Goal: Task Accomplishment & Management: Manage account settings

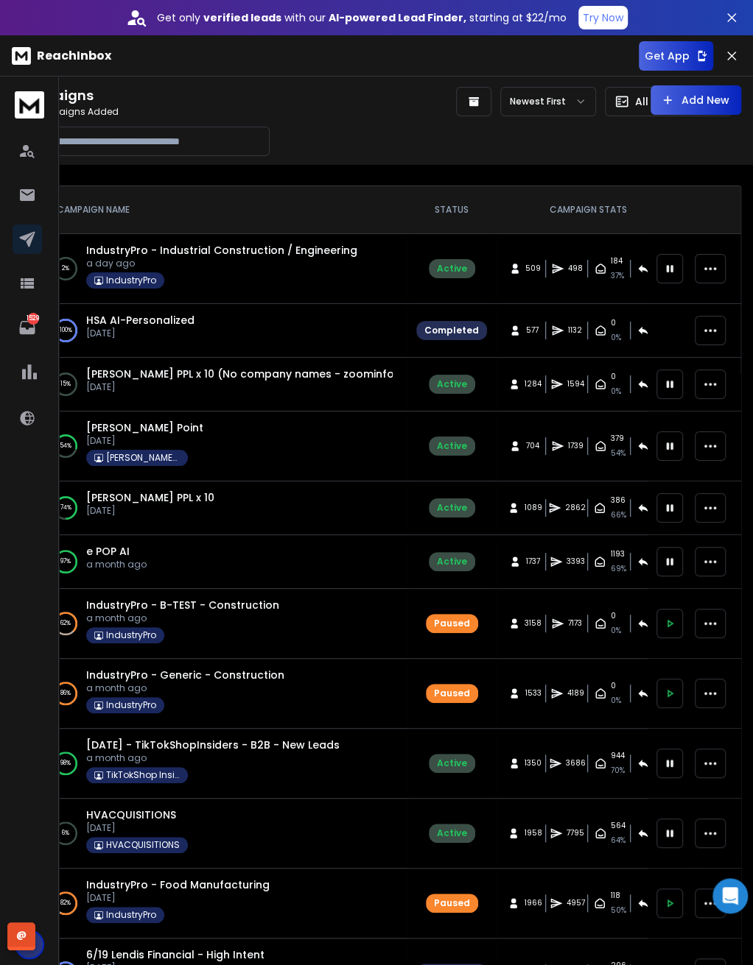
click at [151, 420] on span "[PERSON_NAME] Point" at bounding box center [144, 427] width 117 height 15
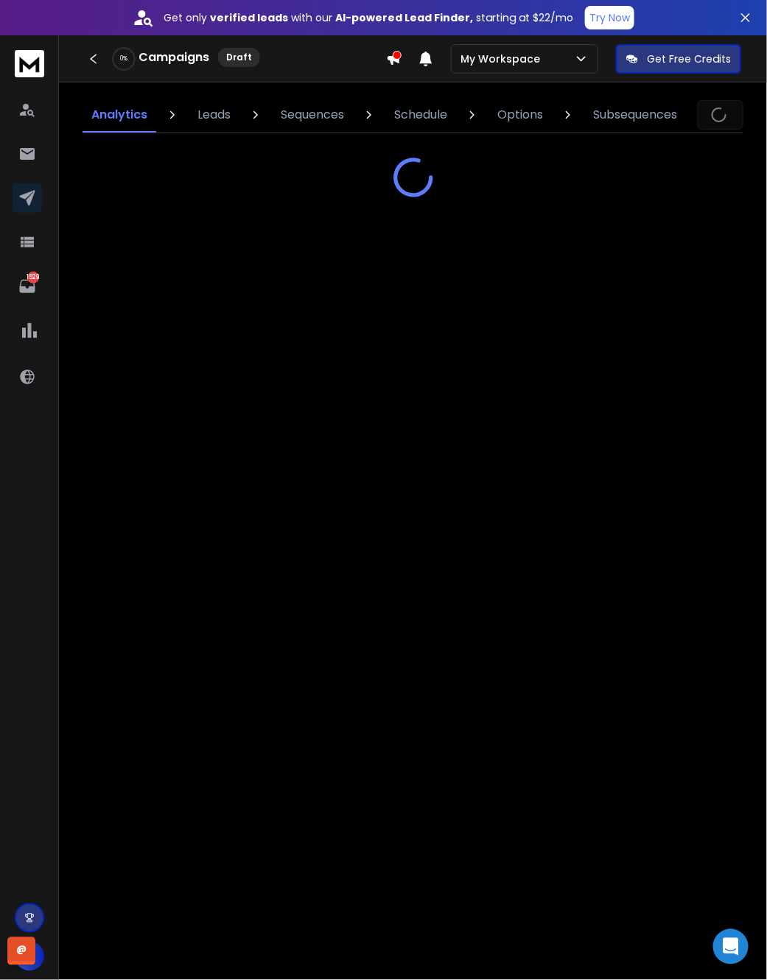
click at [202, 118] on p "Leads" at bounding box center [213, 115] width 33 height 18
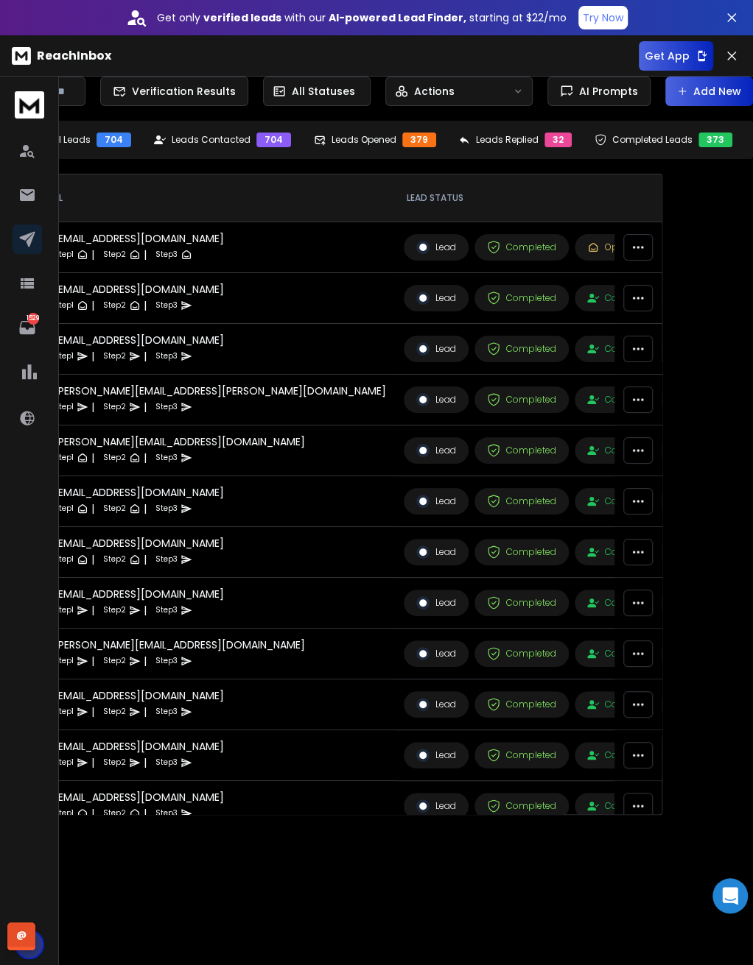
click at [688, 106] on button "Add New" at bounding box center [709, 91] width 88 height 29
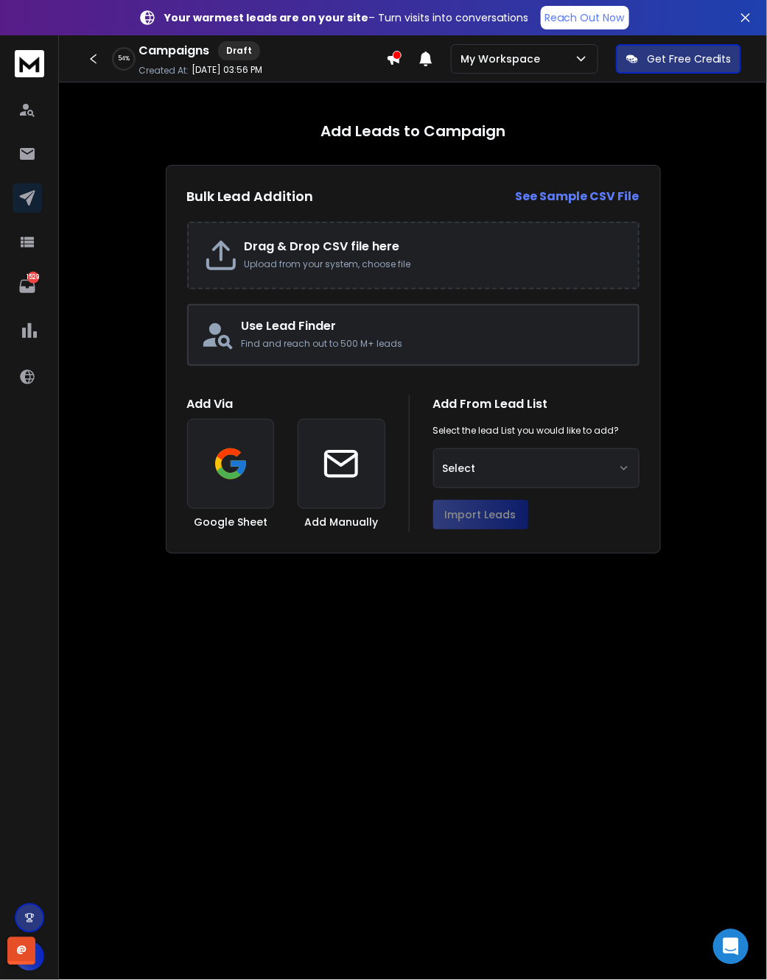
click at [367, 253] on h2 "Drag & Drop CSV file here" at bounding box center [433, 247] width 378 height 18
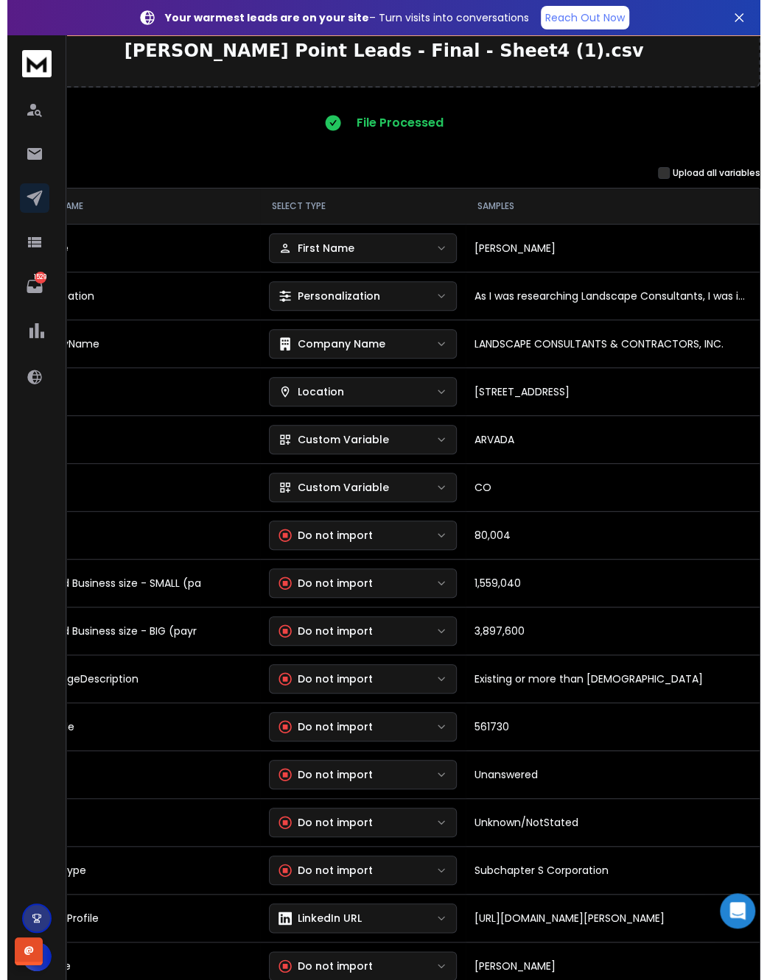
scroll to position [196, 0]
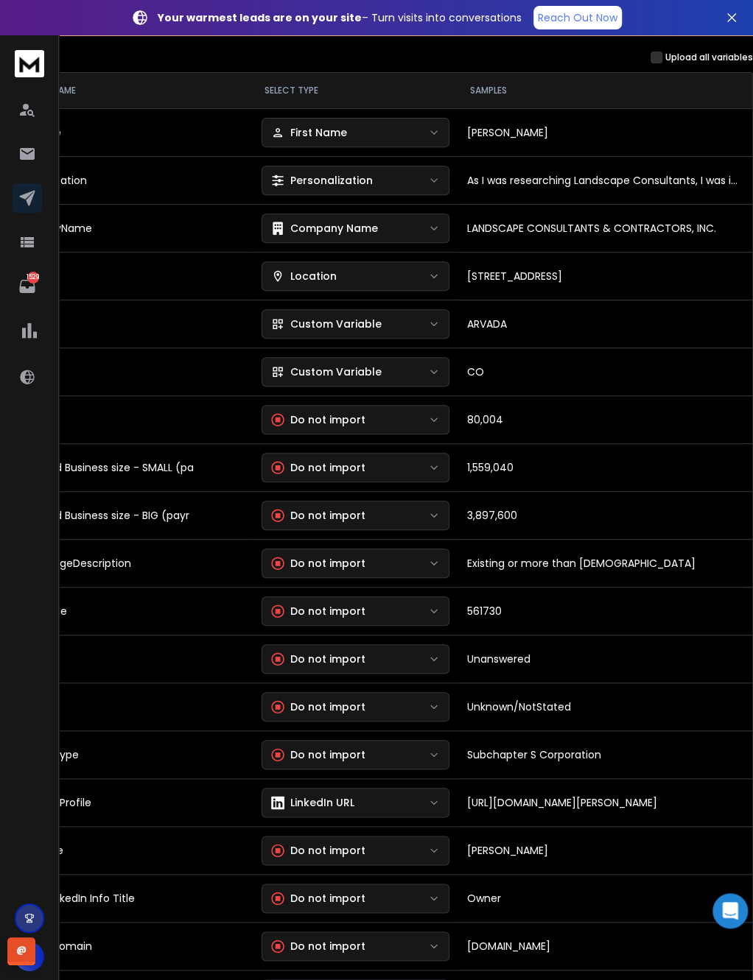
click at [365, 427] on div "Do not import" at bounding box center [318, 419] width 94 height 15
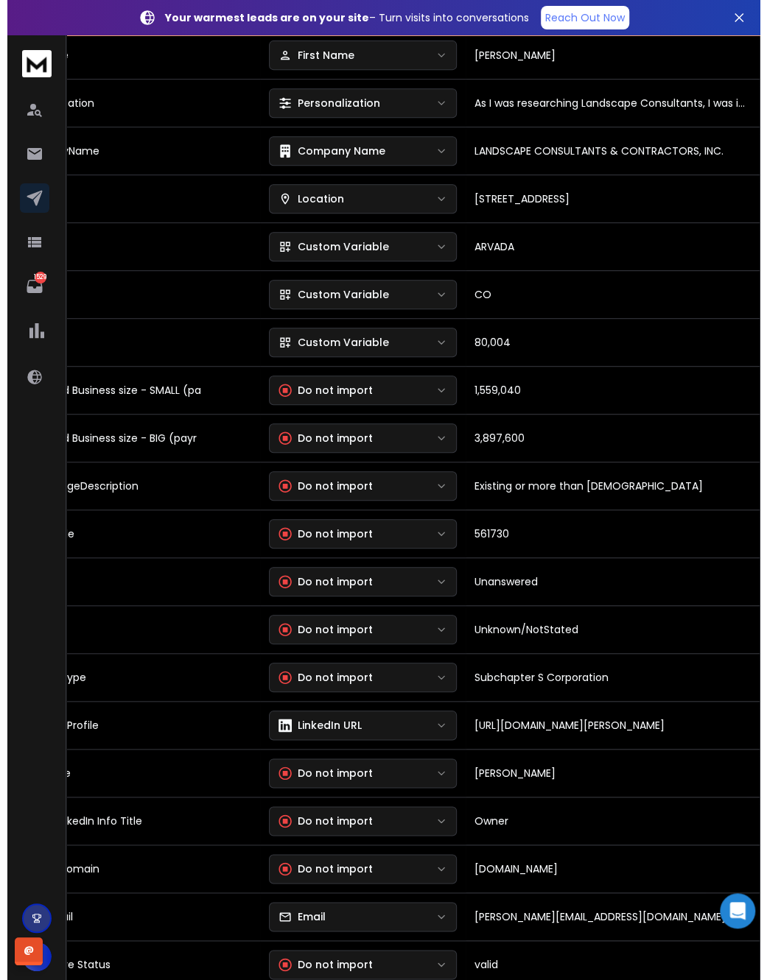
scroll to position [295, 0]
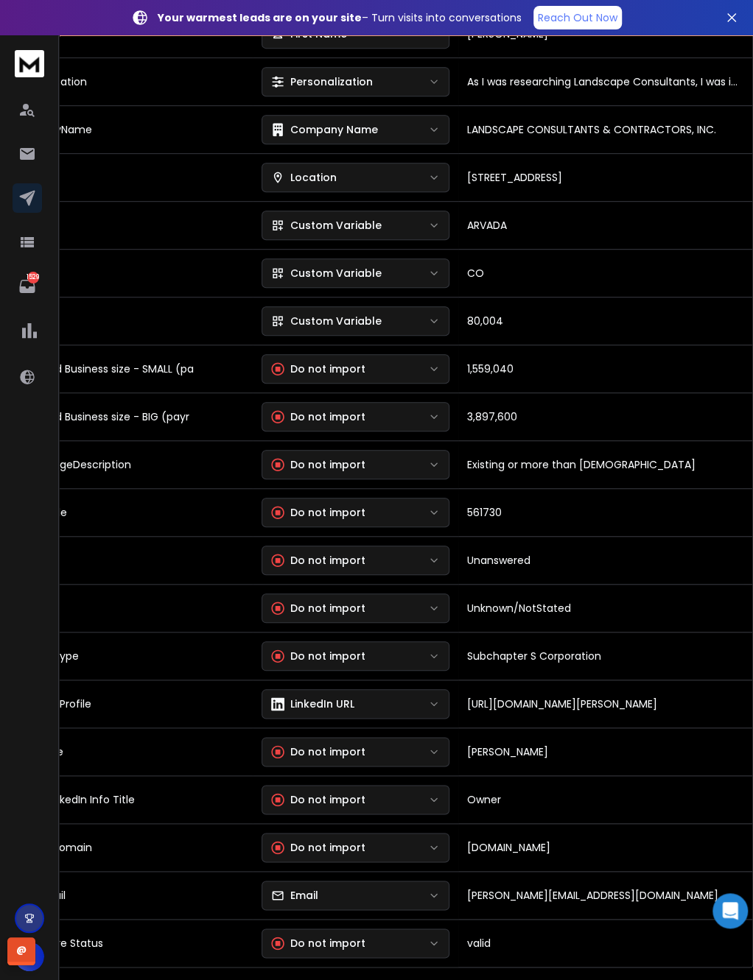
click at [417, 384] on button "Do not import" at bounding box center [355, 368] width 188 height 29
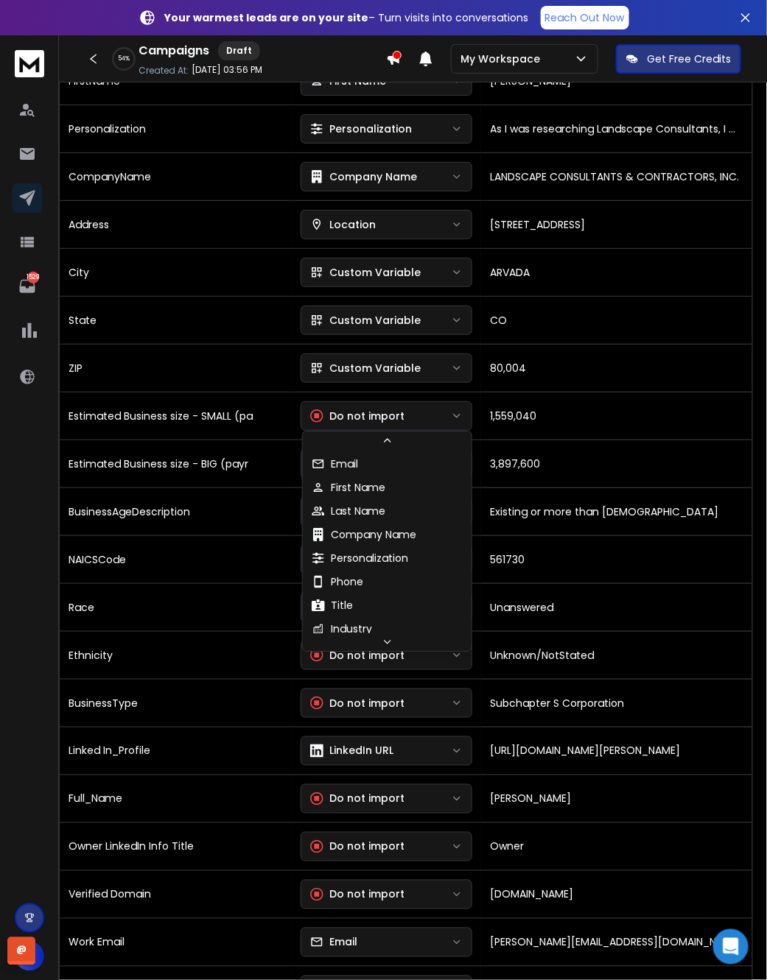
scroll to position [148, 0]
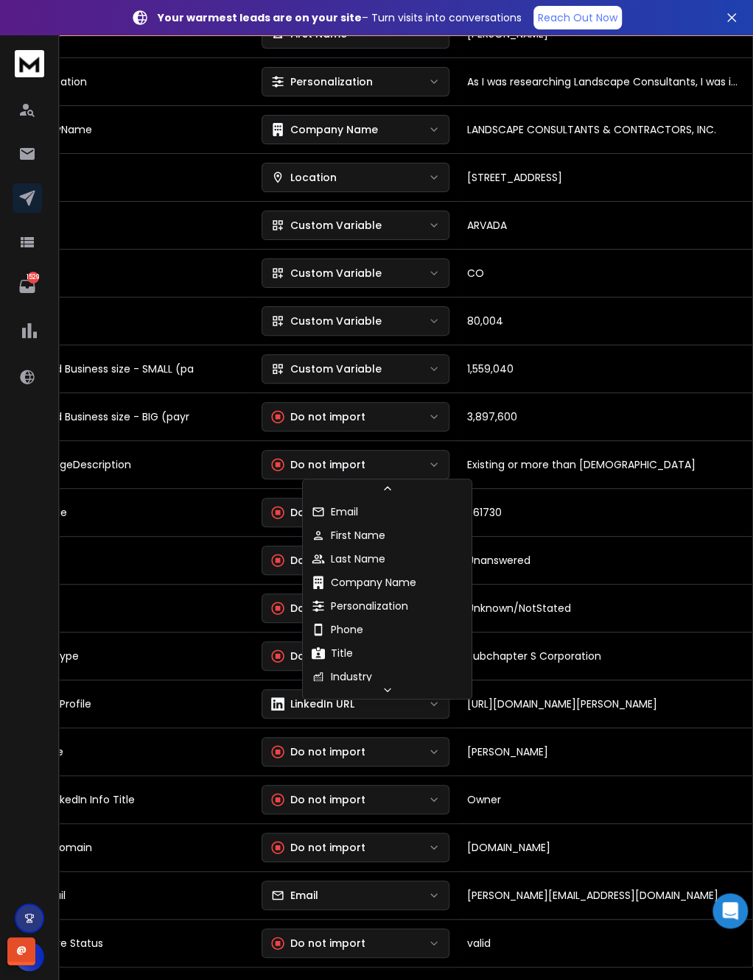
click at [407, 431] on button "Do not import" at bounding box center [355, 416] width 188 height 29
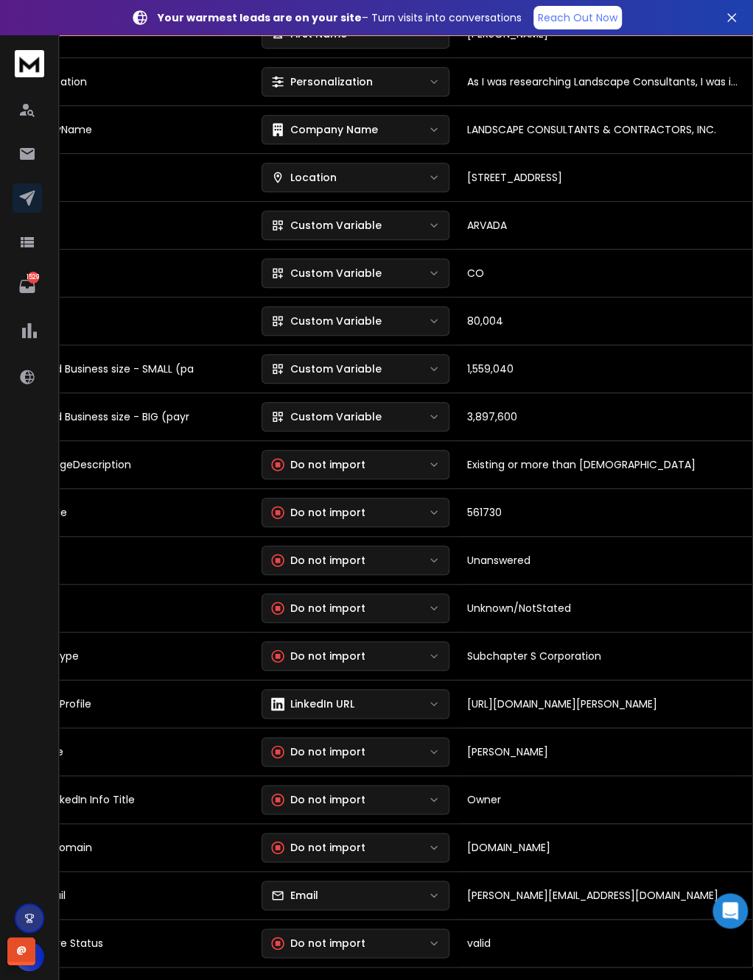
click at [365, 472] on div "Do not import" at bounding box center [318, 464] width 94 height 15
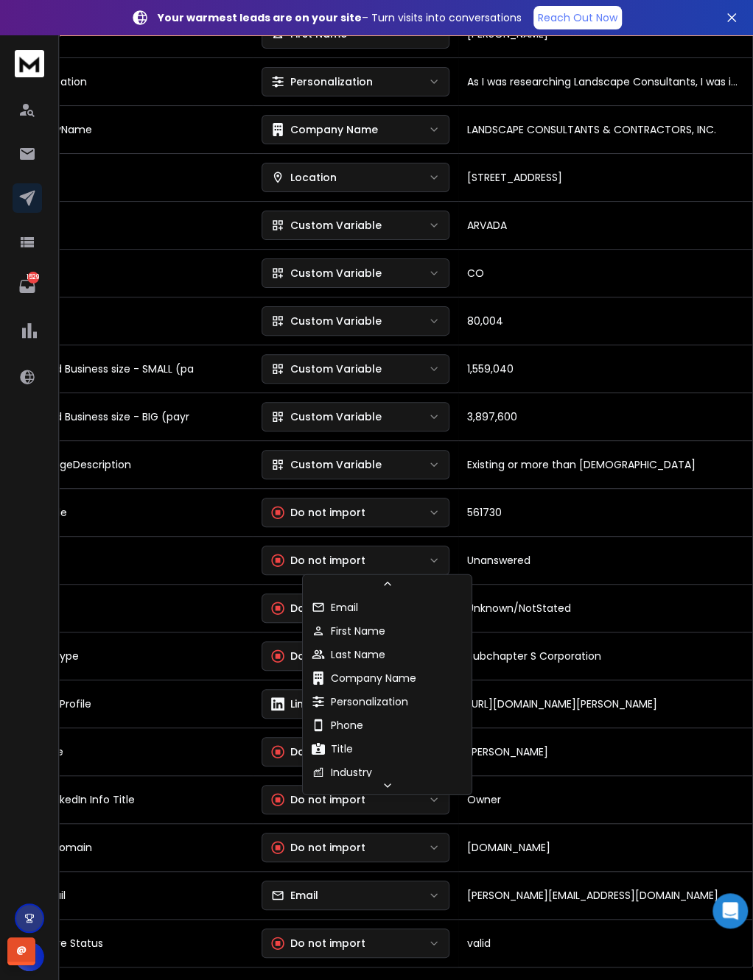
click at [424, 527] on button "Do not import" at bounding box center [355, 512] width 188 height 29
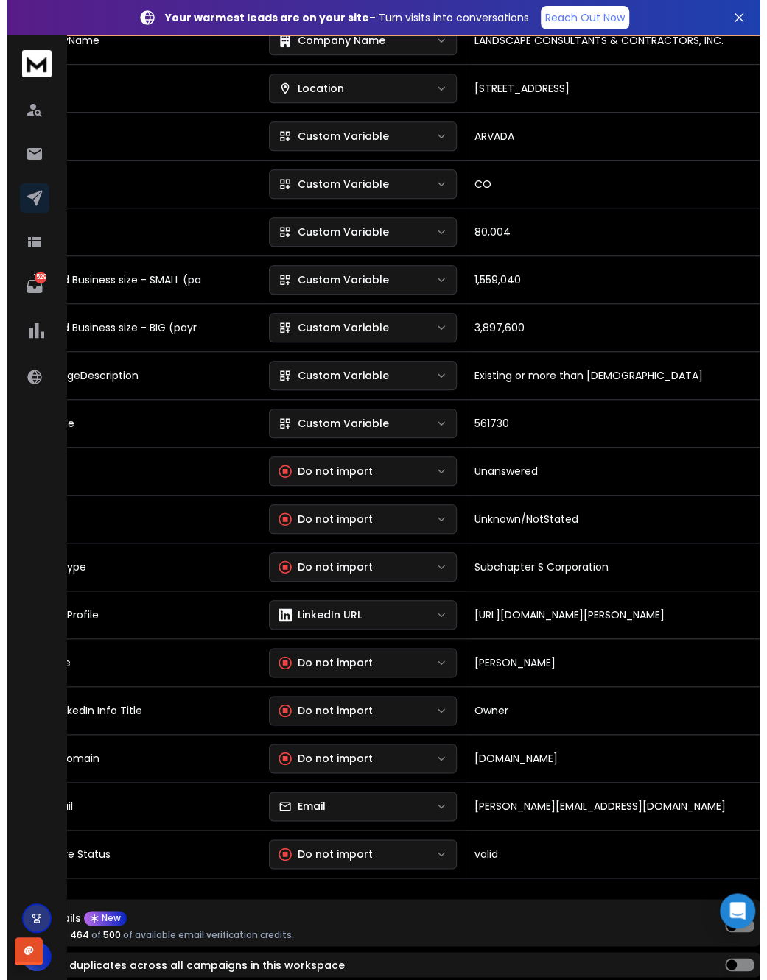
scroll to position [490, 0]
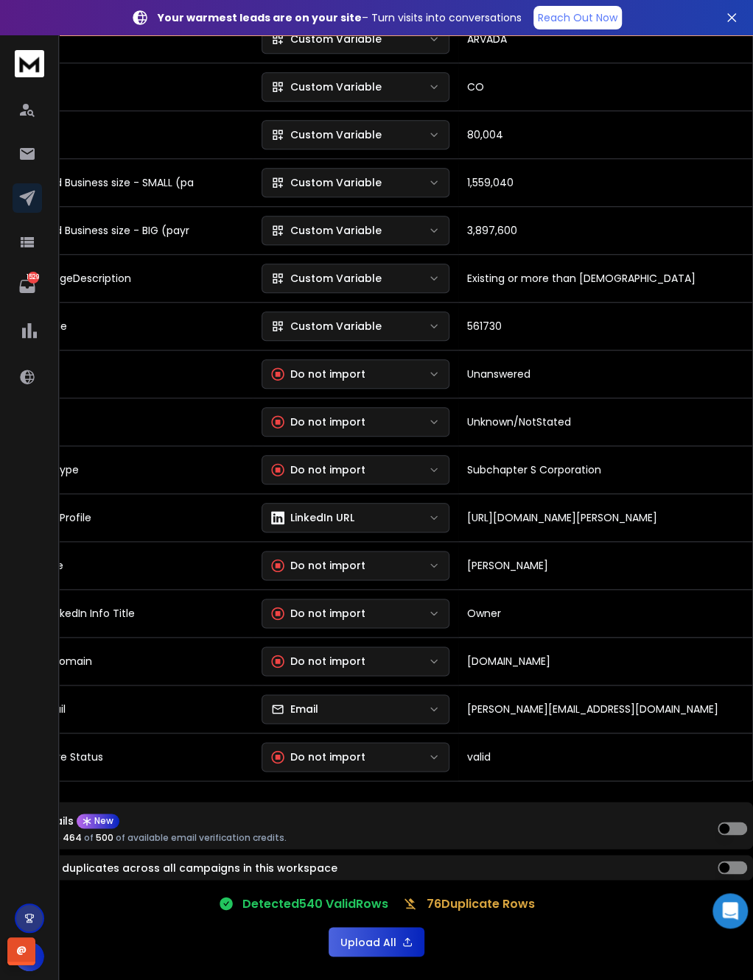
click at [365, 477] on div "Do not import" at bounding box center [318, 469] width 94 height 15
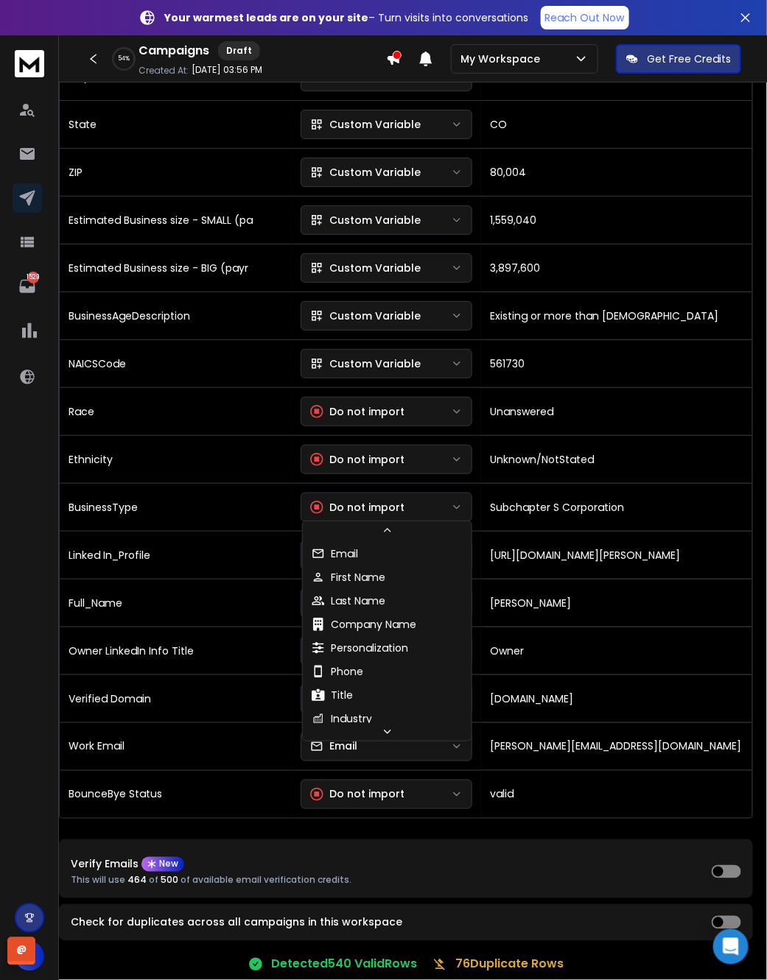
scroll to position [148, 0]
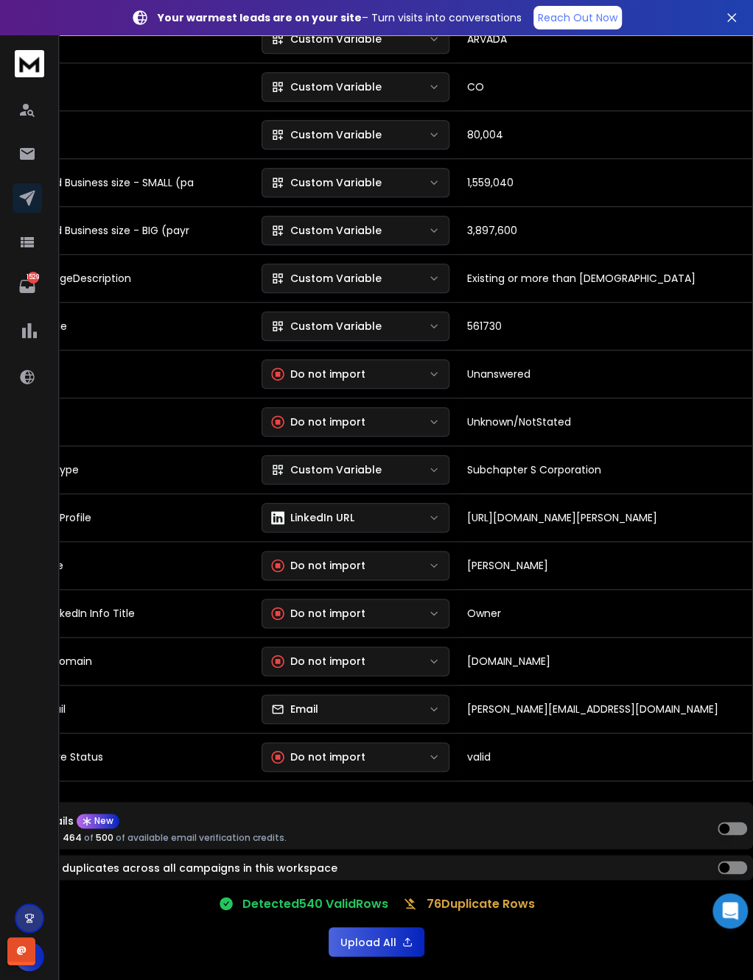
click at [365, 573] on div "Do not import" at bounding box center [318, 565] width 94 height 15
click at [360, 637] on td "Do not import" at bounding box center [355, 613] width 205 height 48
click at [363, 621] on div "Do not import" at bounding box center [318, 613] width 94 height 15
click at [365, 669] on div "Do not import" at bounding box center [318, 661] width 94 height 15
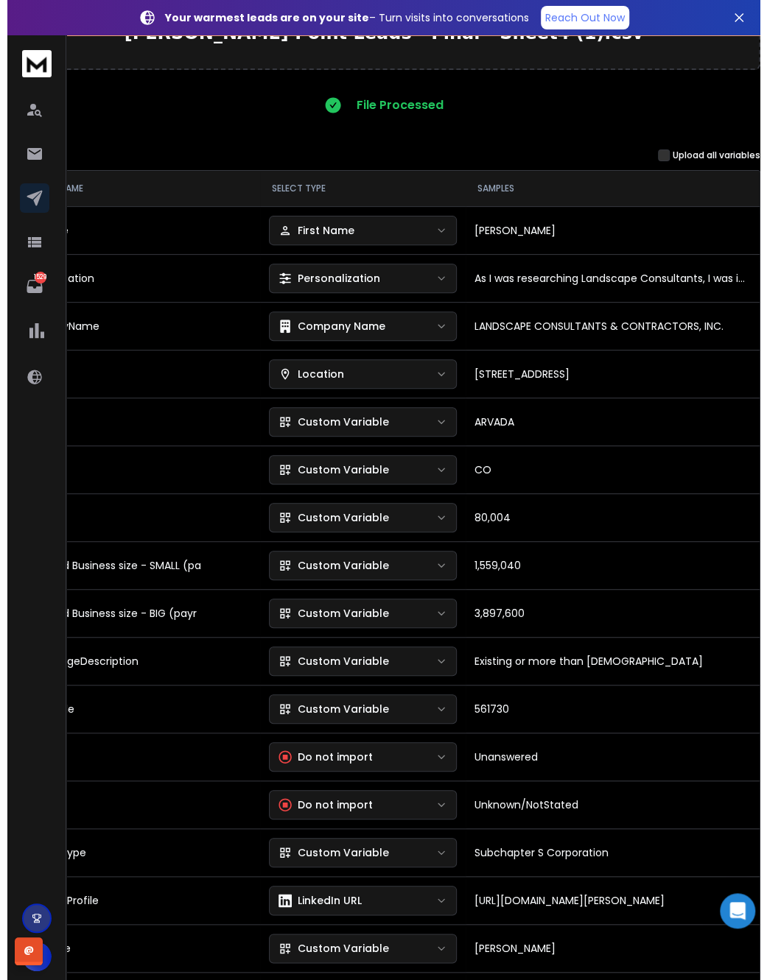
scroll to position [546, 0]
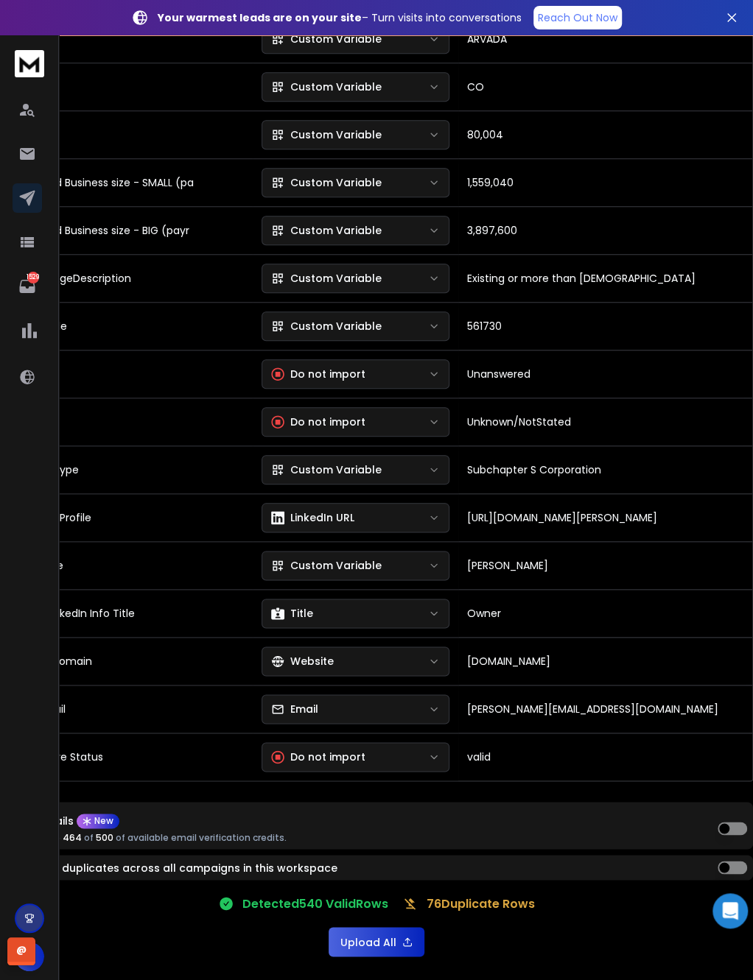
click at [345, 750] on div "Do not import" at bounding box center [318, 757] width 94 height 15
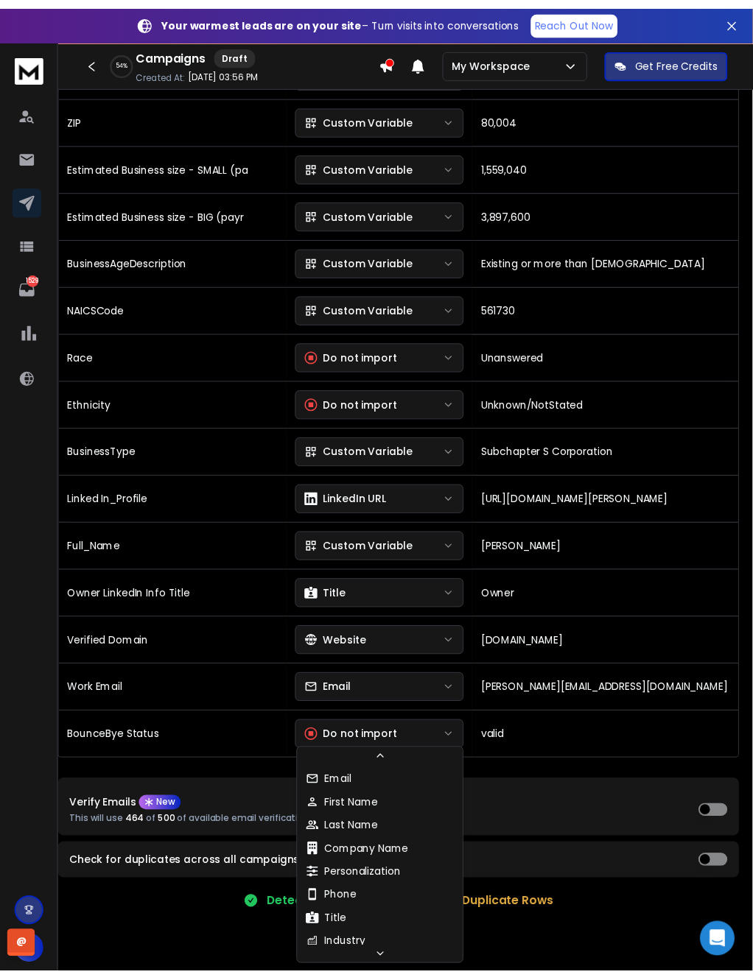
scroll to position [148, 0]
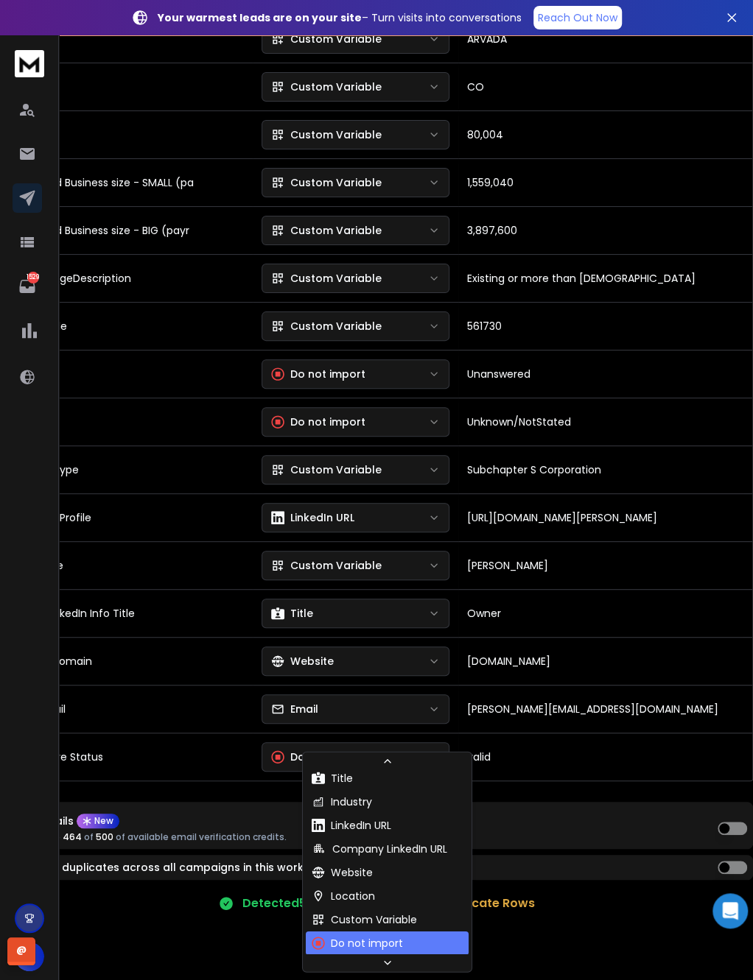
click at [192, 733] on td "BounceBye Status" at bounding box center [127, 757] width 252 height 48
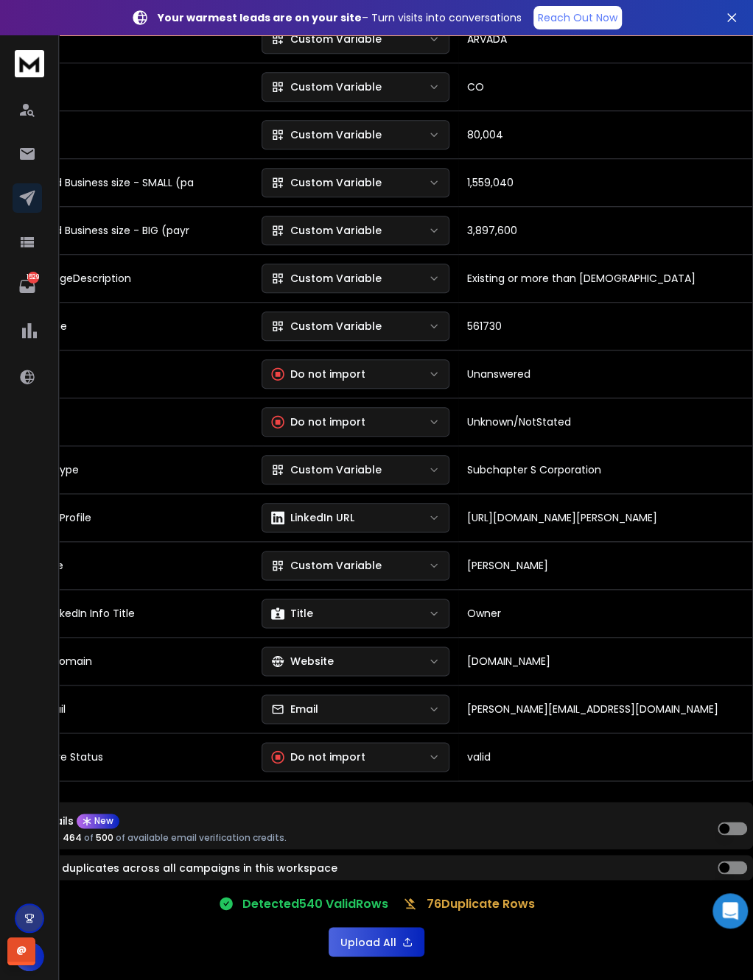
scroll to position [546, 0]
click at [390, 934] on button "Upload All" at bounding box center [376, 941] width 96 height 29
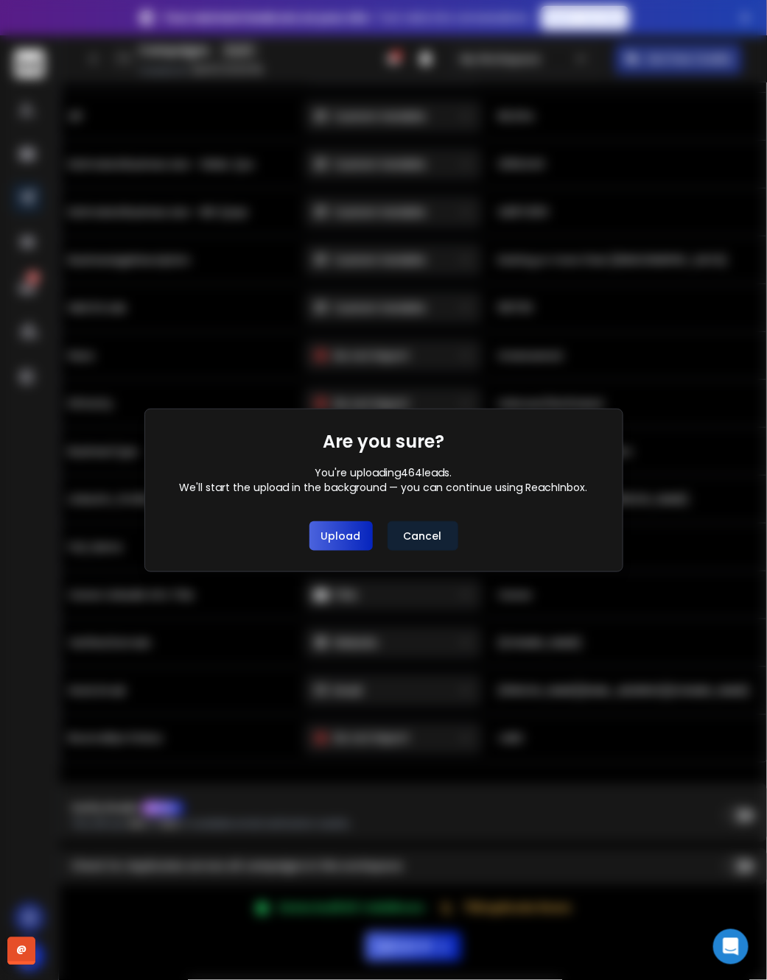
click at [337, 538] on button "Upload" at bounding box center [340, 535] width 63 height 29
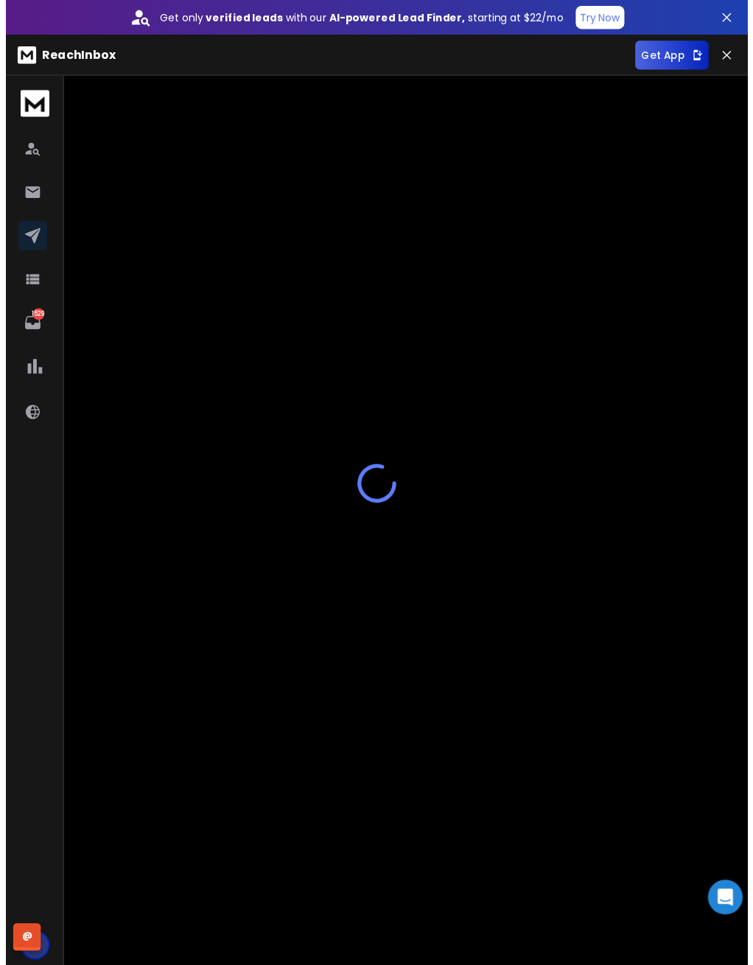
scroll to position [14, 0]
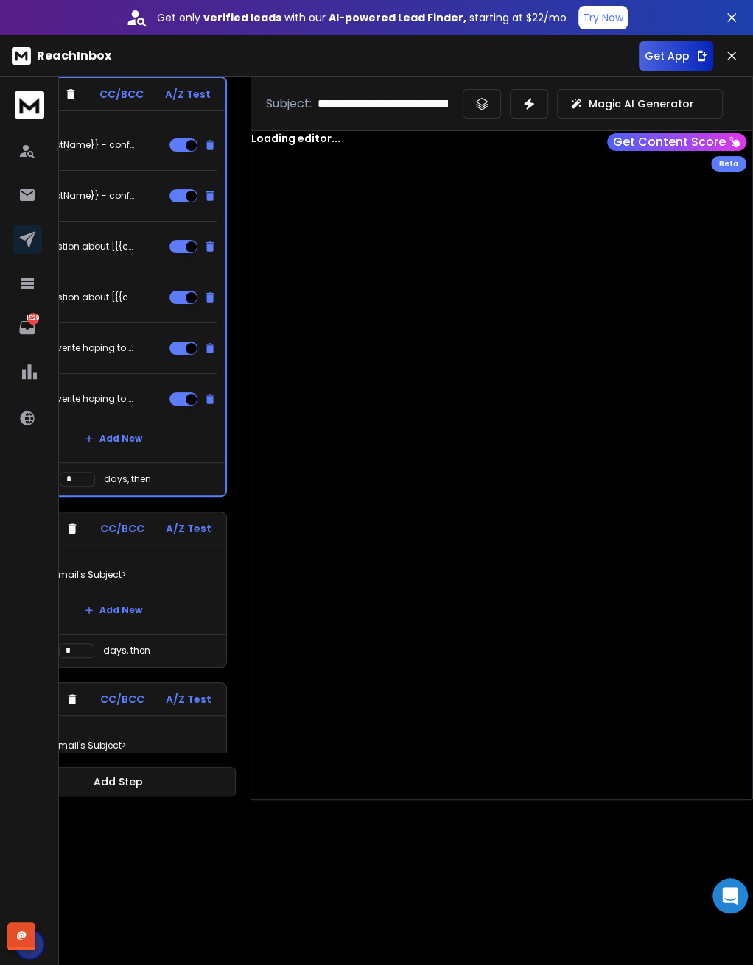
click at [0, 0] on p "Leads" at bounding box center [0, 0] width 0 height 0
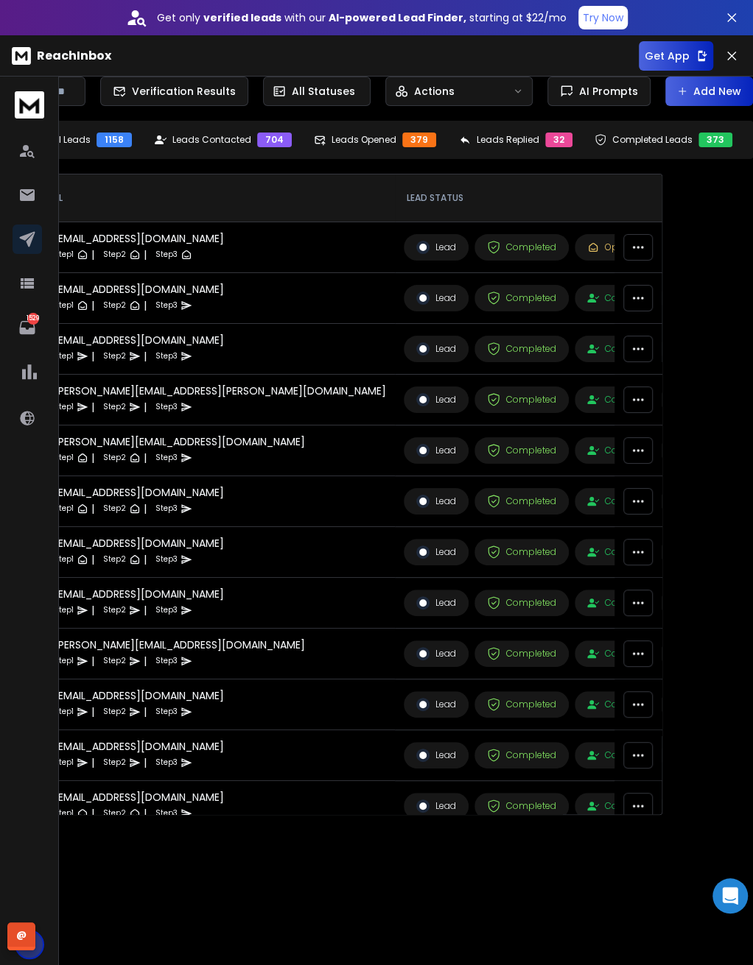
click at [711, 106] on button "Add New" at bounding box center [709, 91] width 88 height 29
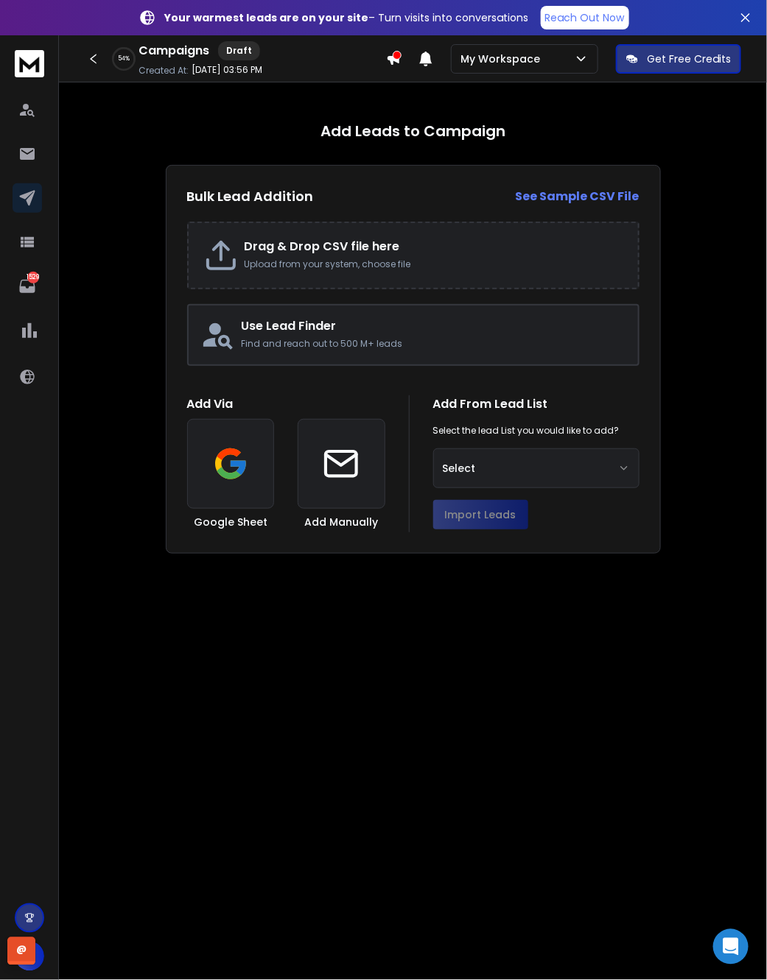
click at [434, 262] on p "Upload from your system, choose file" at bounding box center [433, 264] width 378 height 12
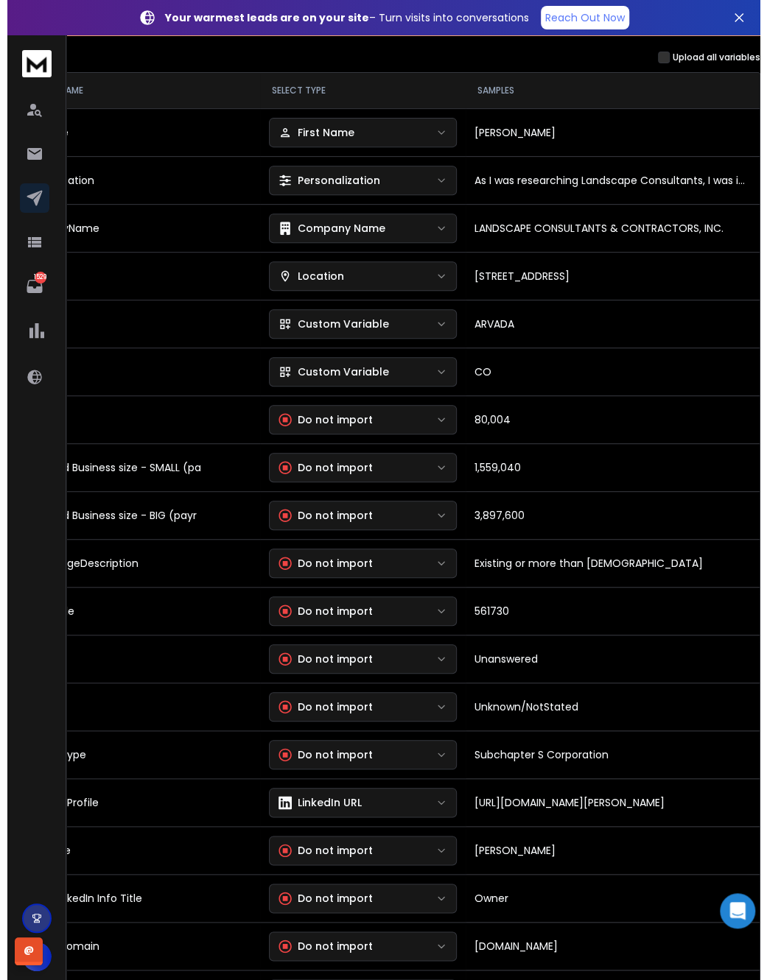
scroll to position [490, 0]
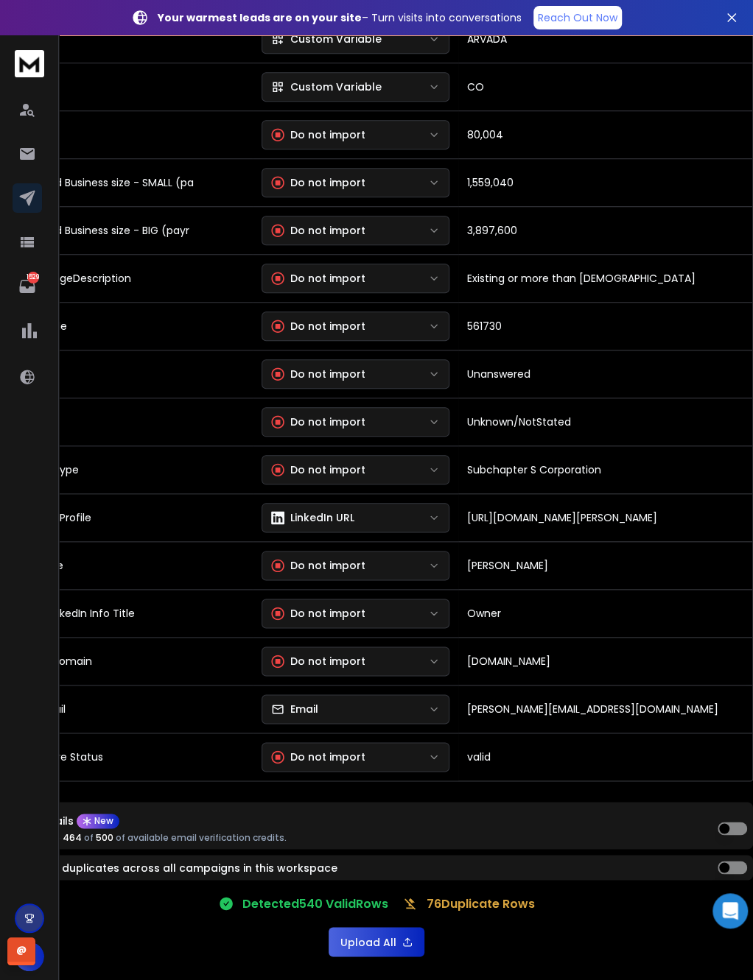
click at [404, 580] on button "Do not import" at bounding box center [355, 565] width 188 height 29
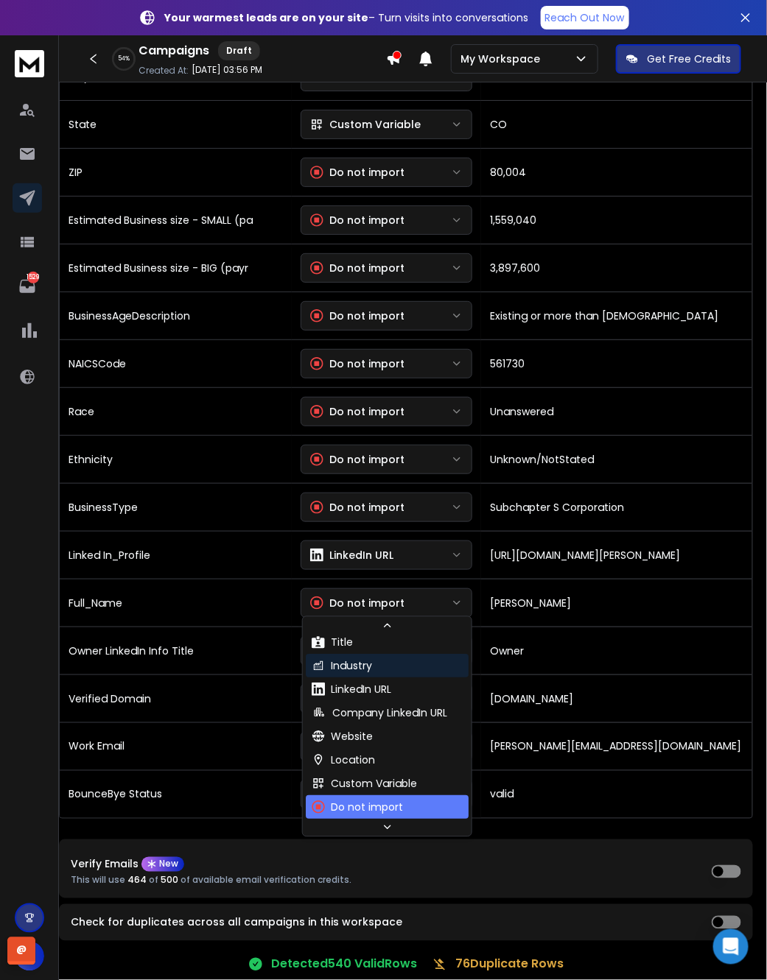
scroll to position [124, 0]
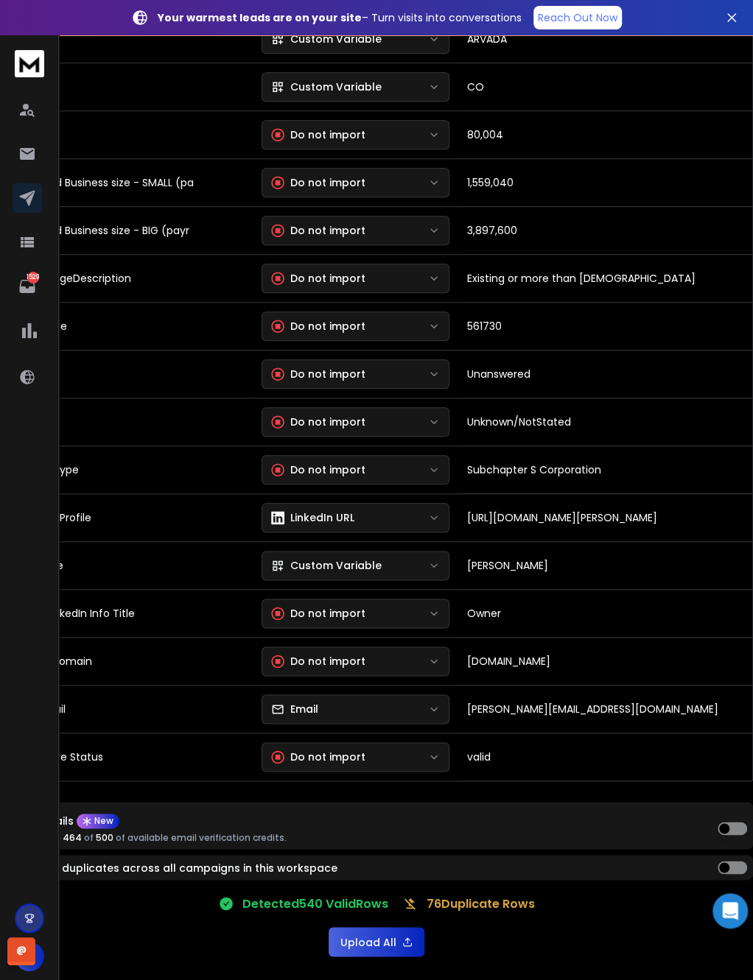
click at [365, 621] on div "Do not import" at bounding box center [318, 613] width 94 height 15
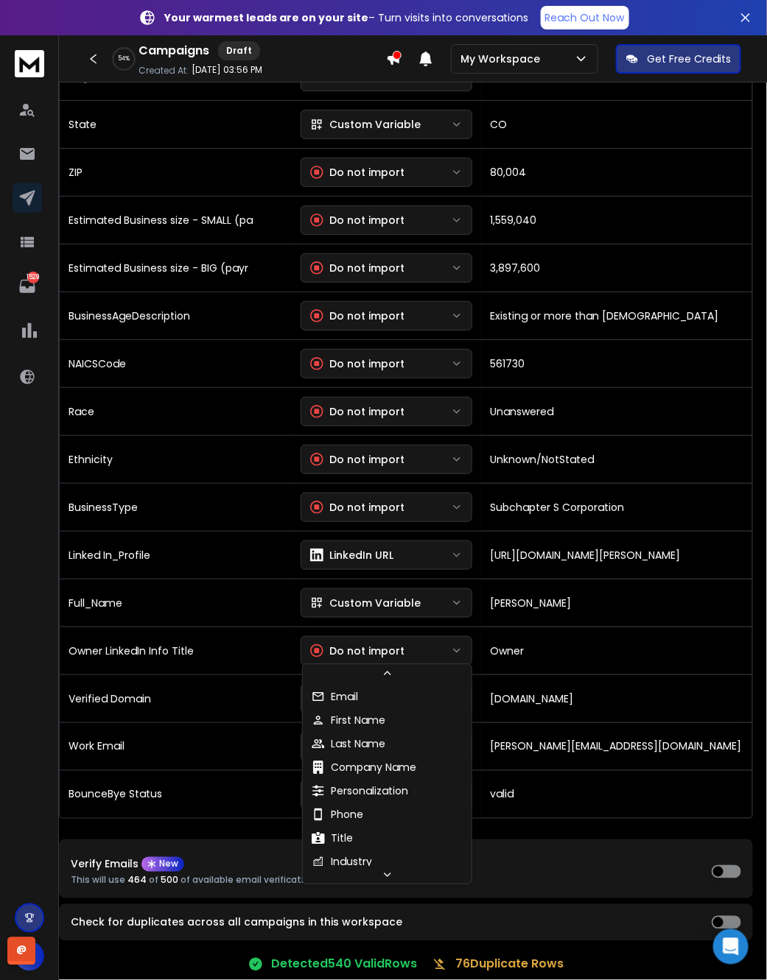
scroll to position [148, 0]
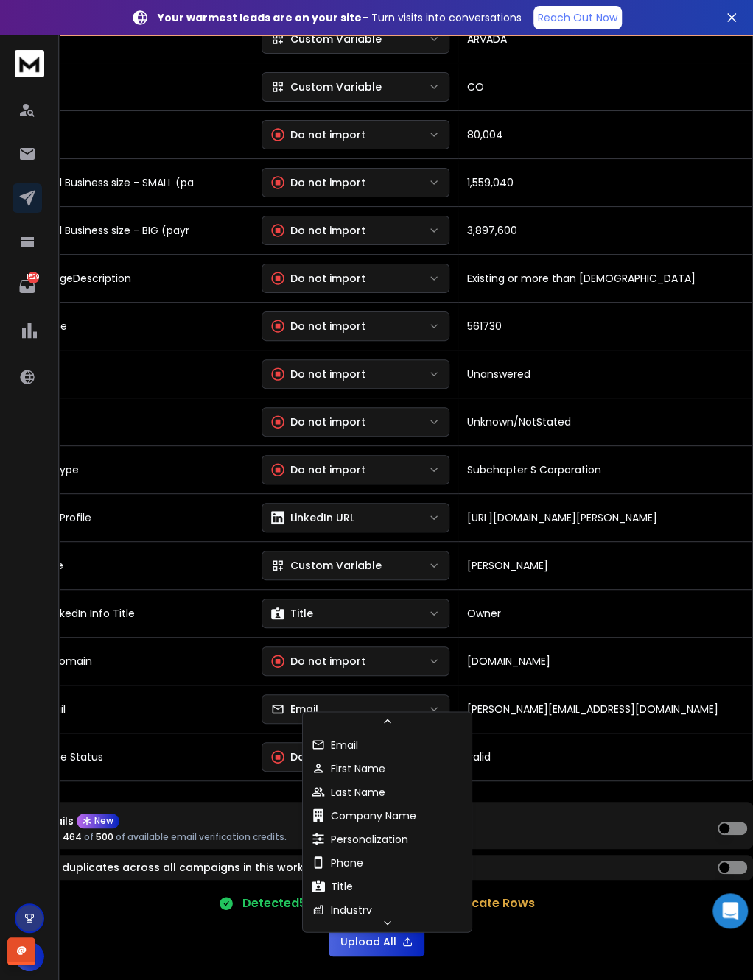
click at [364, 669] on div "Do not import" at bounding box center [318, 661] width 94 height 15
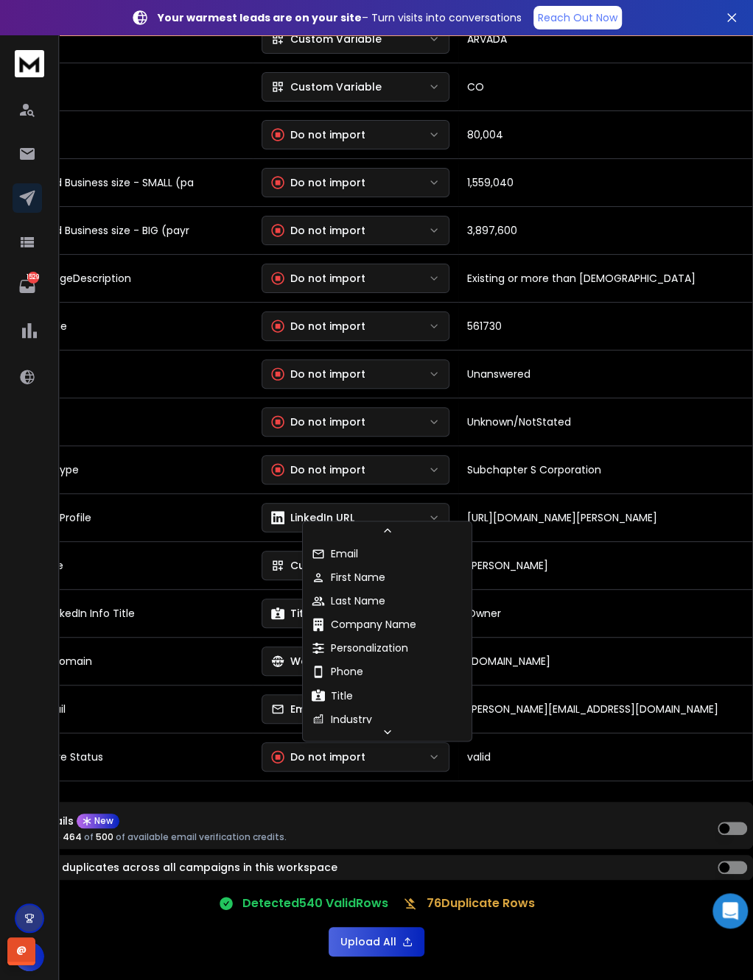
click at [430, 485] on button "Do not import" at bounding box center [355, 469] width 188 height 29
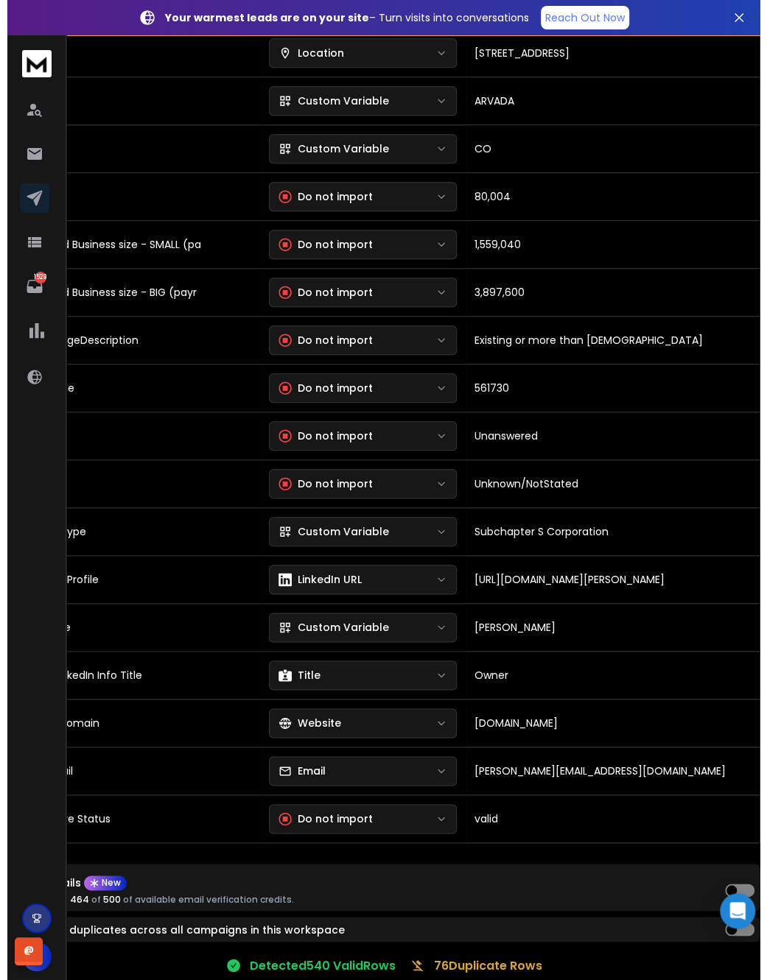
scroll to position [392, 0]
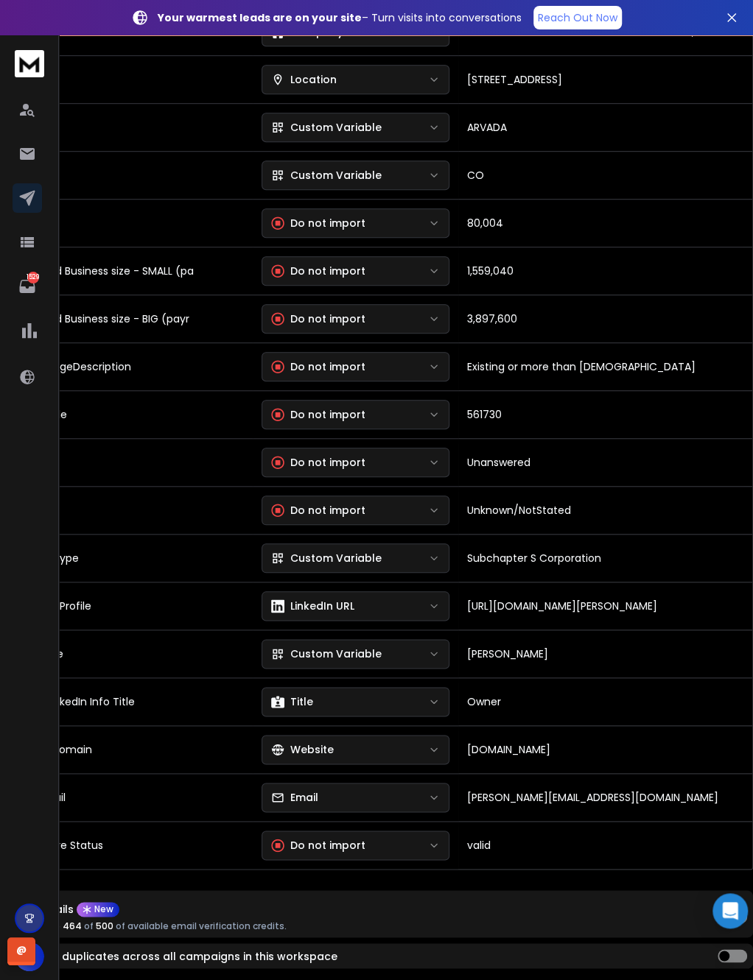
click at [365, 326] on div "Do not import" at bounding box center [318, 318] width 94 height 15
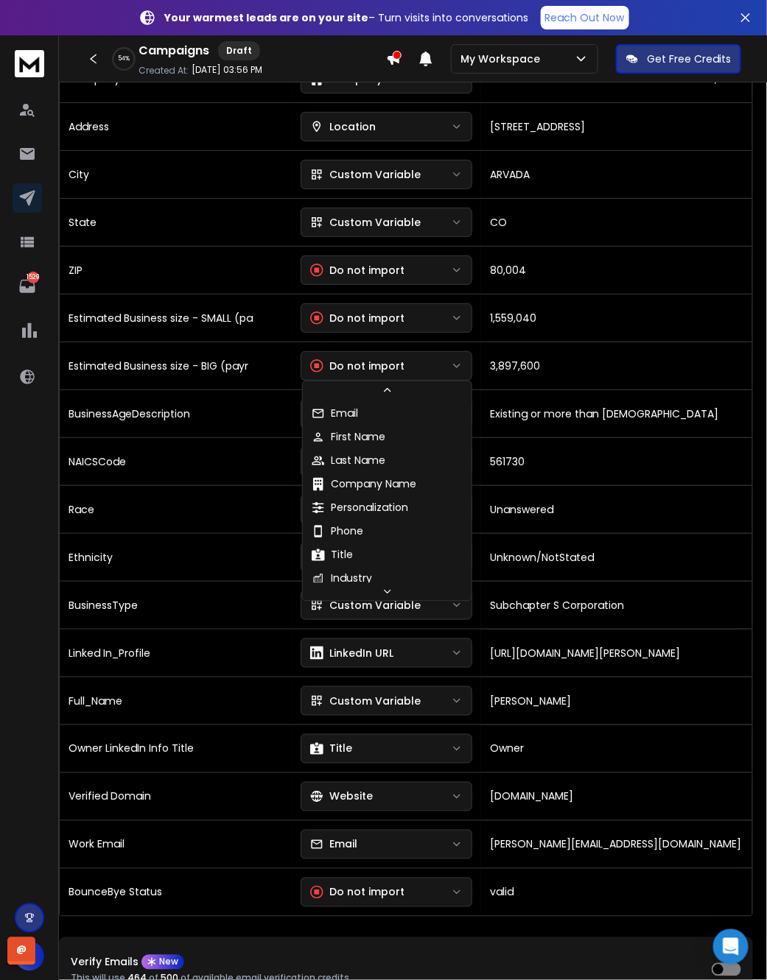
scroll to position [148, 0]
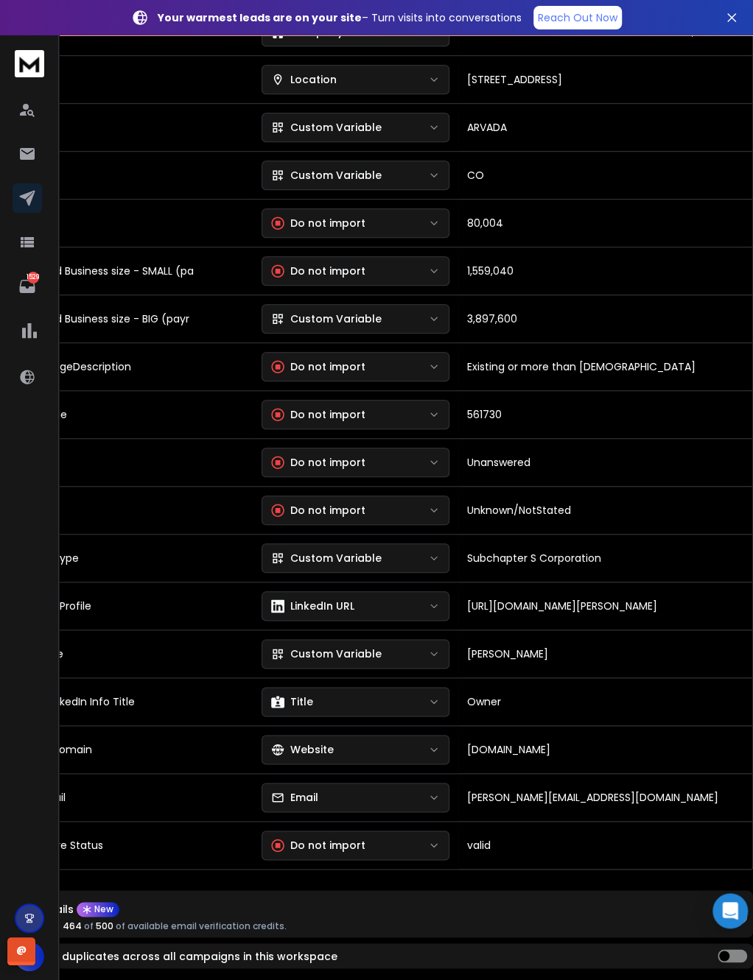
click at [414, 286] on button "Do not import" at bounding box center [355, 270] width 188 height 29
click at [423, 238] on button "Do not import" at bounding box center [355, 222] width 188 height 29
click at [404, 381] on button "Do not import" at bounding box center [355, 366] width 188 height 29
click at [365, 422] on div "Do not import" at bounding box center [318, 414] width 94 height 15
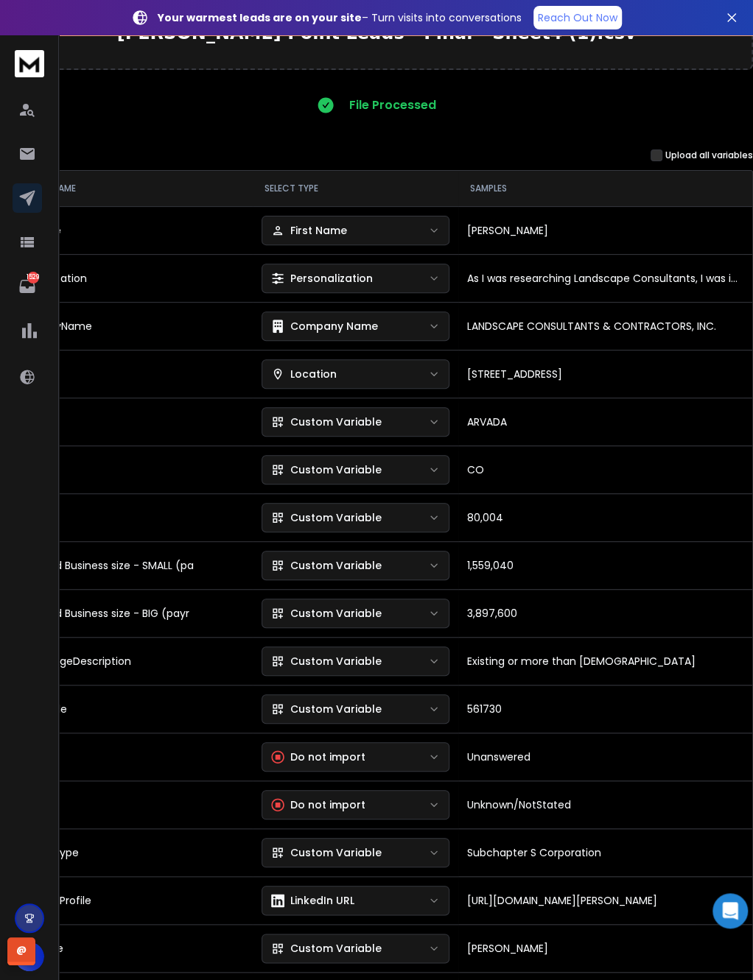
scroll to position [546, 0]
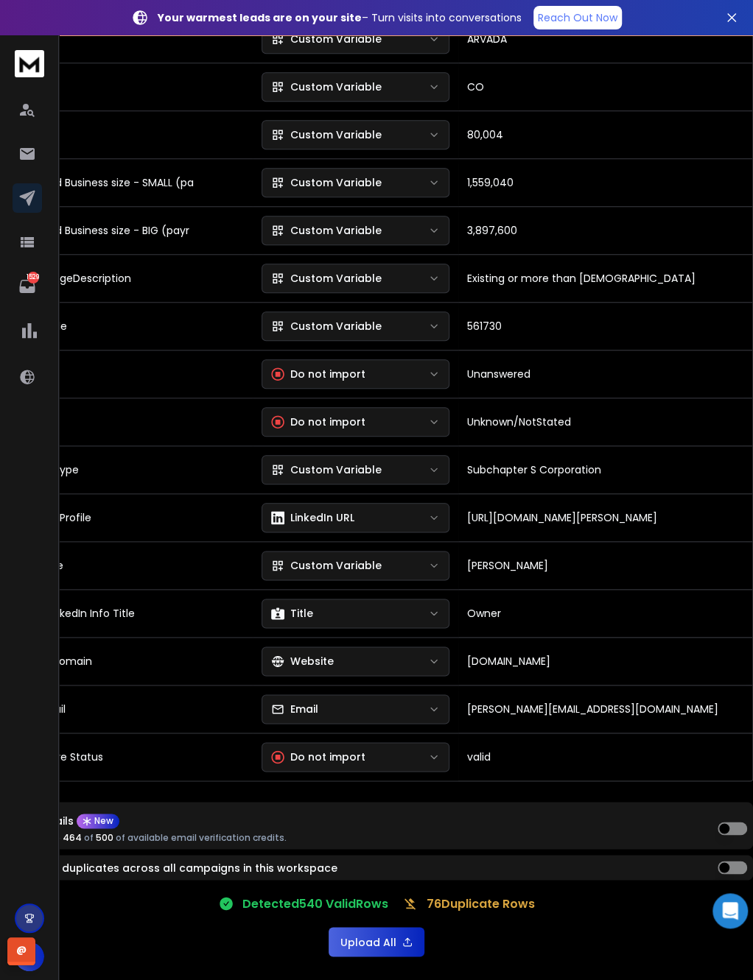
click at [388, 942] on button "Upload All" at bounding box center [376, 941] width 96 height 29
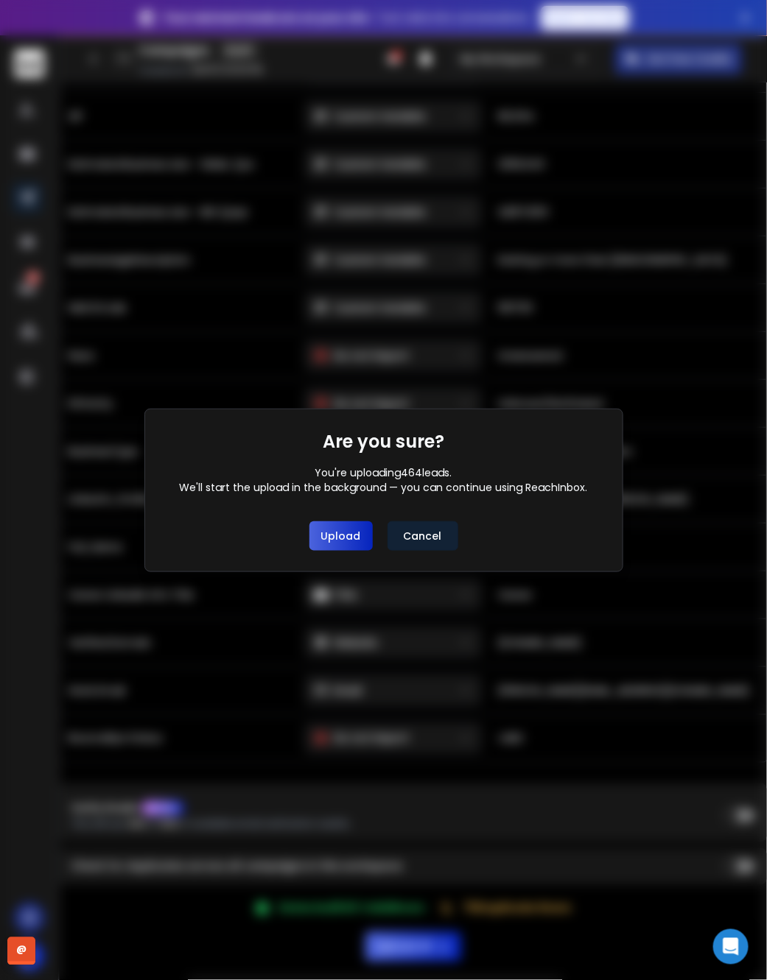
click at [356, 536] on button "Upload" at bounding box center [340, 535] width 63 height 29
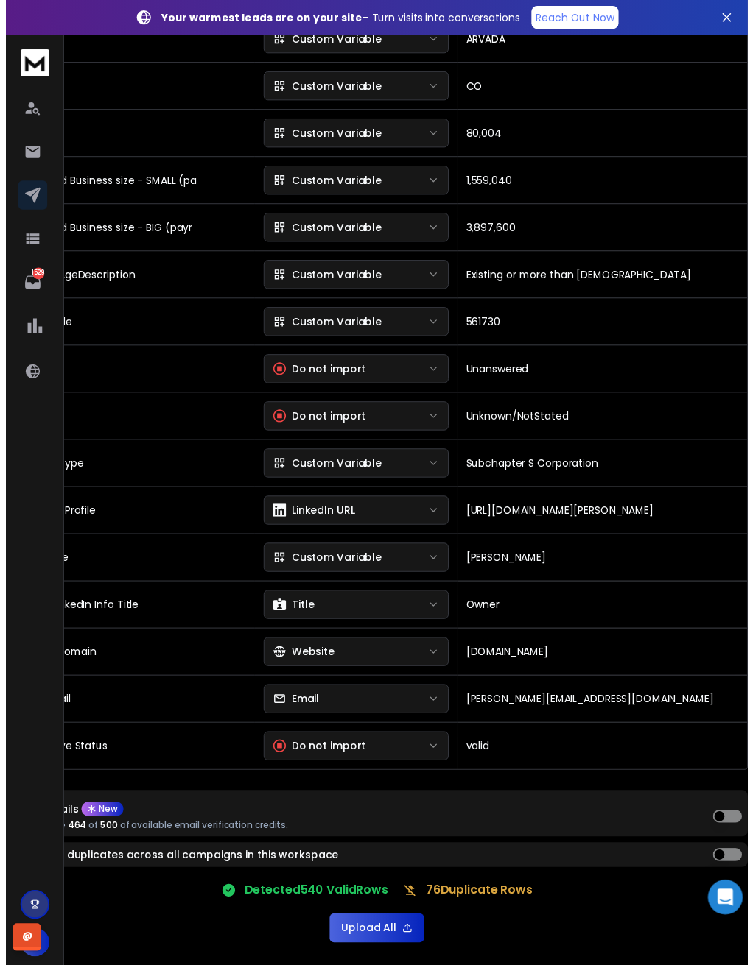
scroll to position [14, 0]
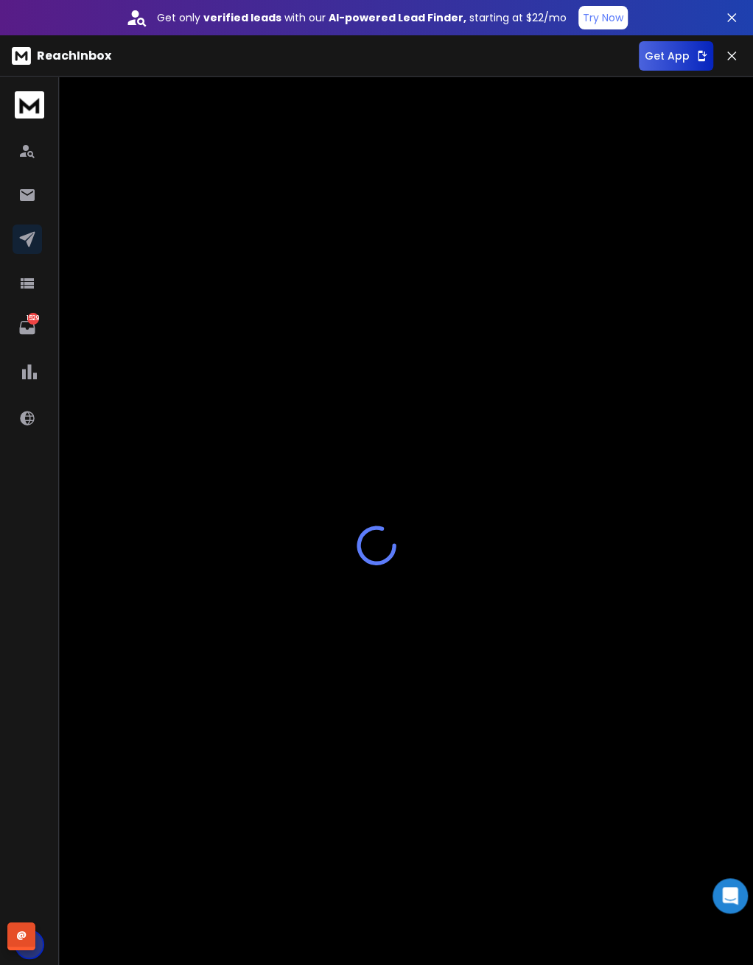
click at [0, 0] on p "Leads" at bounding box center [0, 0] width 0 height 0
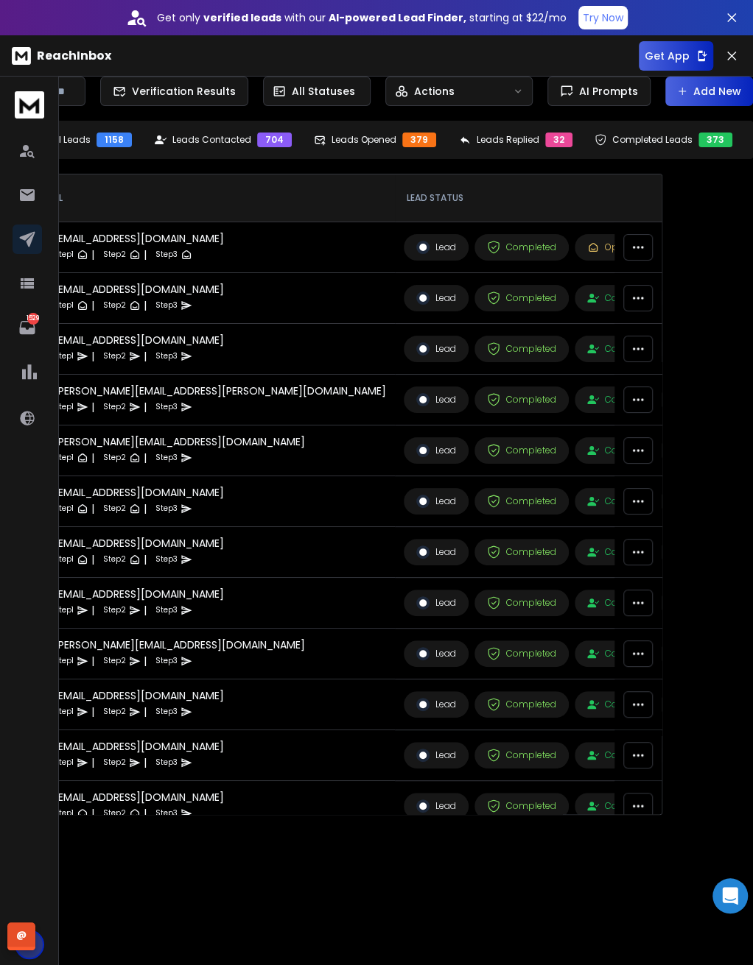
click at [699, 106] on button "Add New" at bounding box center [709, 91] width 88 height 29
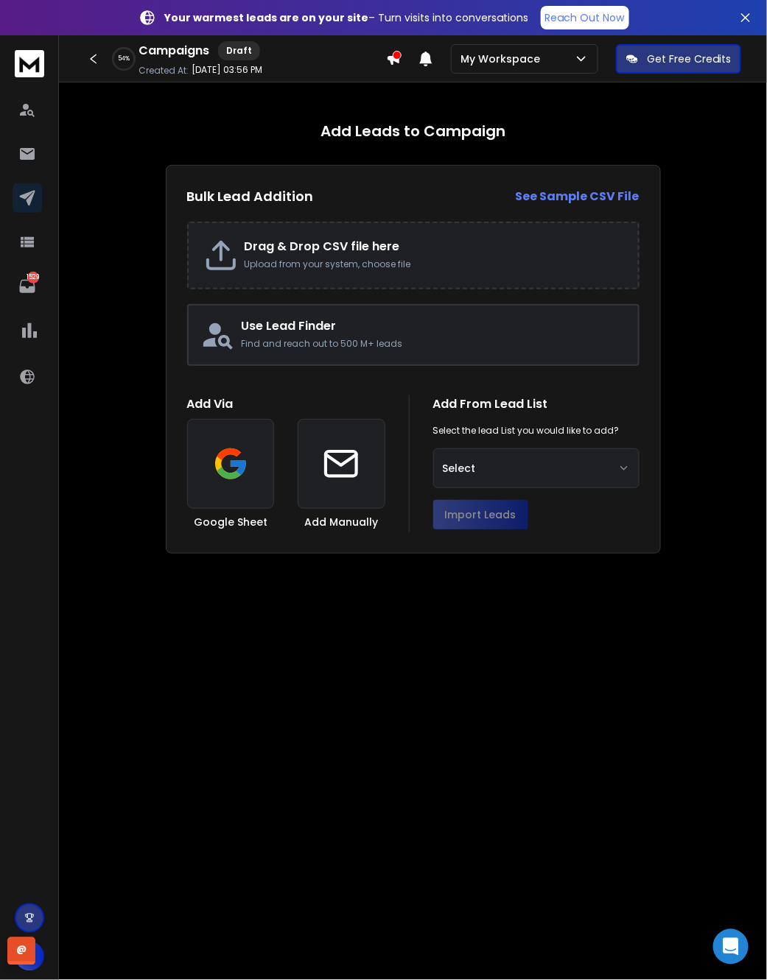
click at [442, 280] on div "Drag & Drop CSV file here Upload from your system, choose file" at bounding box center [413, 256] width 452 height 68
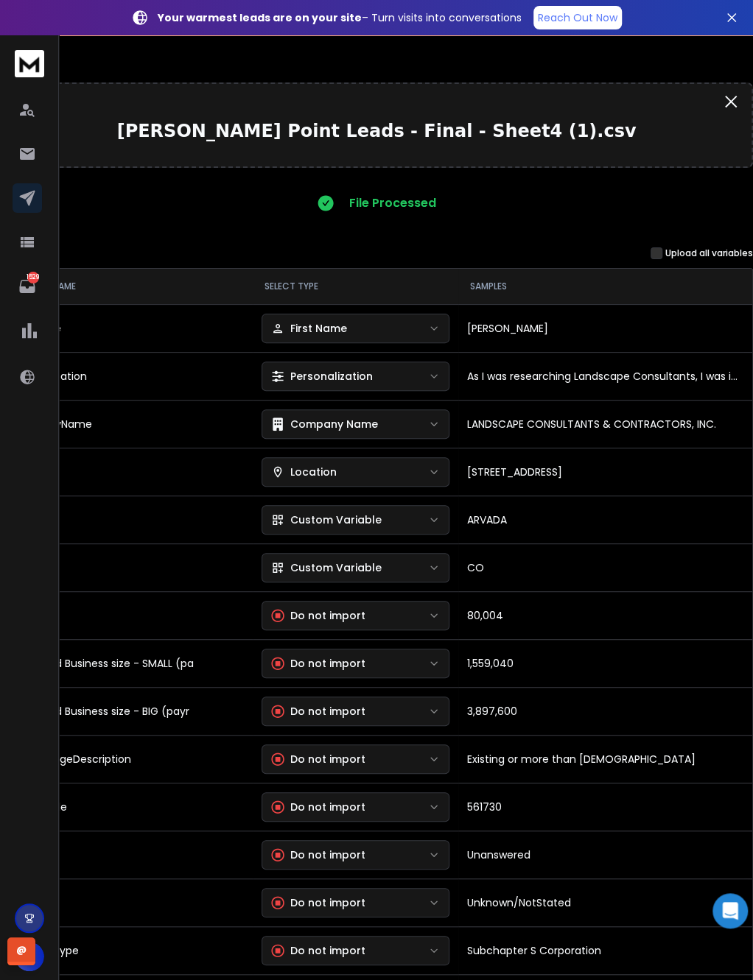
click at [722, 110] on icon at bounding box center [731, 102] width 18 height 18
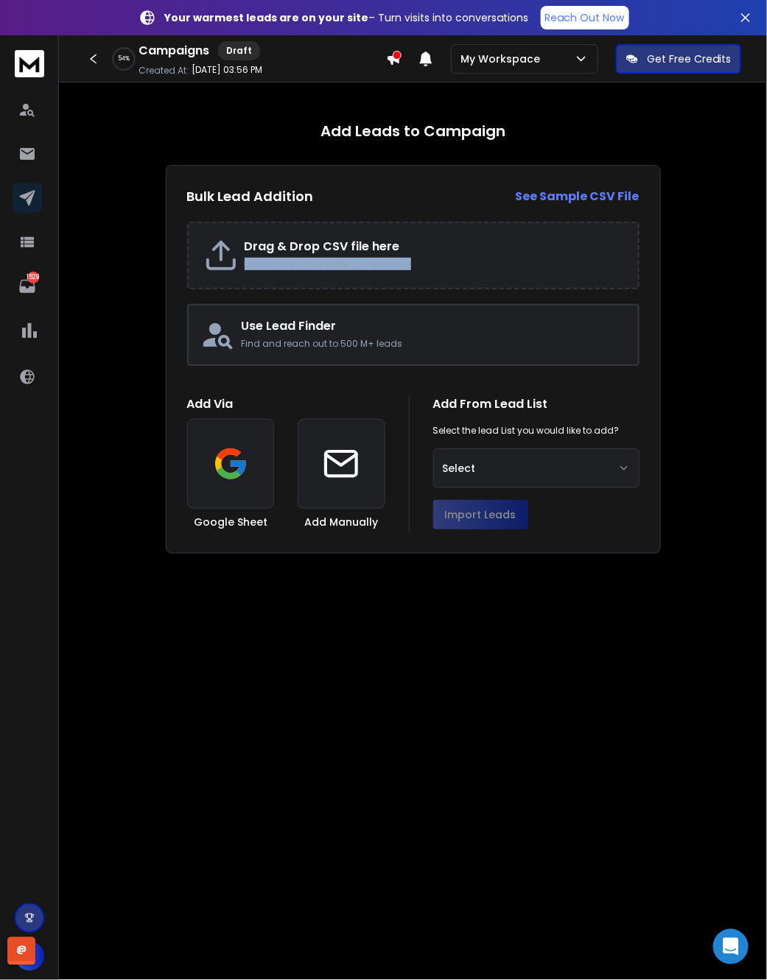
click at [559, 256] on div "Drag & Drop CSV file here Upload from your system, choose file" at bounding box center [433, 255] width 378 height 35
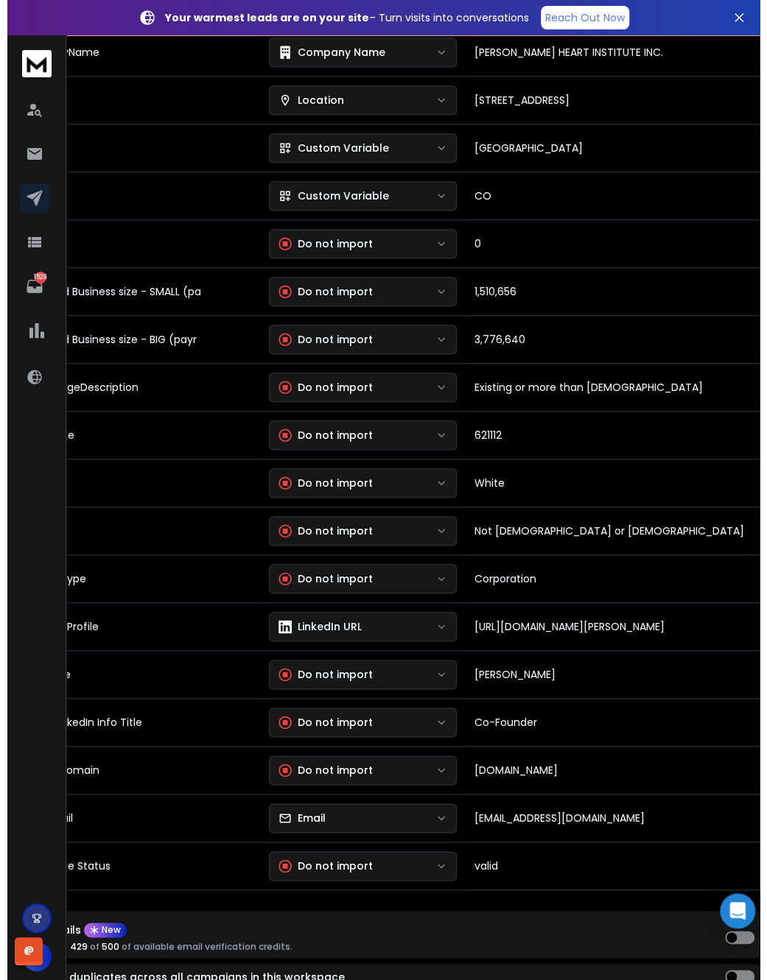
scroll to position [392, 0]
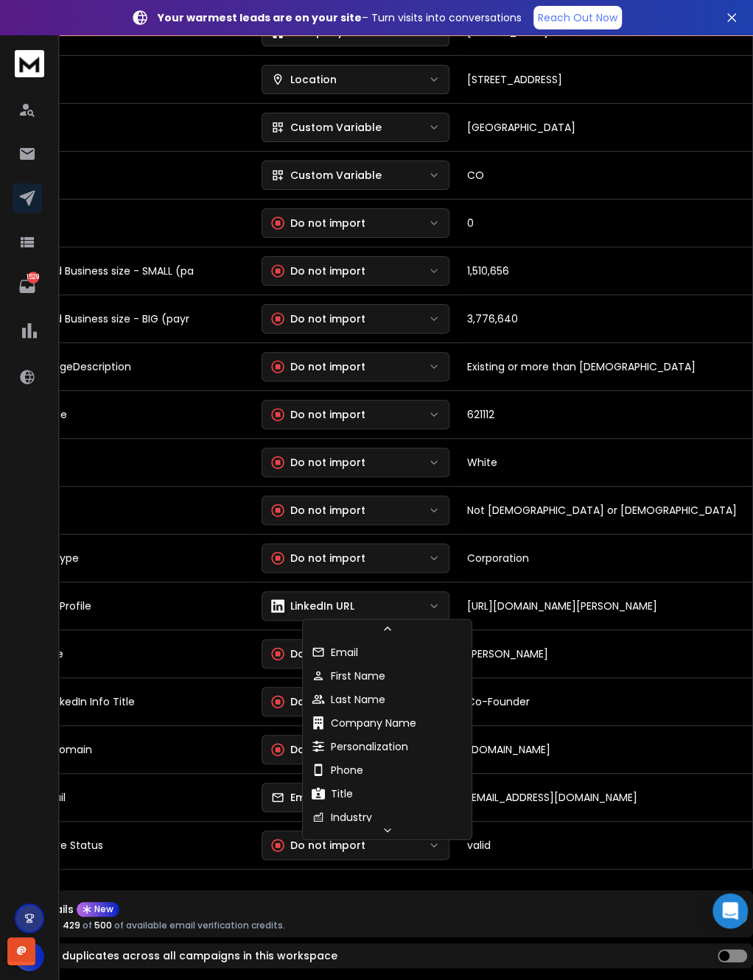
click at [357, 565] on div "Do not import" at bounding box center [318, 558] width 94 height 15
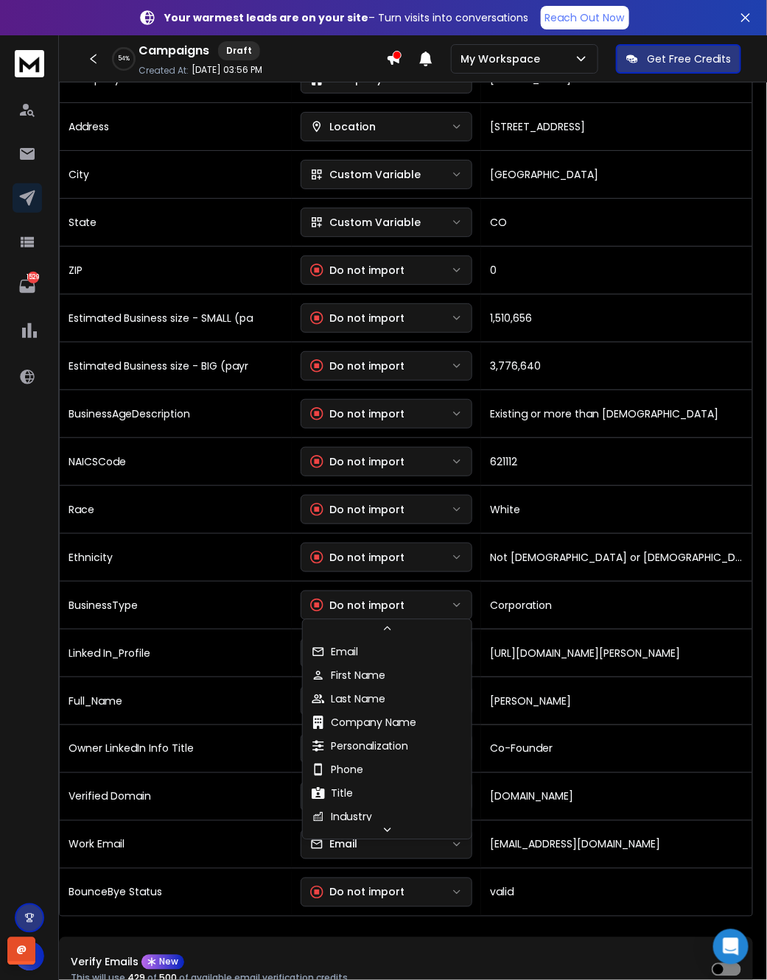
scroll to position [148, 0]
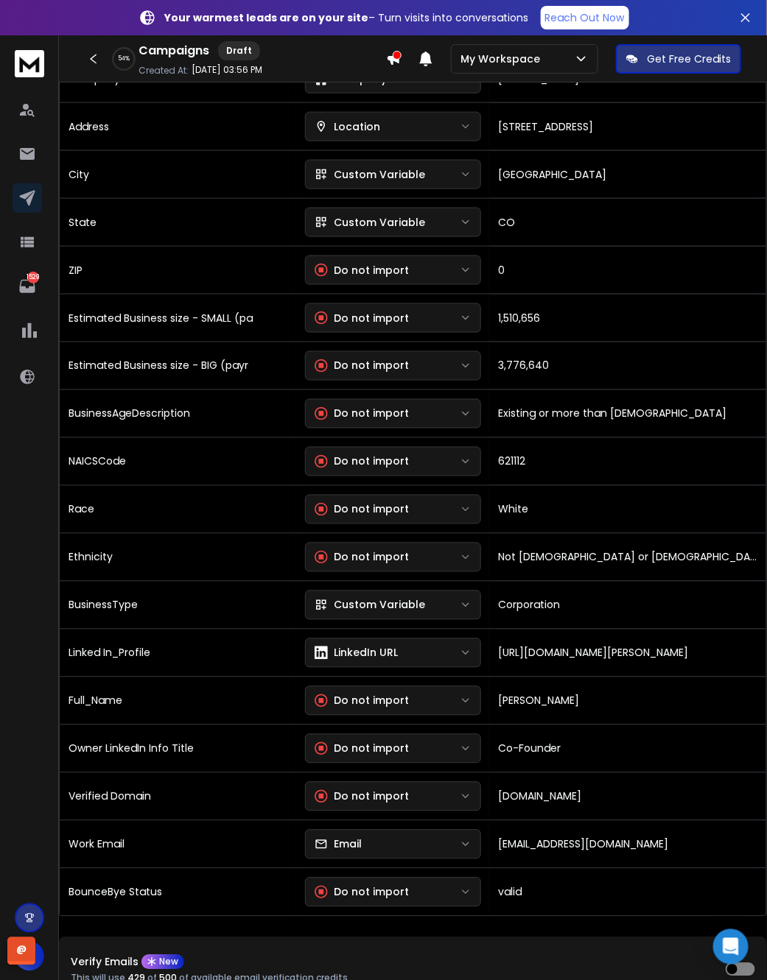
click at [406, 552] on button "Do not import" at bounding box center [393, 557] width 176 height 29
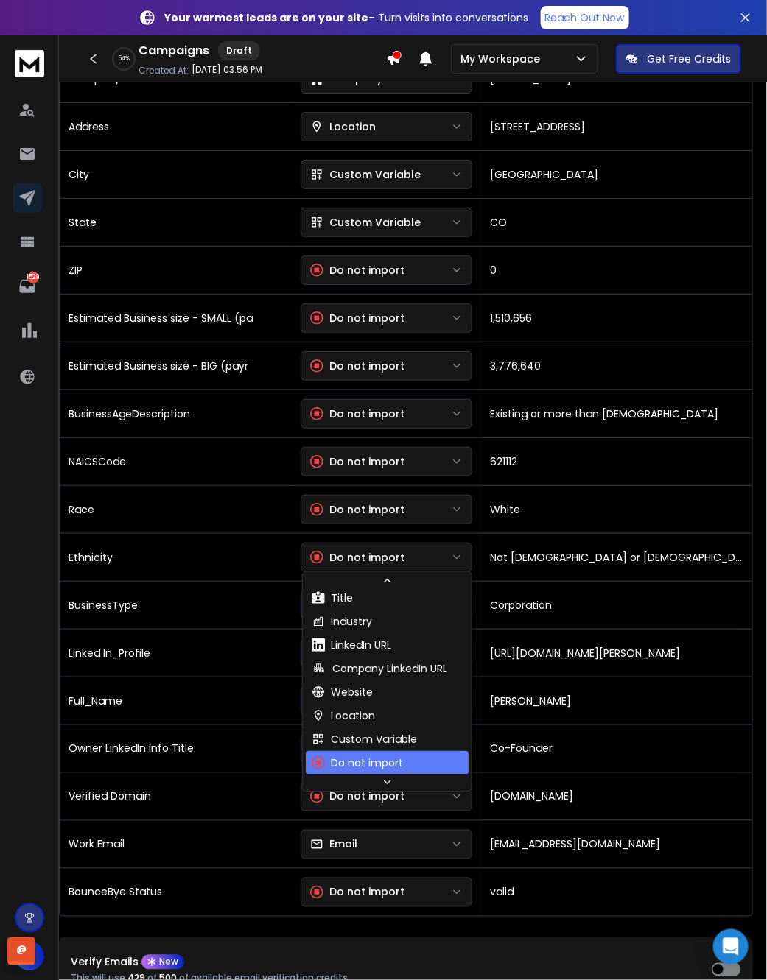
click at [394, 458] on div "Do not import" at bounding box center [357, 461] width 94 height 15
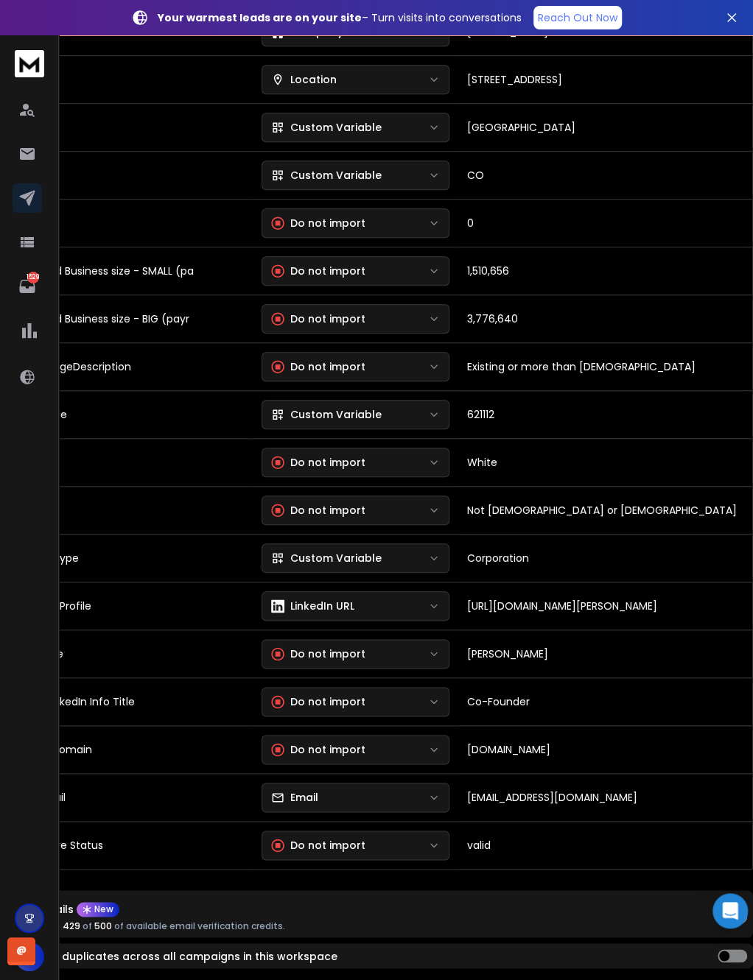
click at [406, 381] on button "Do not import" at bounding box center [355, 366] width 188 height 29
click at [365, 326] on div "Do not import" at bounding box center [318, 318] width 94 height 15
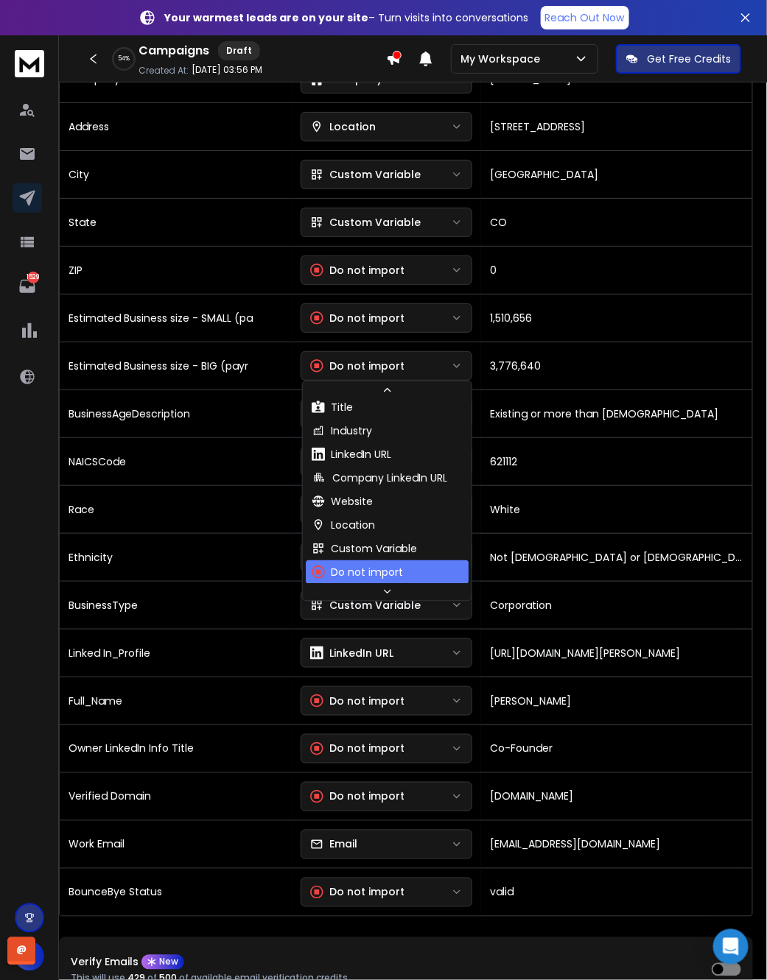
scroll to position [134, 0]
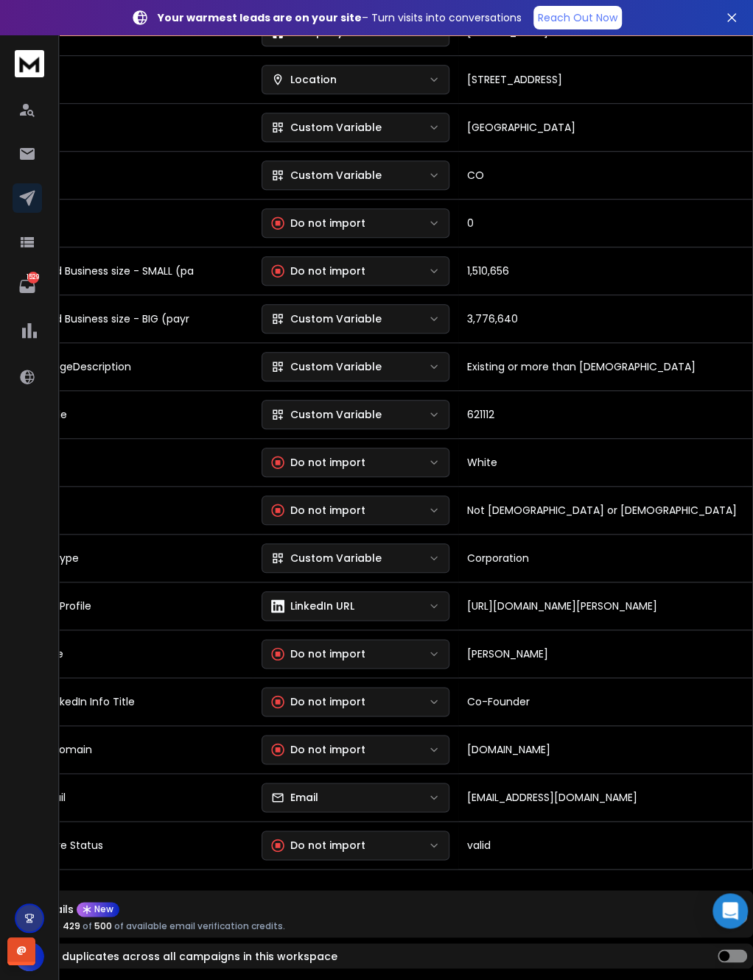
click at [421, 286] on button "Do not import" at bounding box center [355, 270] width 188 height 29
click at [372, 669] on button "Do not import" at bounding box center [355, 653] width 188 height 29
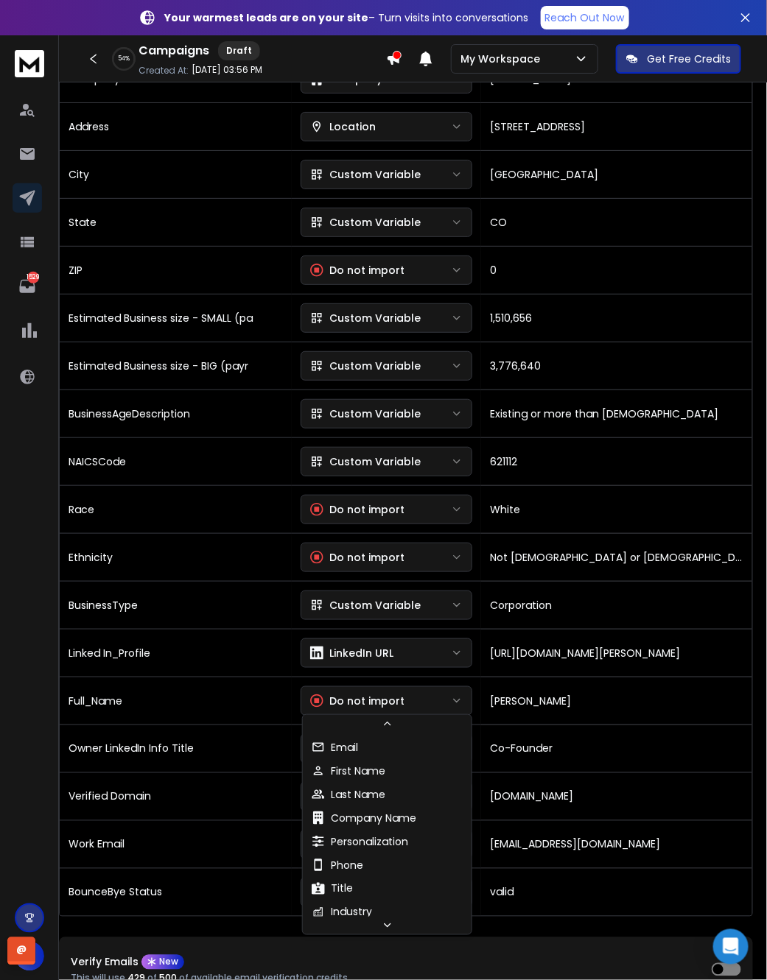
scroll to position [148, 0]
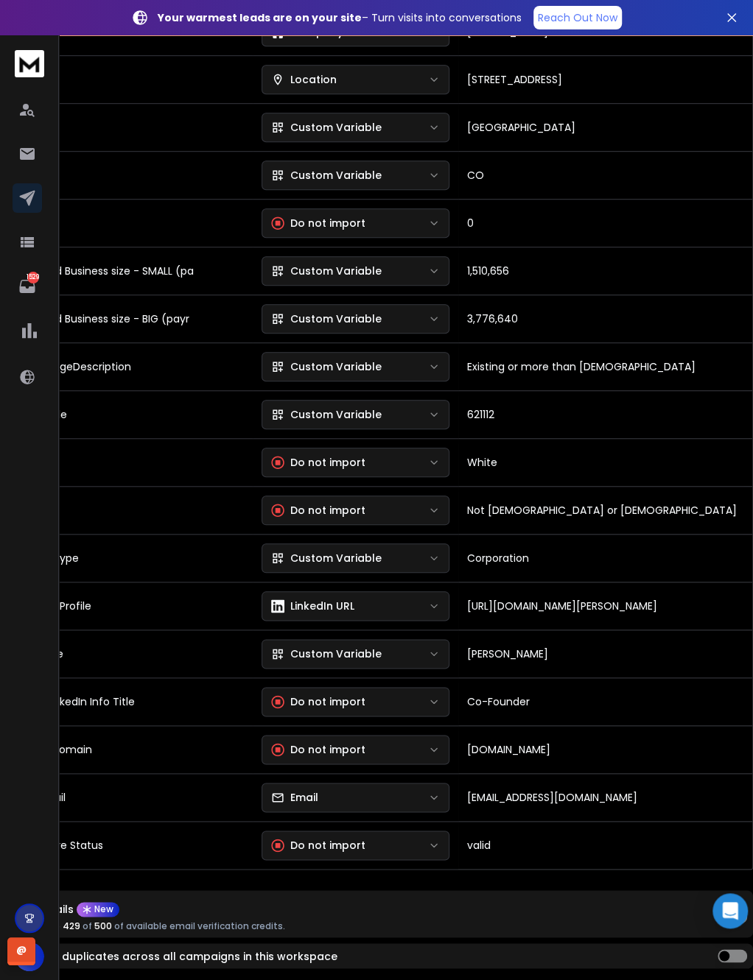
click at [365, 709] on div "Do not import" at bounding box center [318, 701] width 94 height 15
click at [365, 757] on div "Do not import" at bounding box center [318, 749] width 94 height 15
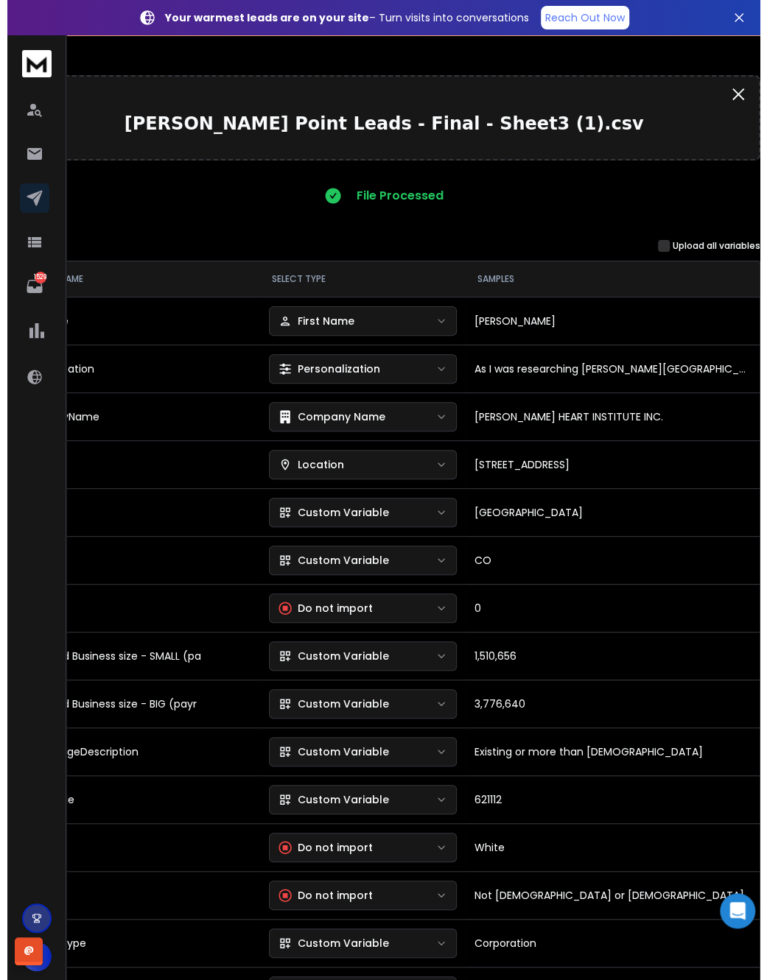
scroll to position [196, 0]
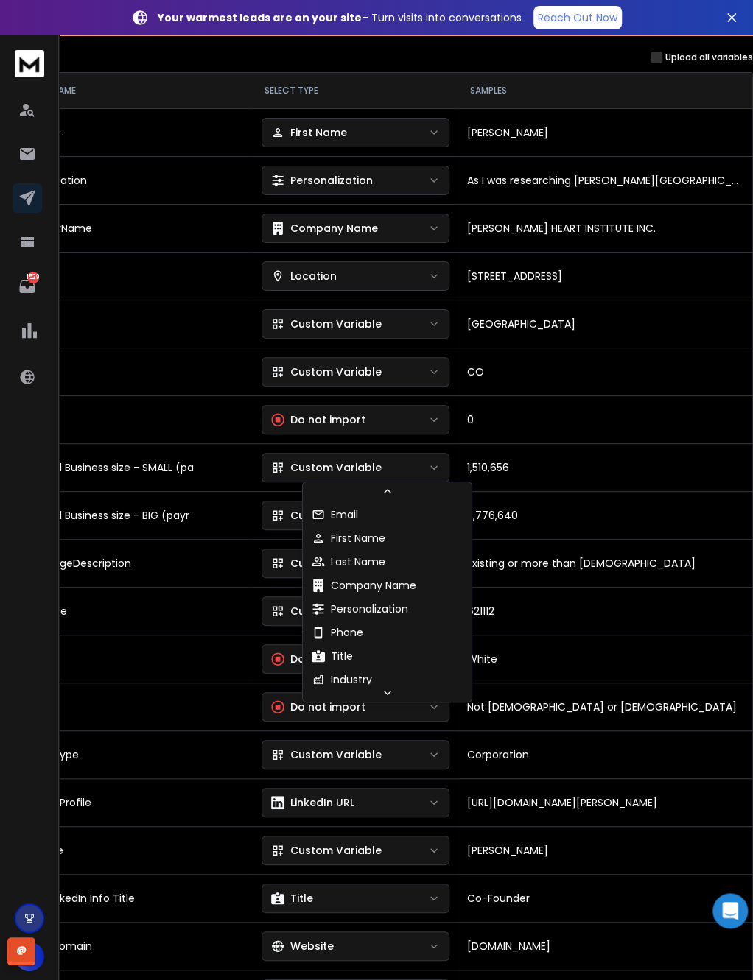
click at [404, 434] on button "Do not import" at bounding box center [355, 419] width 188 height 29
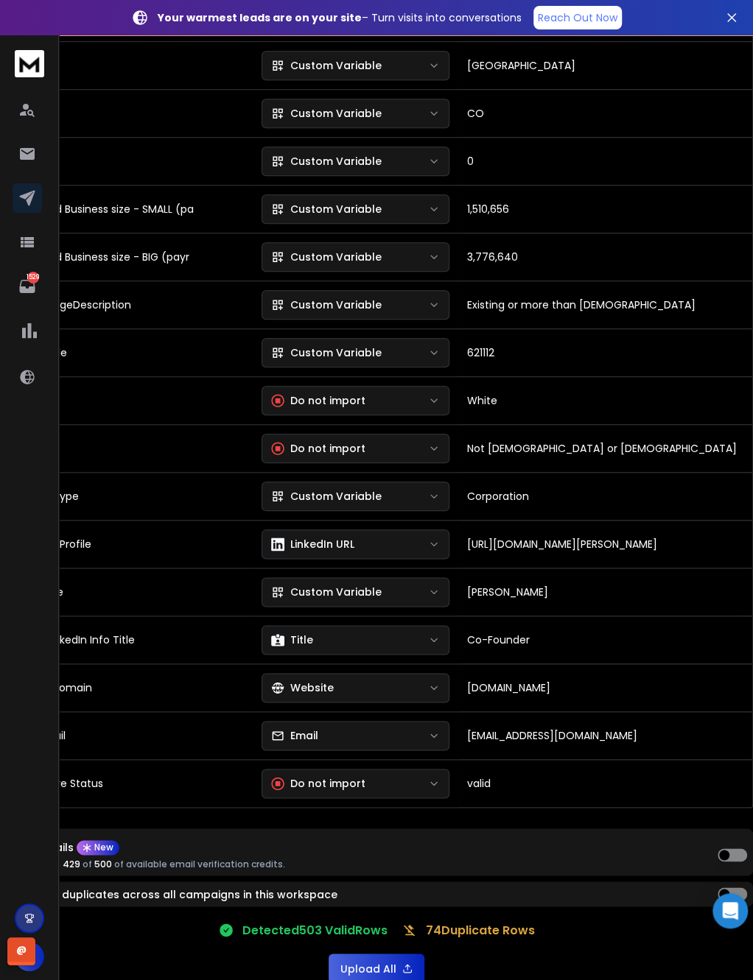
scroll to position [546, 0]
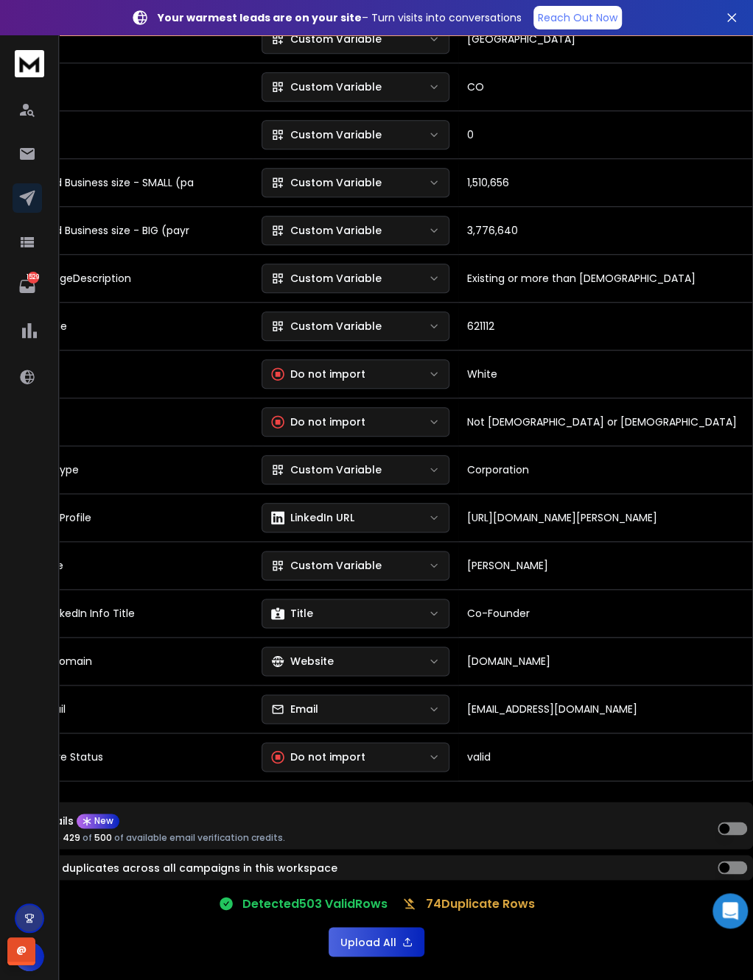
click at [404, 935] on button "Upload All" at bounding box center [376, 941] width 96 height 29
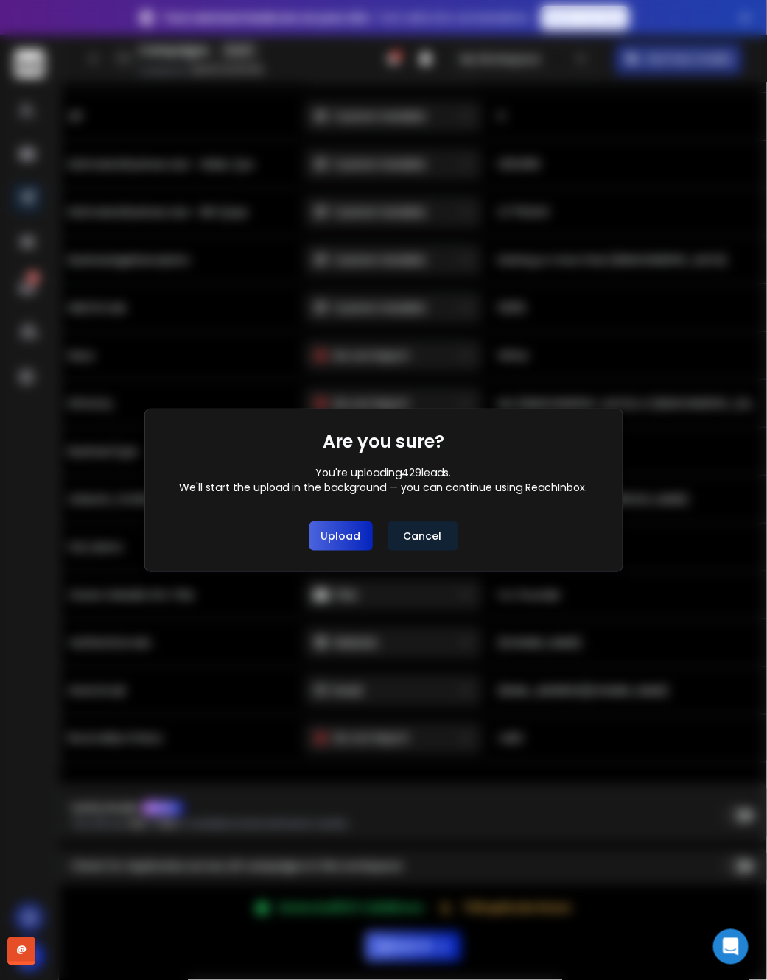
click at [341, 526] on button "Upload" at bounding box center [340, 535] width 63 height 29
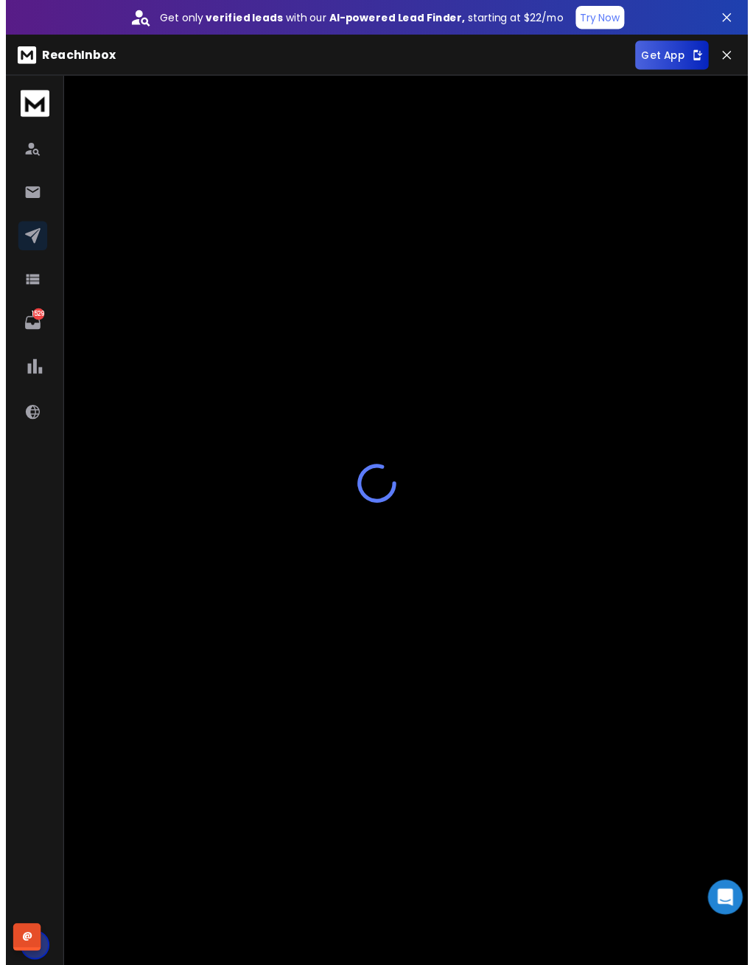
scroll to position [14, 0]
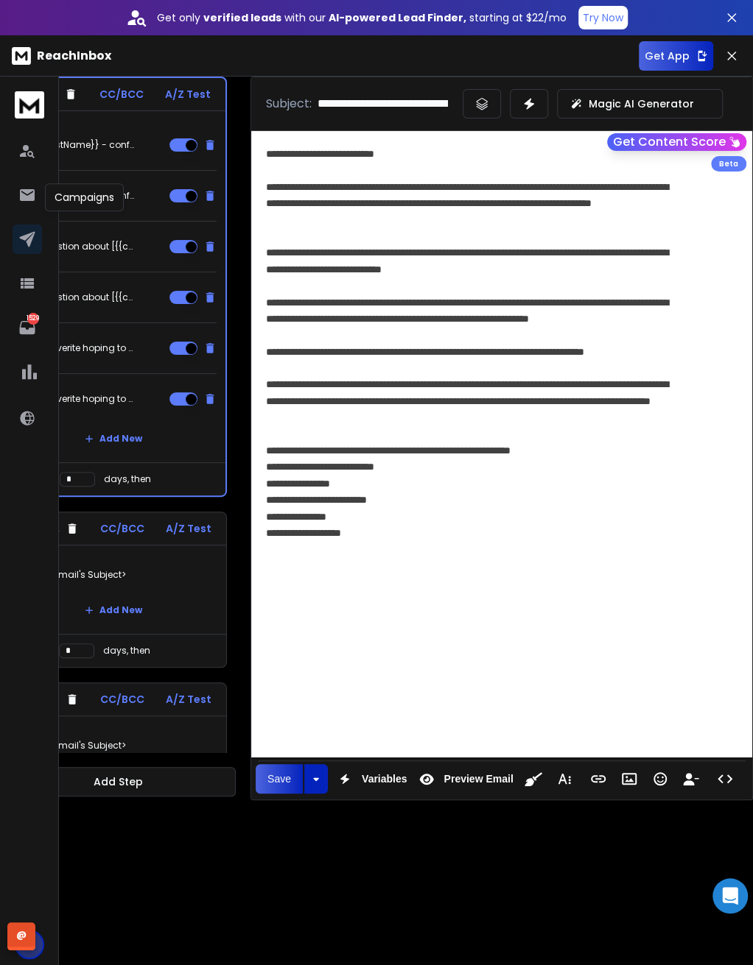
click at [30, 231] on icon at bounding box center [26, 238] width 15 height 15
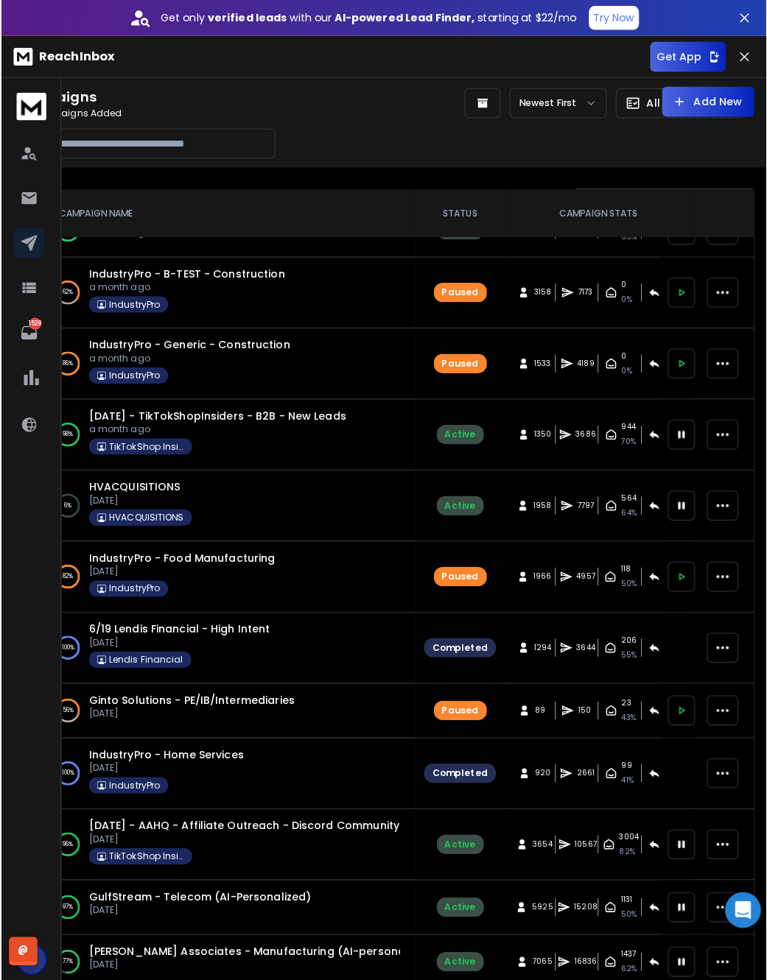
scroll to position [392, 0]
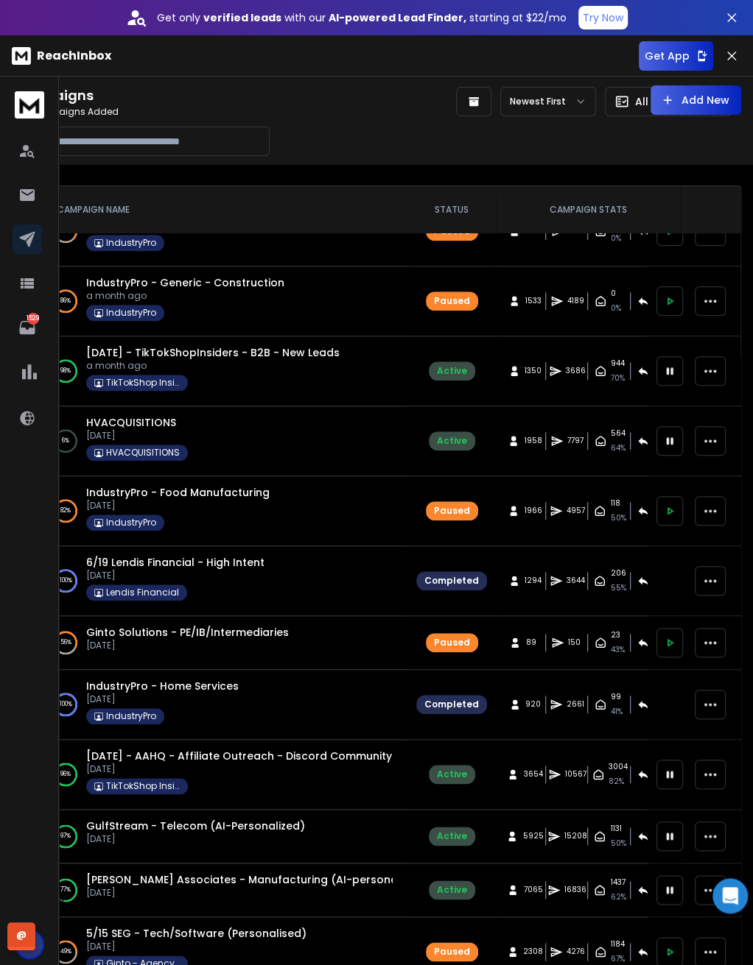
click at [218, 819] on span "GulfStream - Telecom (AI-Personalized)" at bounding box center [195, 826] width 219 height 15
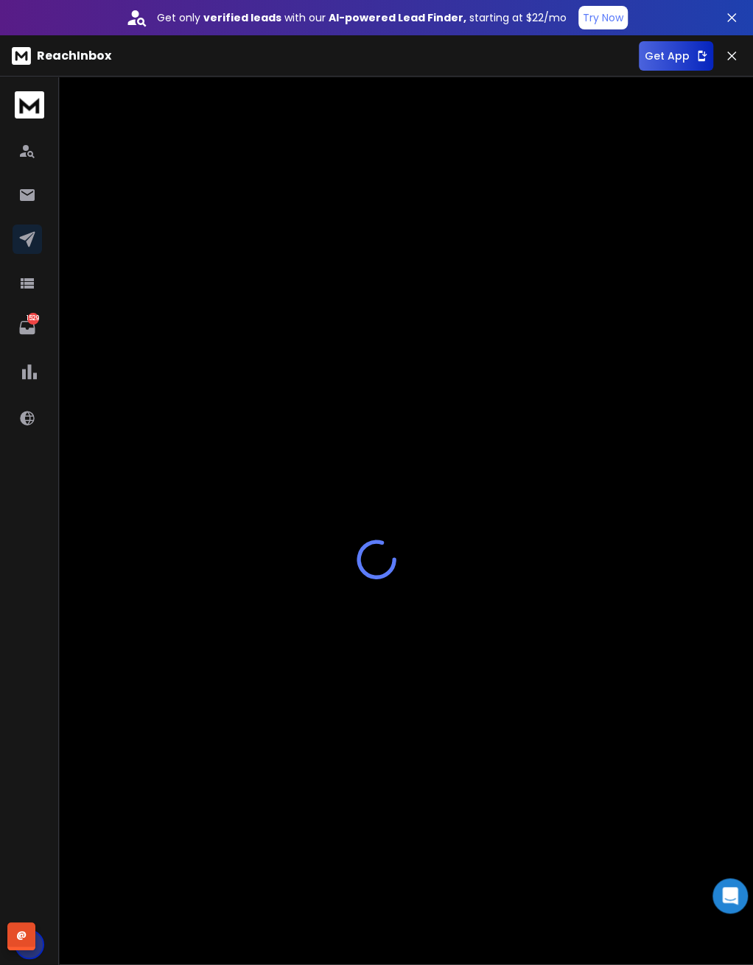
click at [0, 0] on p "Leads" at bounding box center [0, 0] width 0 height 0
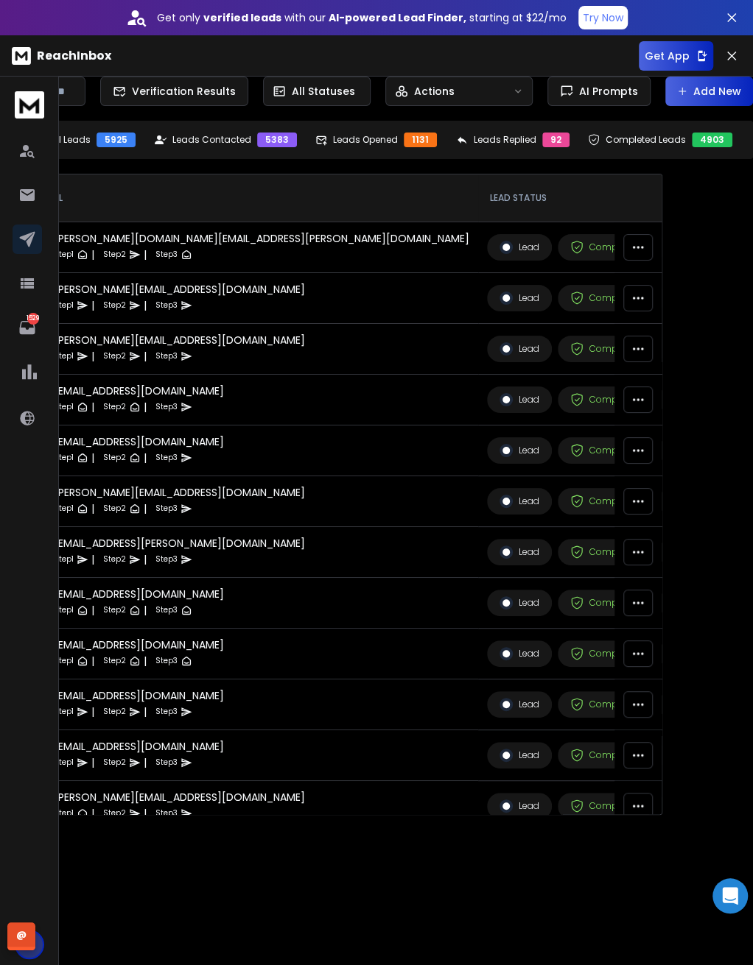
click at [705, 106] on button "Add New" at bounding box center [709, 91] width 88 height 29
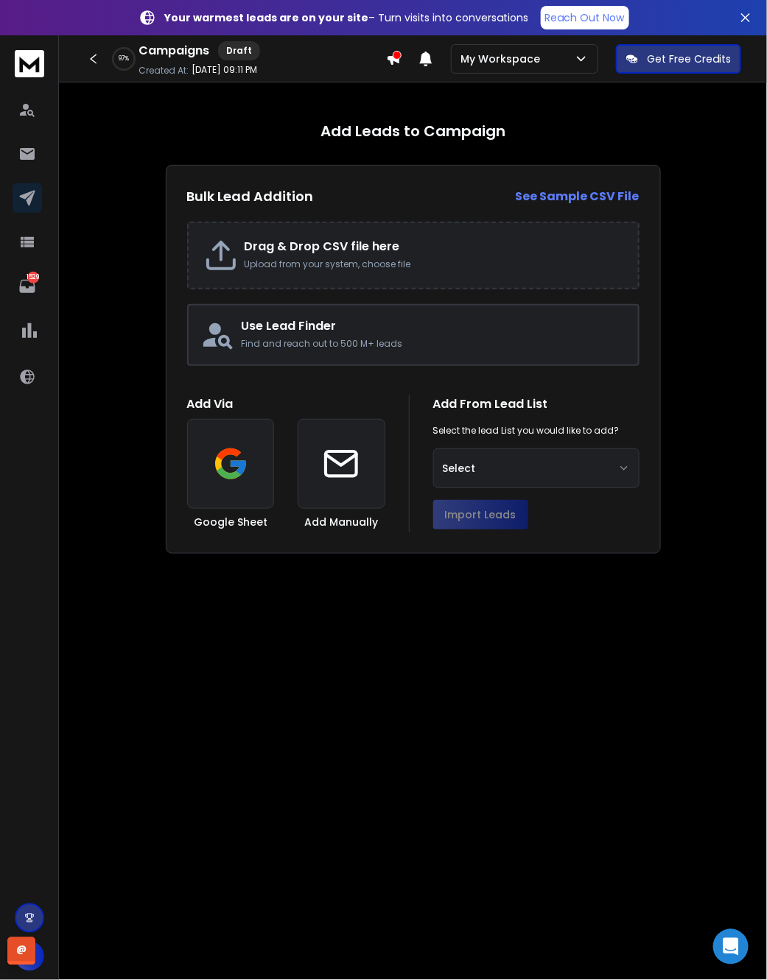
click at [367, 246] on h2 "Drag & Drop CSV file here" at bounding box center [433, 247] width 378 height 18
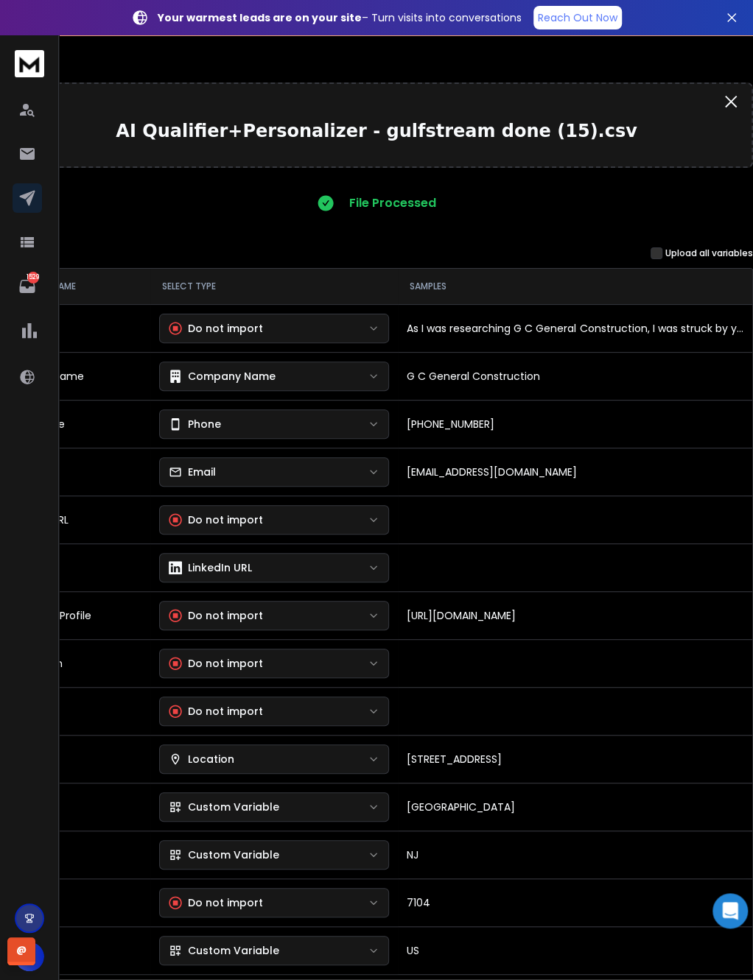
click at [263, 336] on div "Do not import" at bounding box center [216, 328] width 94 height 15
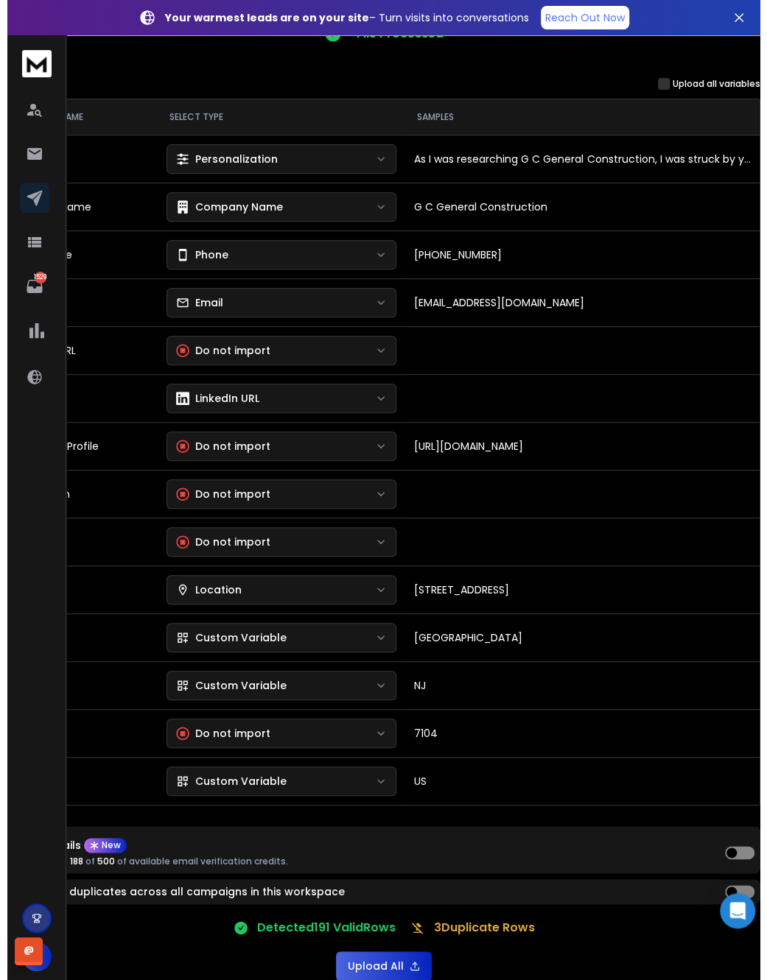
scroll to position [196, 0]
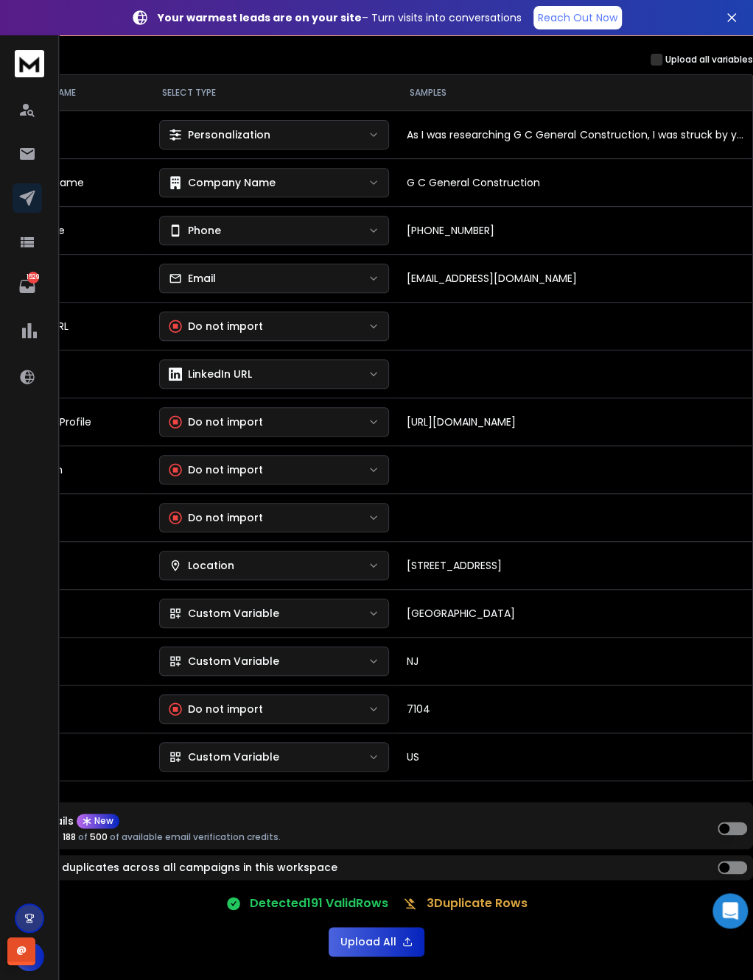
click at [306, 341] on button "Do not import" at bounding box center [274, 325] width 230 height 29
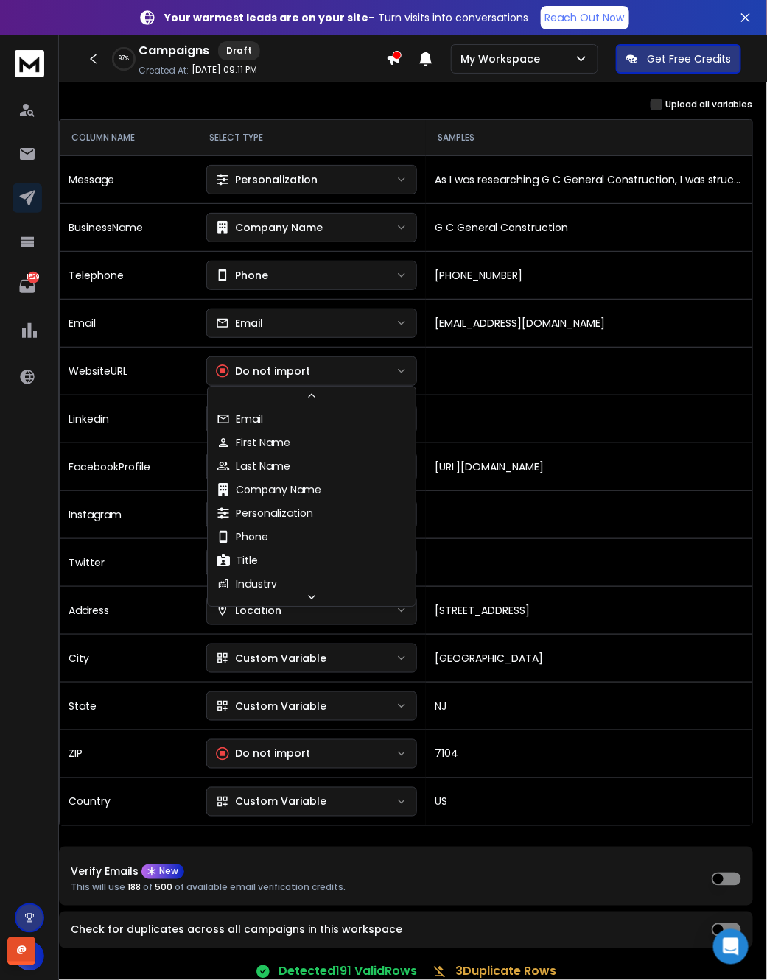
scroll to position [148, 0]
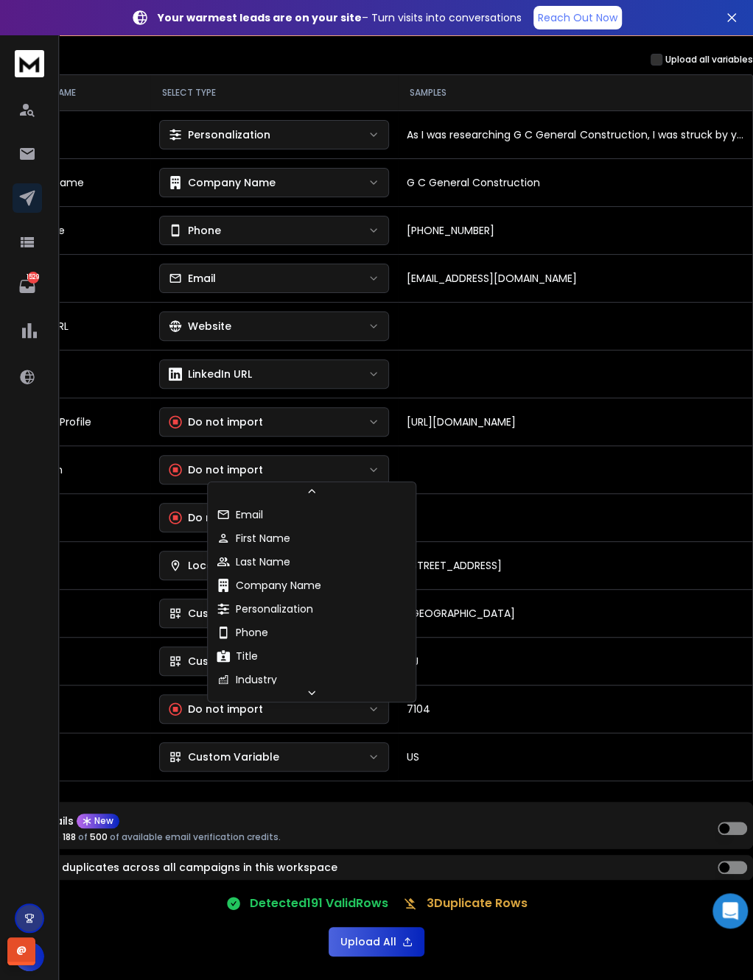
click at [324, 437] on button "Do not import" at bounding box center [274, 421] width 230 height 29
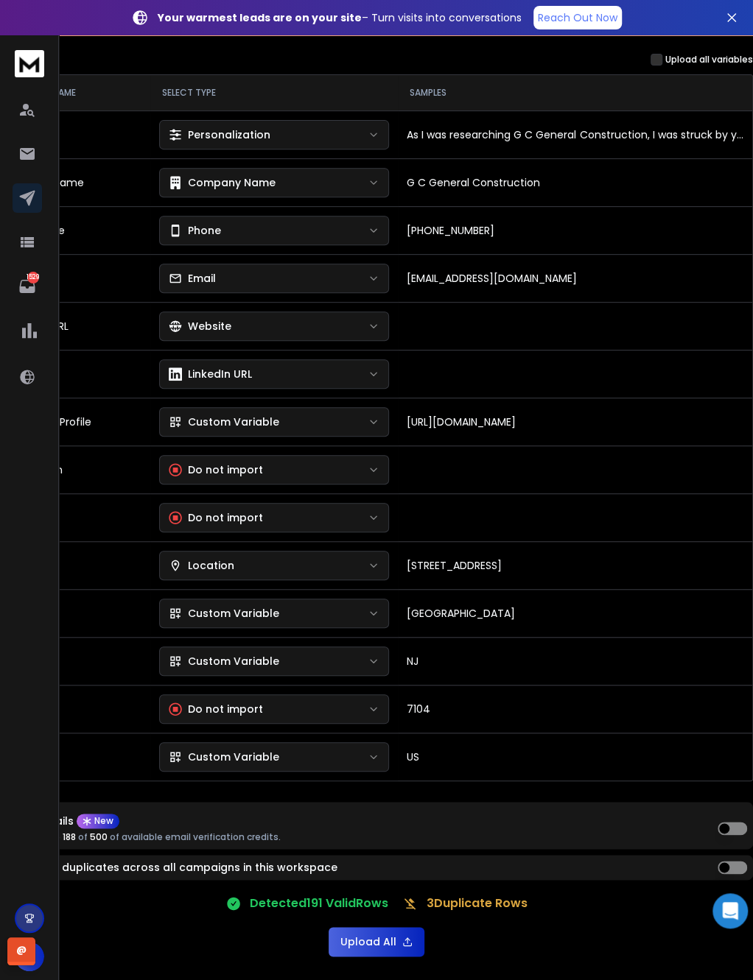
click at [366, 485] on button "Do not import" at bounding box center [274, 469] width 230 height 29
click at [367, 532] on button "Do not import" at bounding box center [274, 517] width 230 height 29
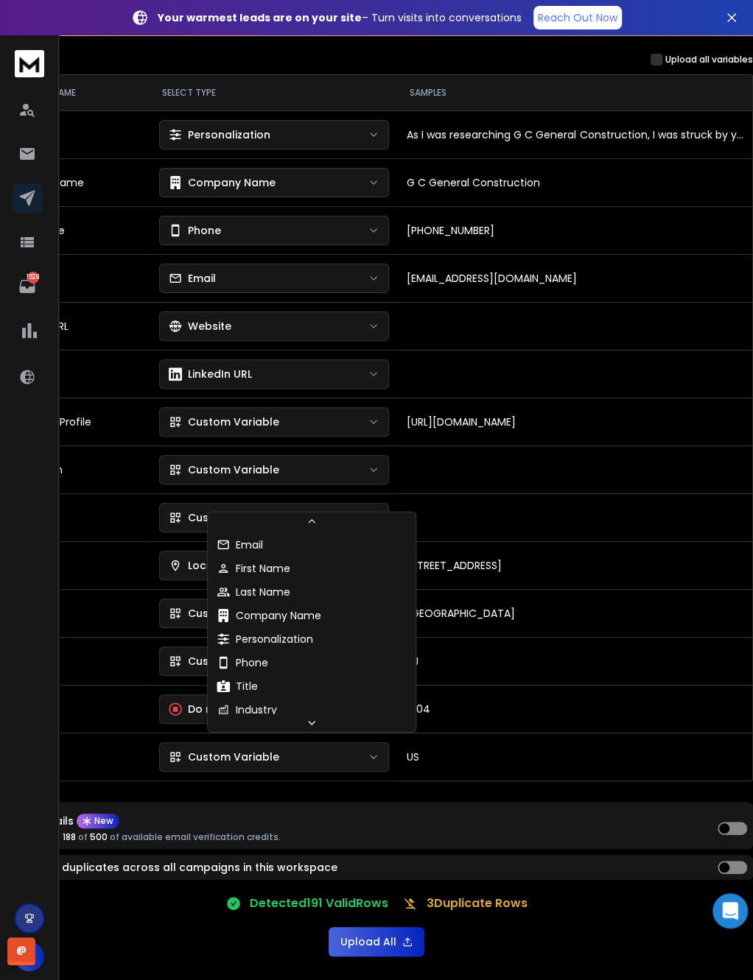
click at [357, 724] on button "Do not import" at bounding box center [274, 708] width 230 height 29
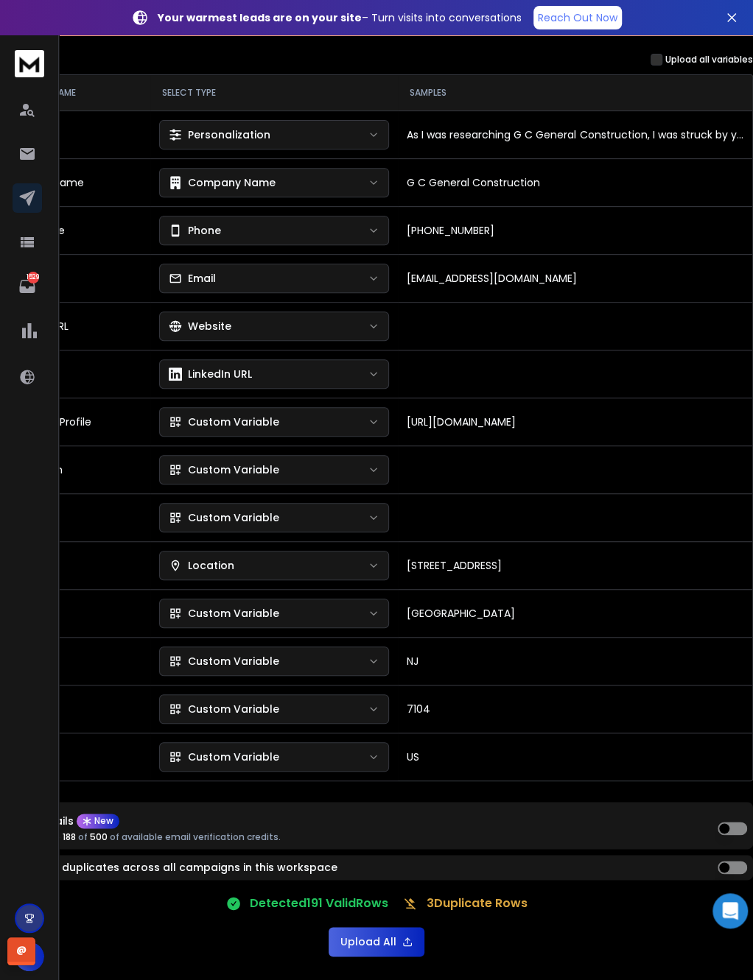
scroll to position [260, 0]
click at [392, 936] on button "Upload All" at bounding box center [376, 941] width 96 height 29
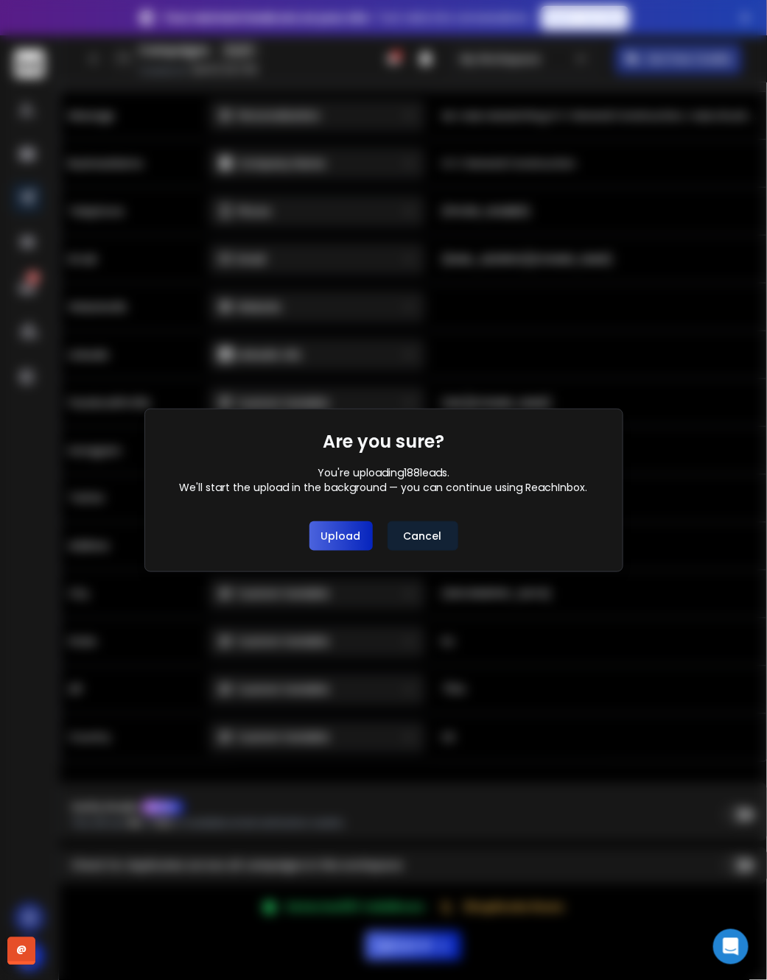
click at [351, 527] on button "Upload" at bounding box center [340, 535] width 63 height 29
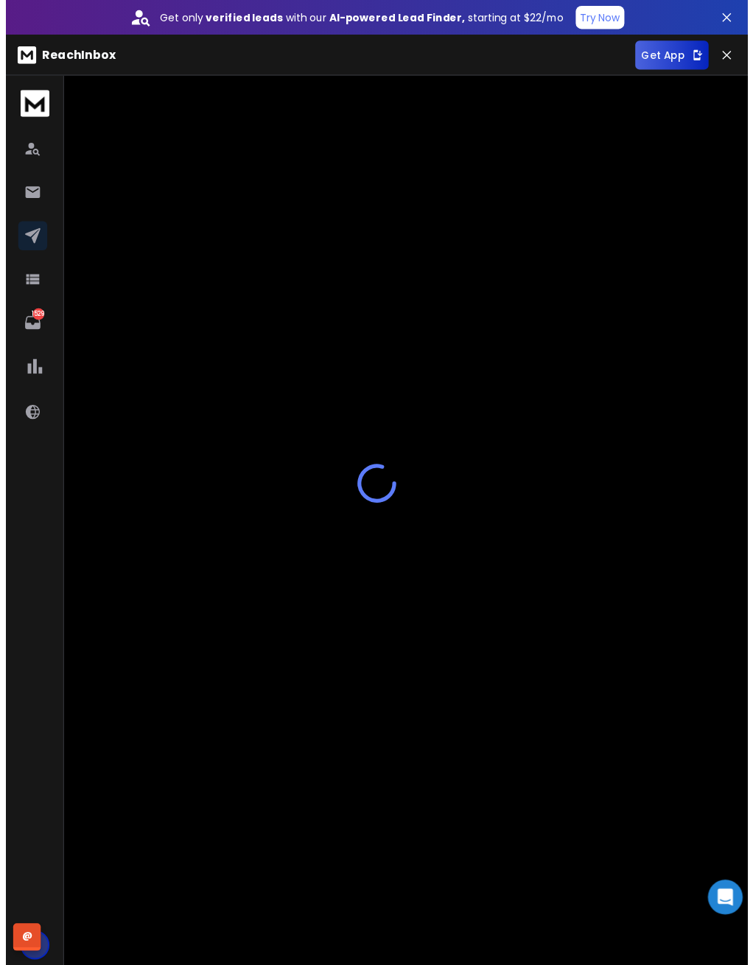
scroll to position [14, 0]
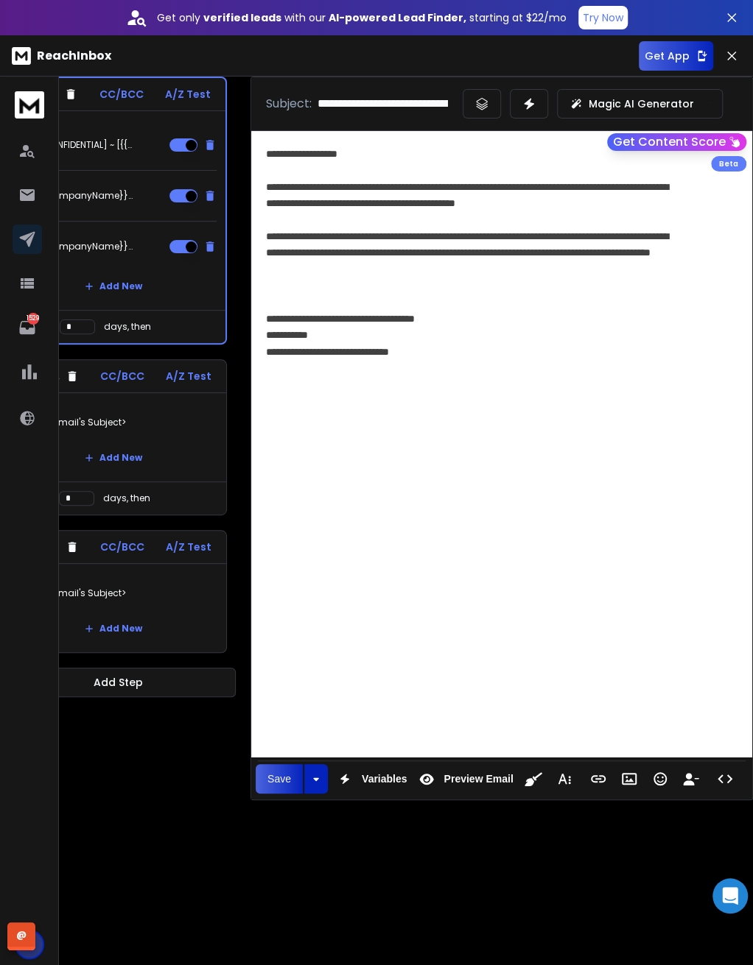
click at [0, 0] on link "Schedule" at bounding box center [0, 0] width 0 height 0
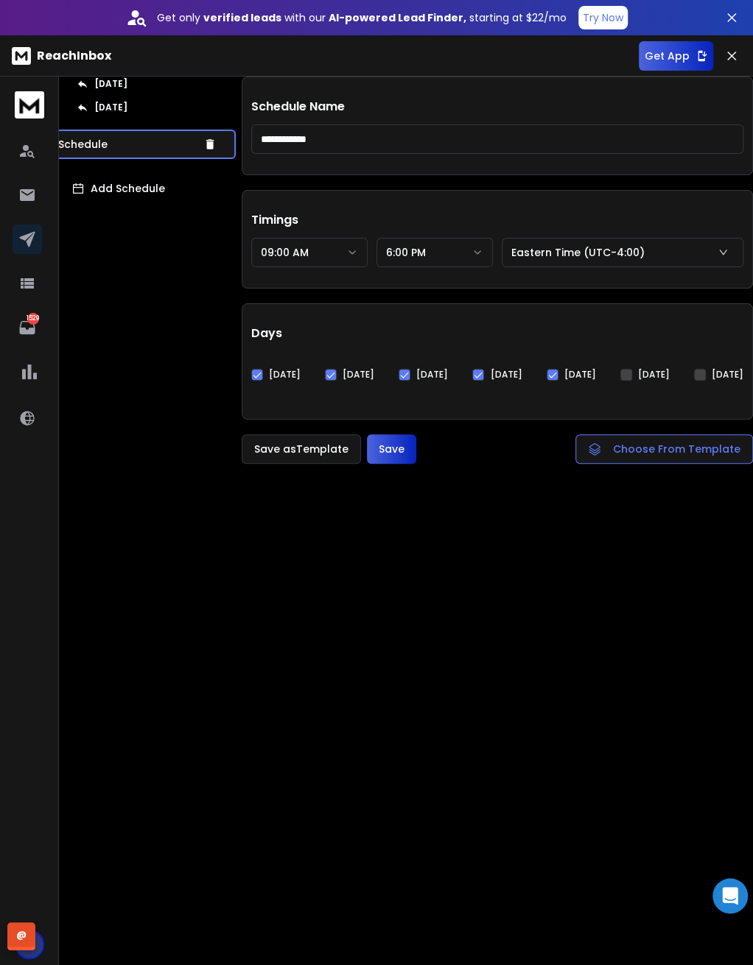
click at [0, 0] on div "97 % Campaigns Active Created At: [DATE] 09:11 PM My Workspace Get Free Credits" at bounding box center [0, 0] width 0 height 0
click at [0, 0] on icon at bounding box center [0, 0] width 0 height 0
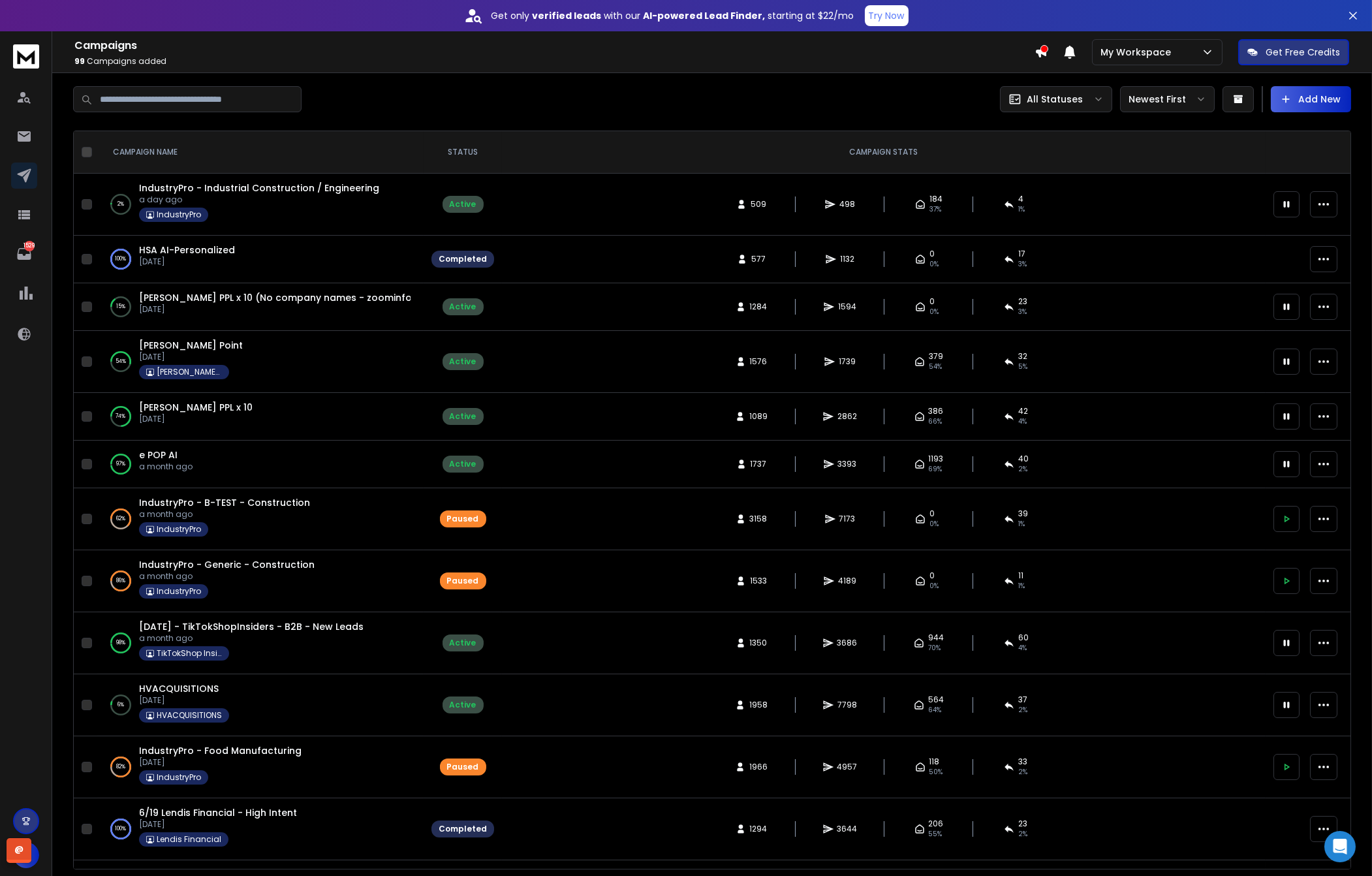
click at [244, 182] on span "IndustryPro - Industrial Construction / Engineering" at bounding box center [259, 188] width 240 height 13
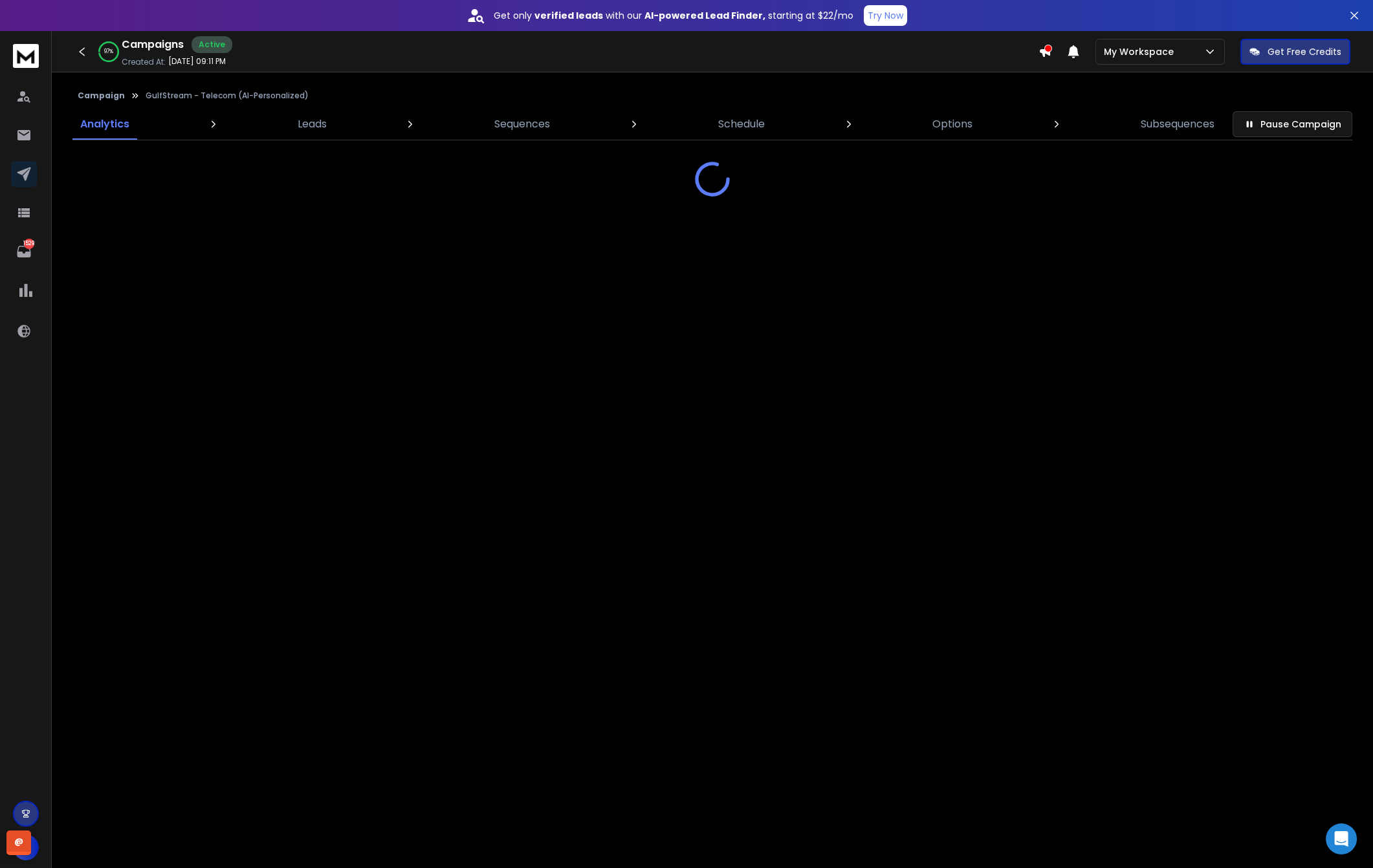
click at [298, 131] on p "Leads" at bounding box center [312, 125] width 29 height 16
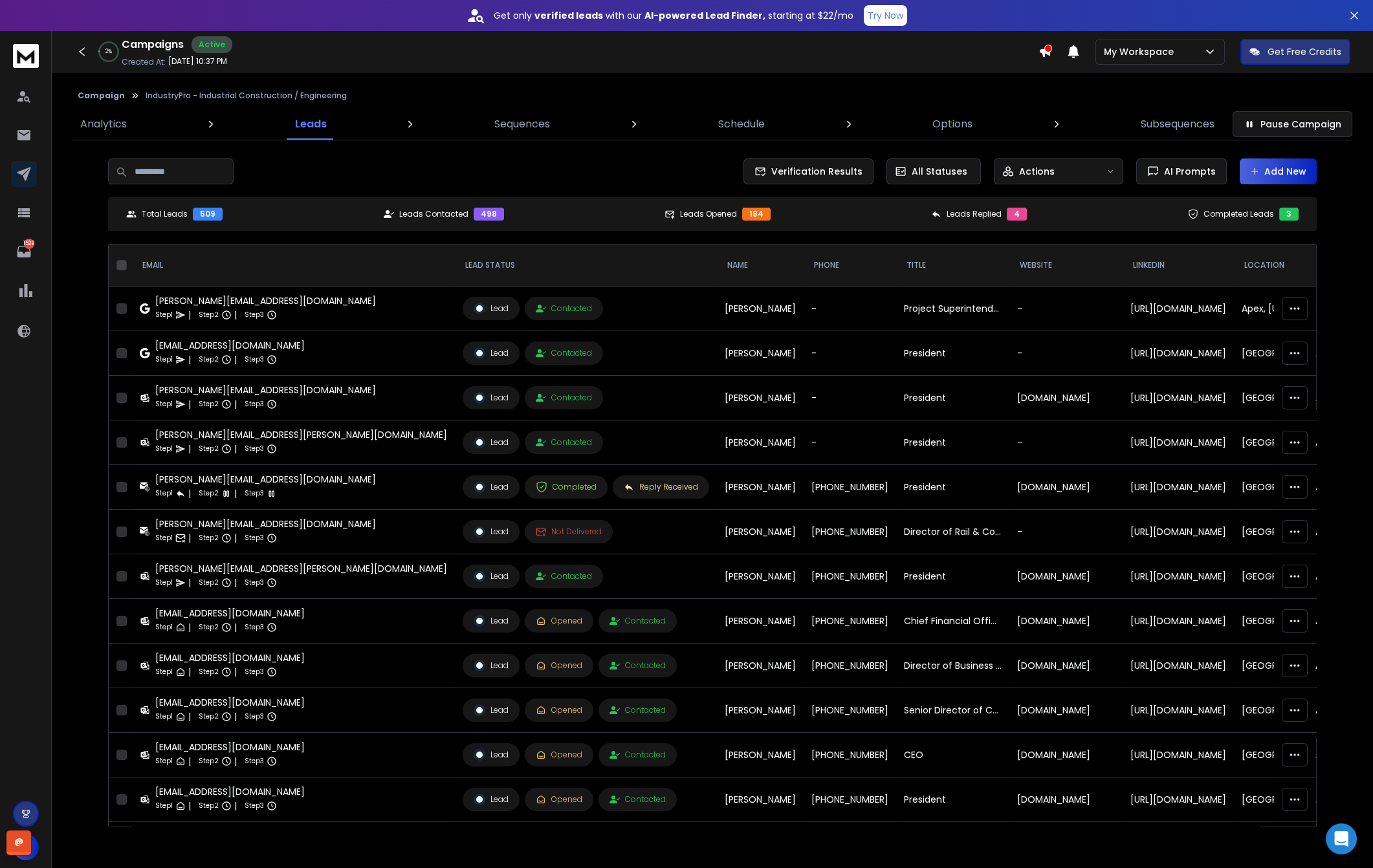
click at [673, 156] on div "Verification Results All Statuses Actions AI Prompts Add New Total Leads 509 Le…" at bounding box center [712, 487] width 1280 height 666
click at [673, 169] on button "Add New" at bounding box center [1279, 170] width 77 height 25
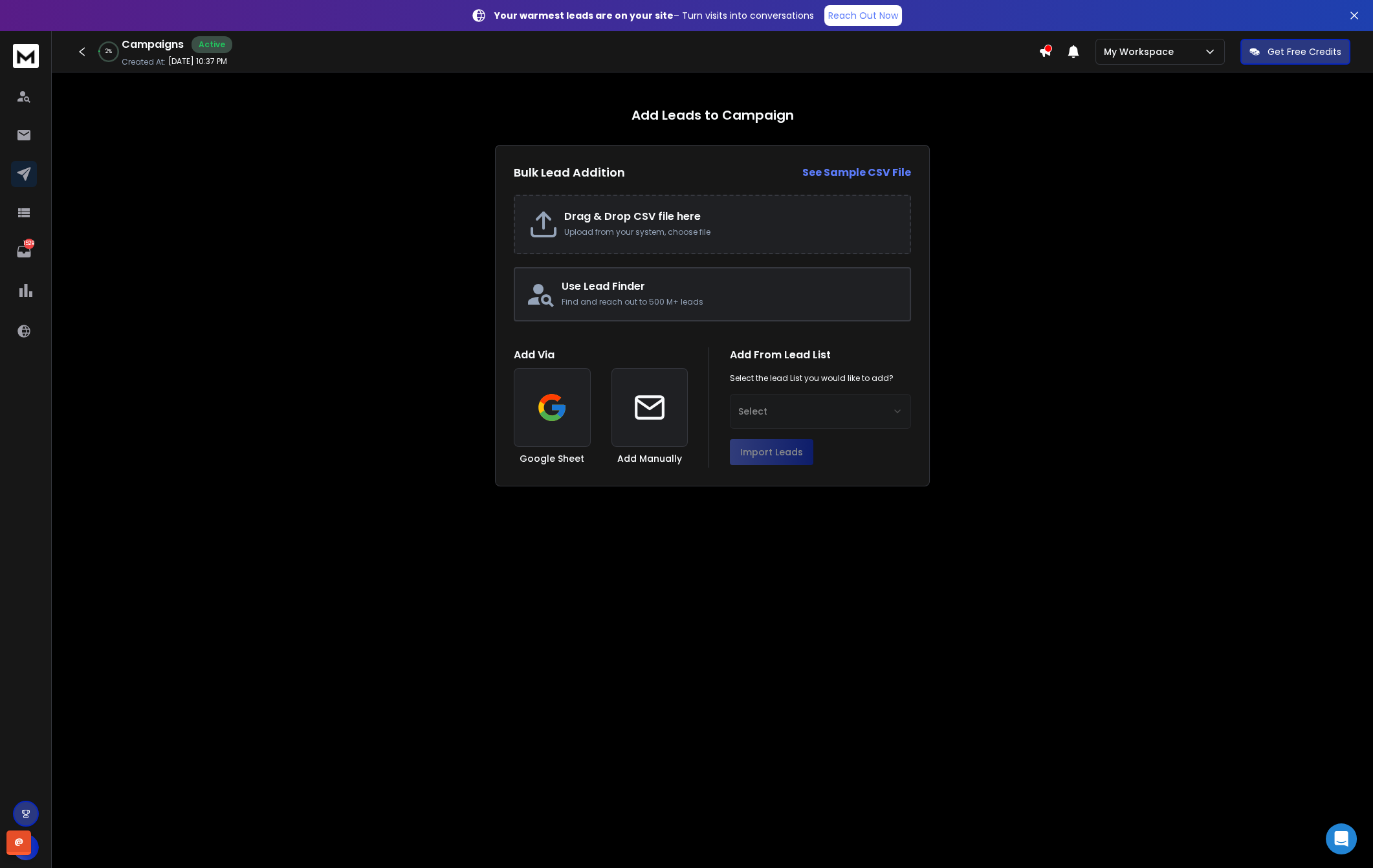
click at [603, 229] on p "Upload from your system, choose file" at bounding box center [730, 232] width 332 height 11
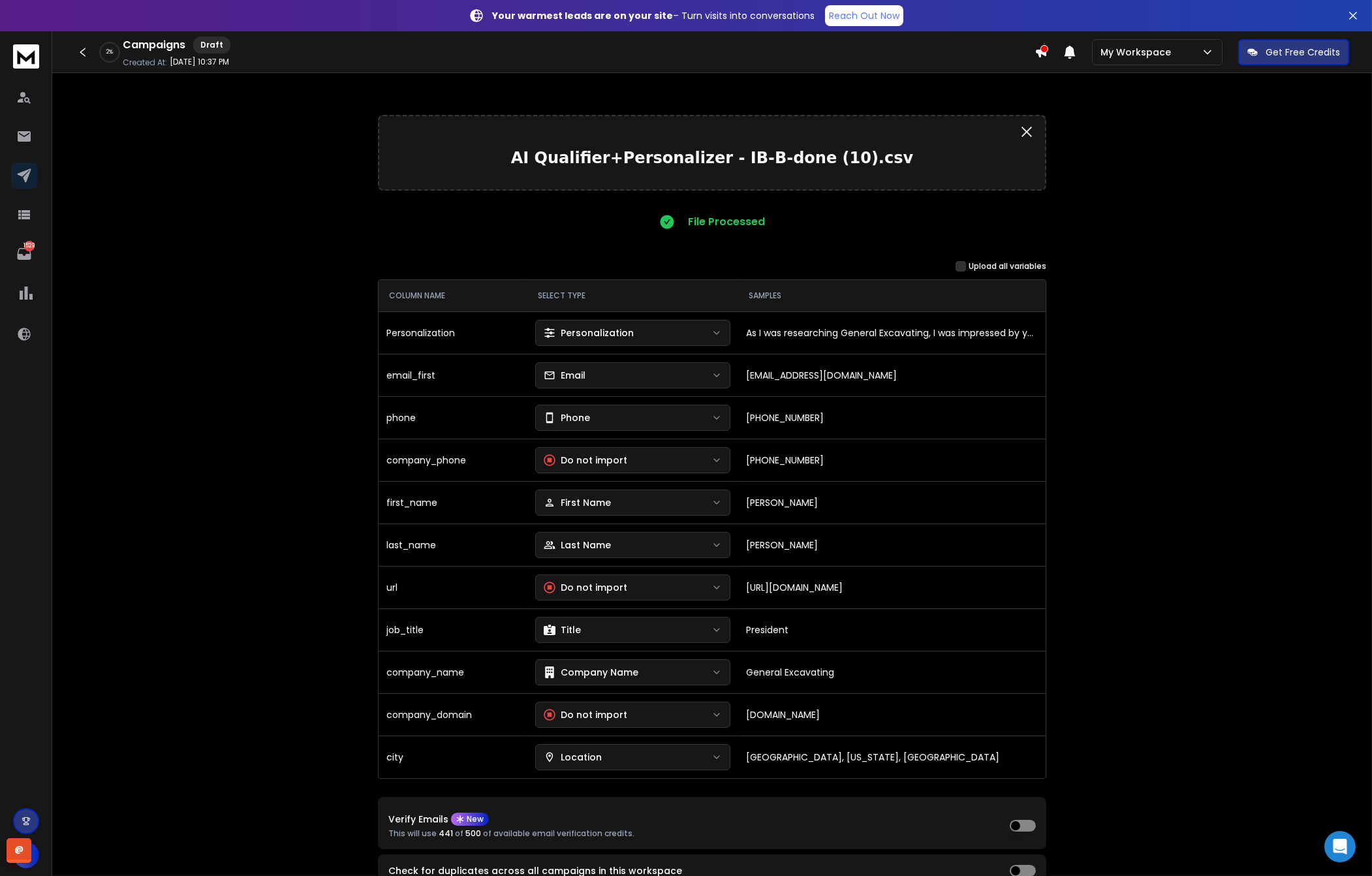
click at [628, 458] on button "Do not import" at bounding box center [633, 459] width 195 height 26
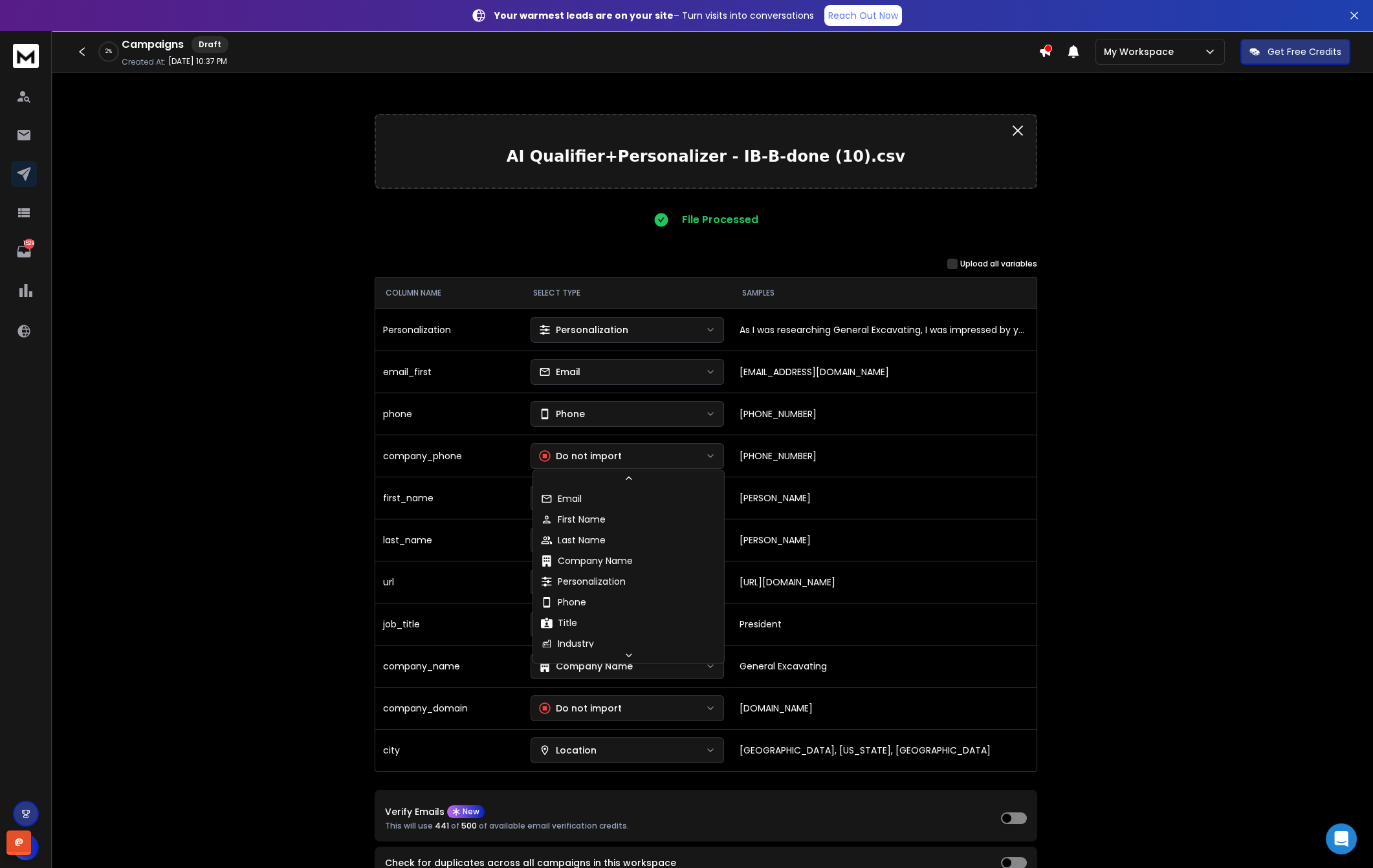
scroll to position [130, 0]
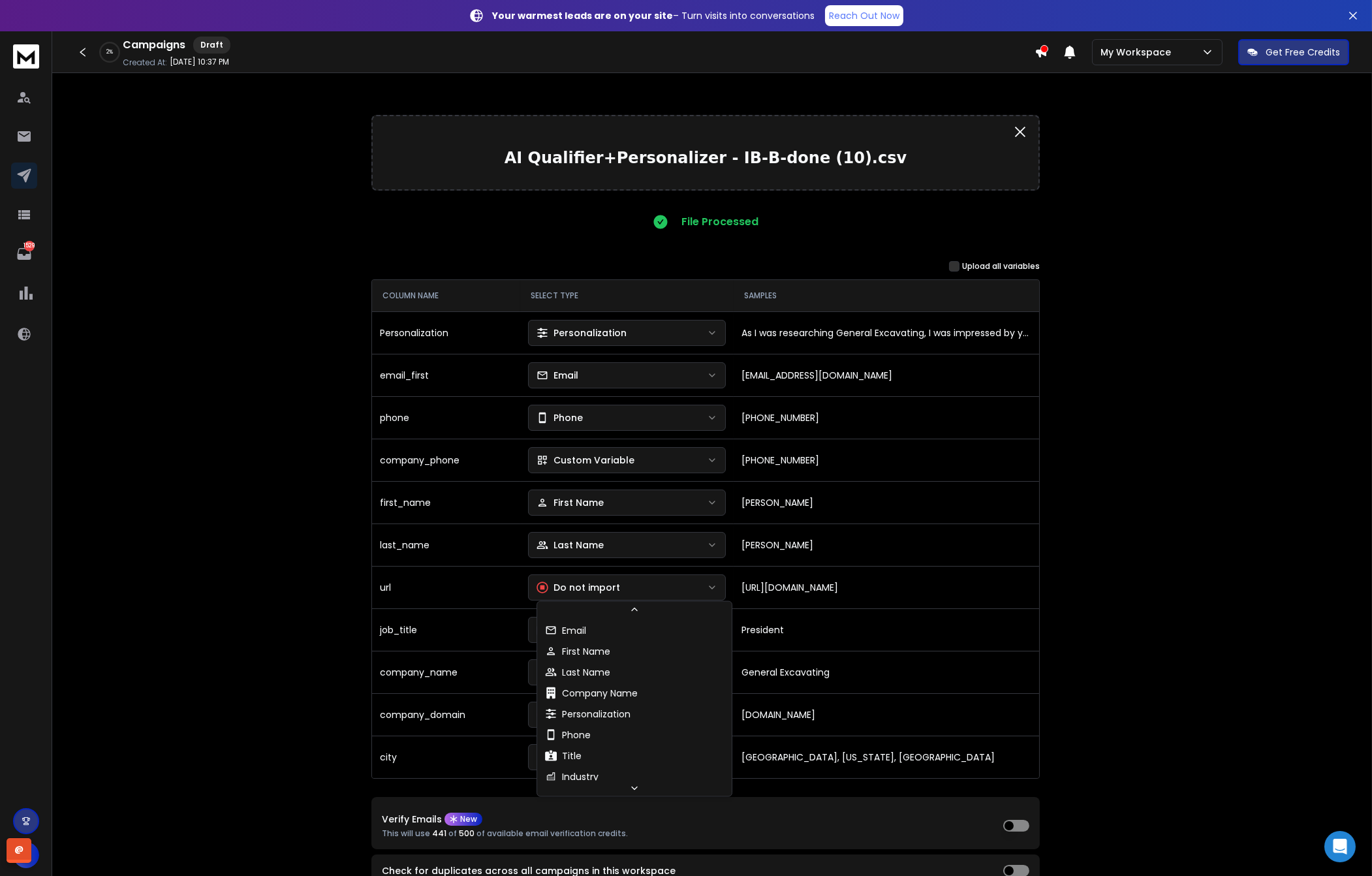
click at [617, 593] on button "Do not import" at bounding box center [628, 587] width 199 height 26
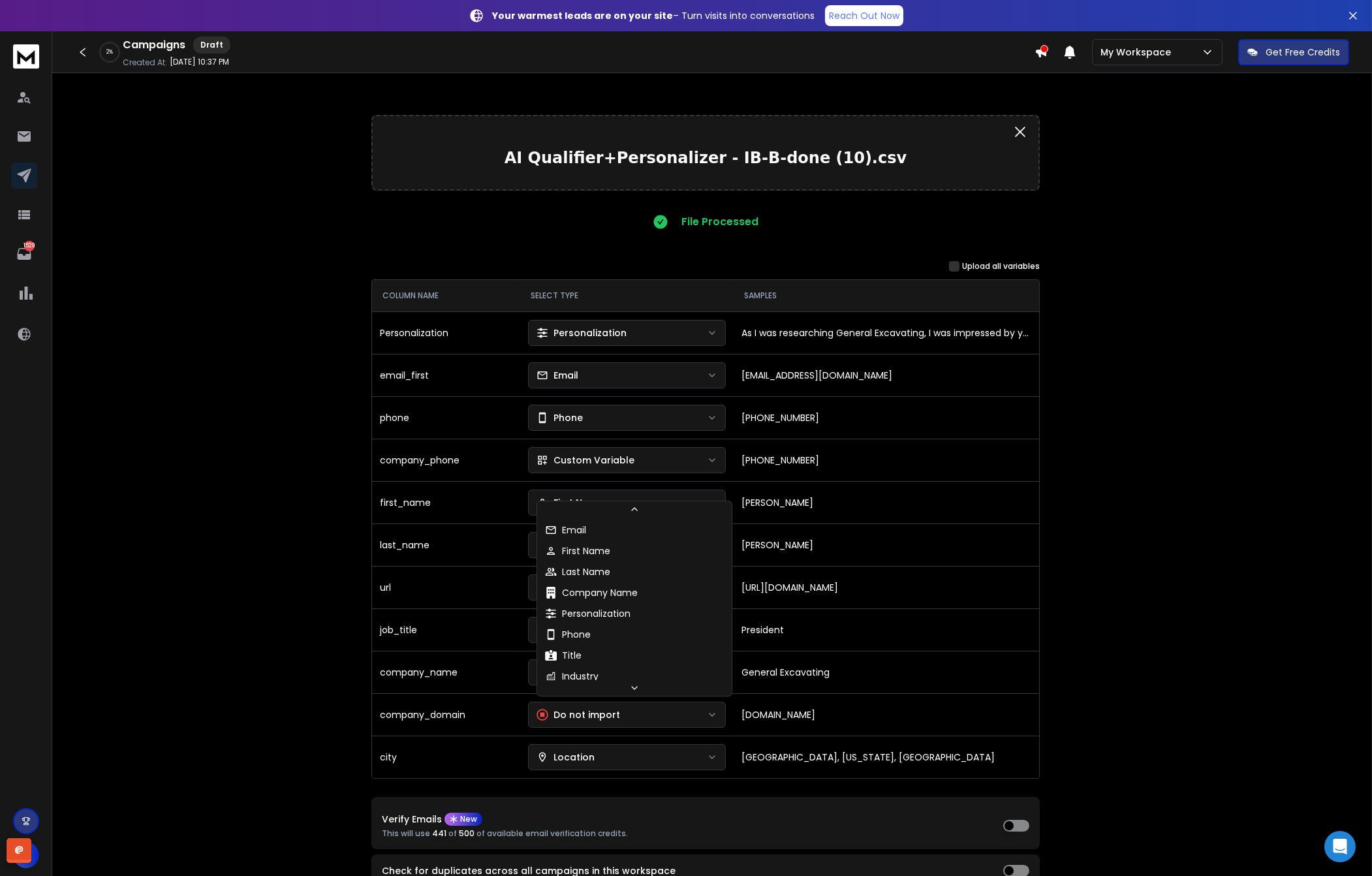
click at [672, 712] on button "Do not import" at bounding box center [628, 715] width 199 height 26
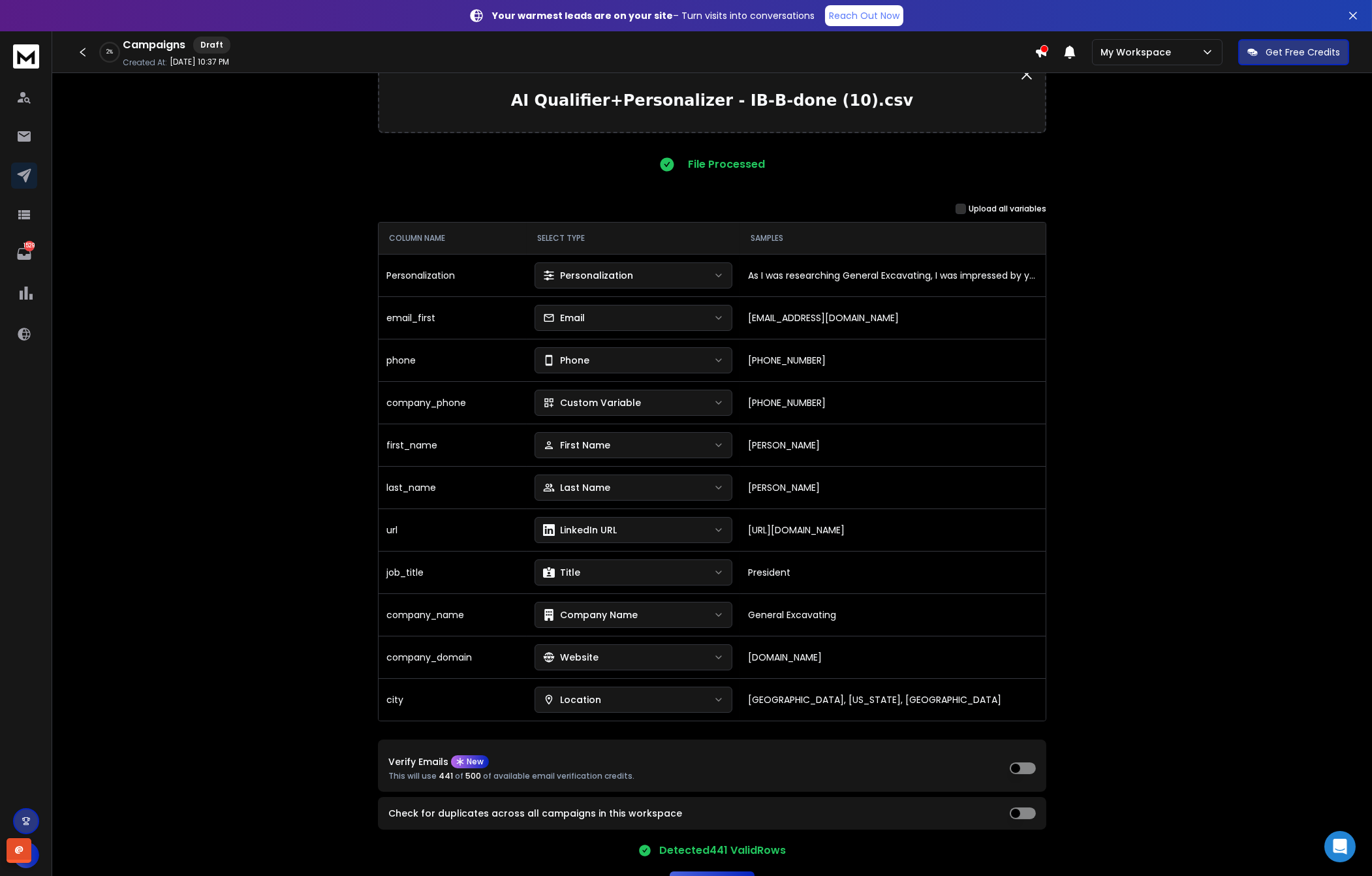
scroll to position [97, 0]
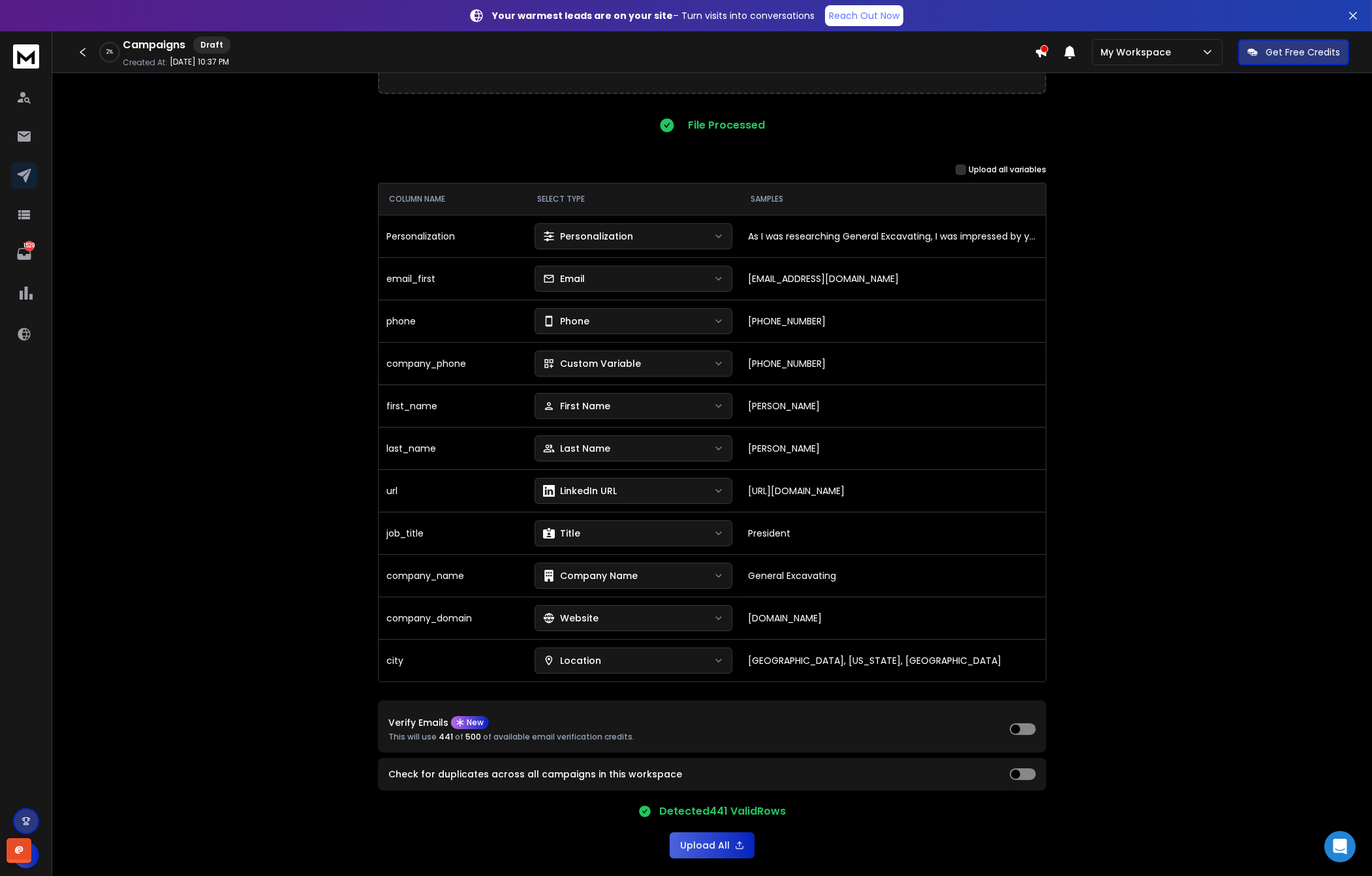
click at [679, 838] on button "Upload All" at bounding box center [712, 845] width 85 height 26
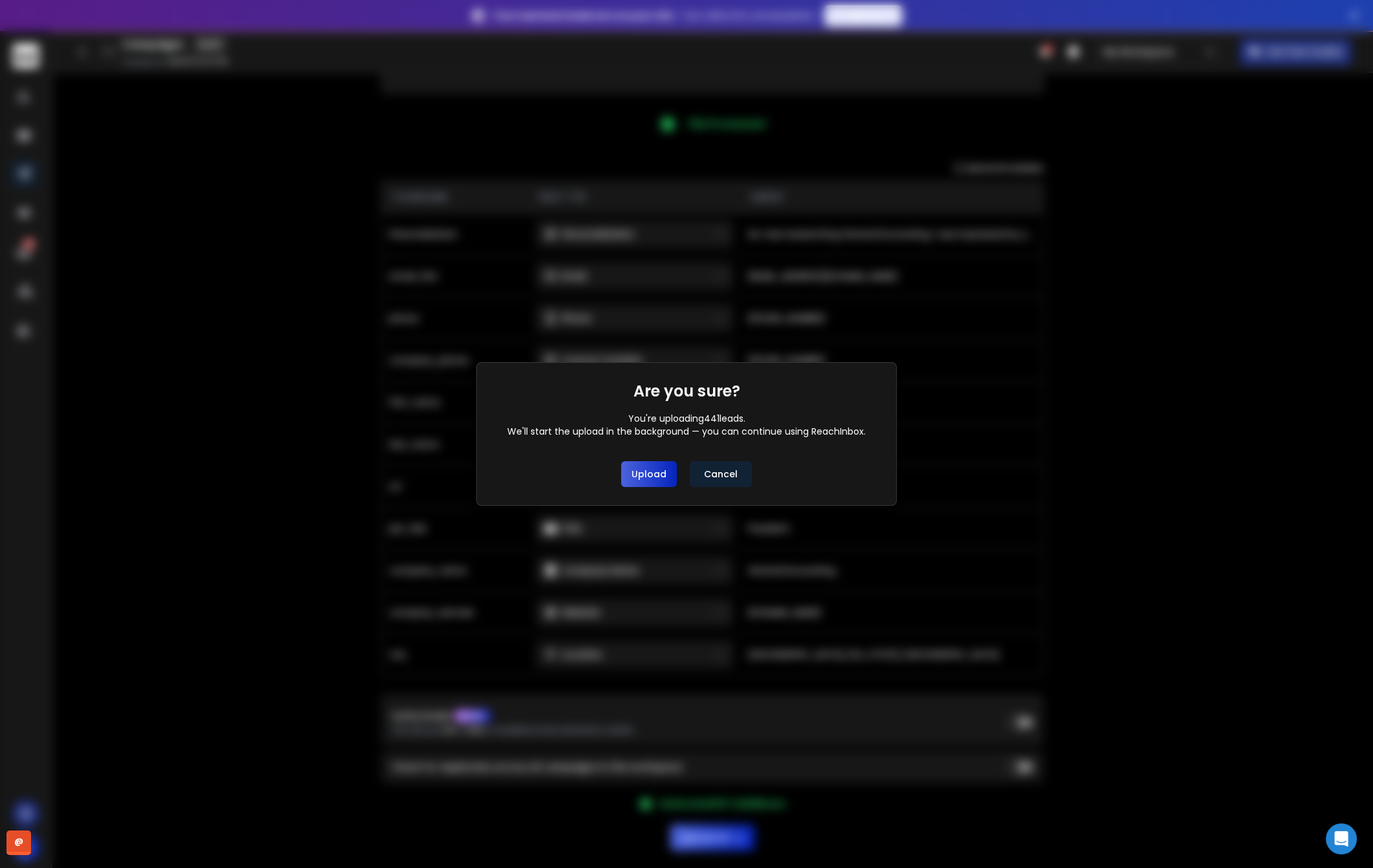
click at [647, 470] on button "Upload" at bounding box center [649, 474] width 55 height 25
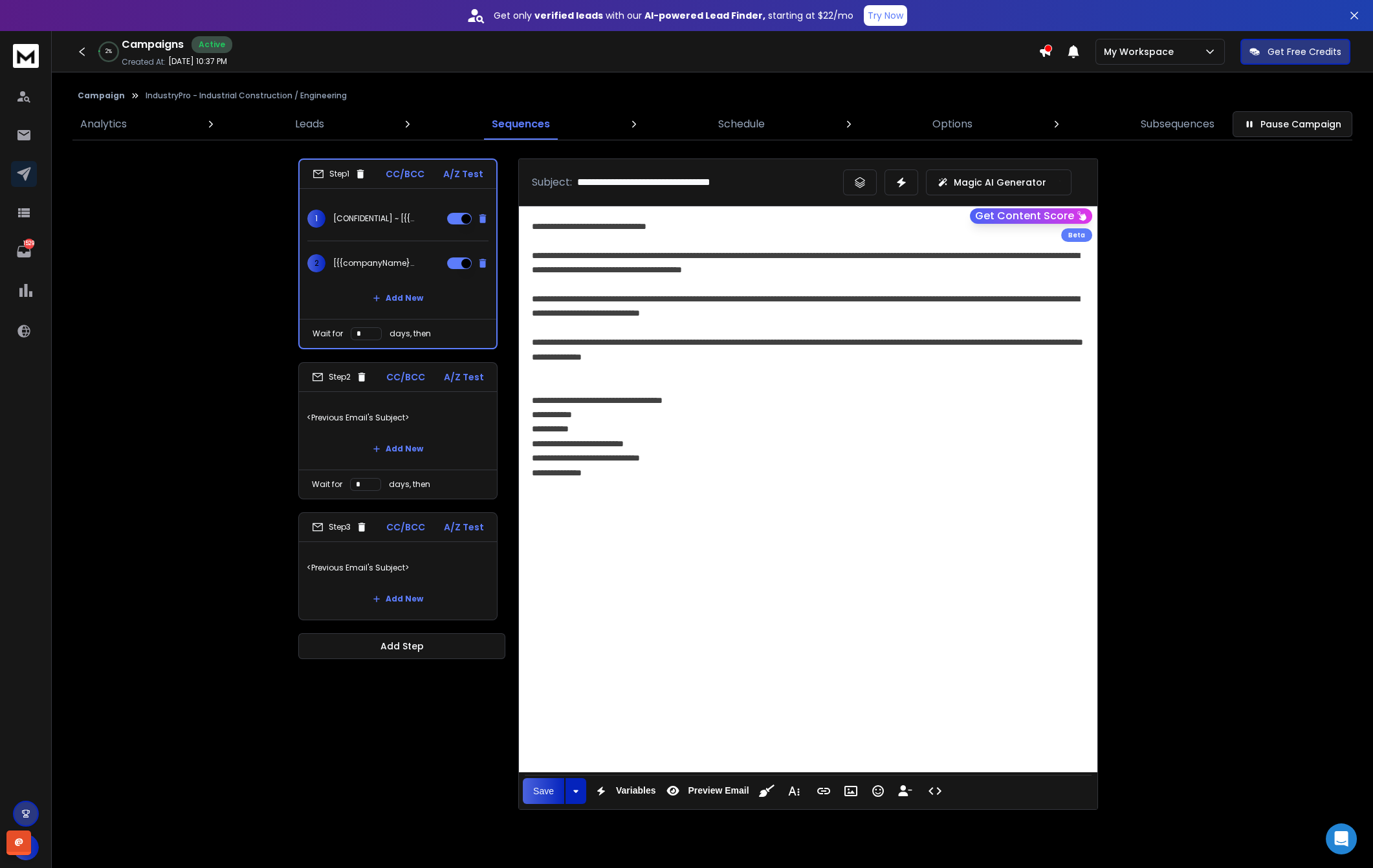
click at [80, 54] on icon at bounding box center [82, 51] width 11 height 11
